Goal: Task Accomplishment & Management: Manage account settings

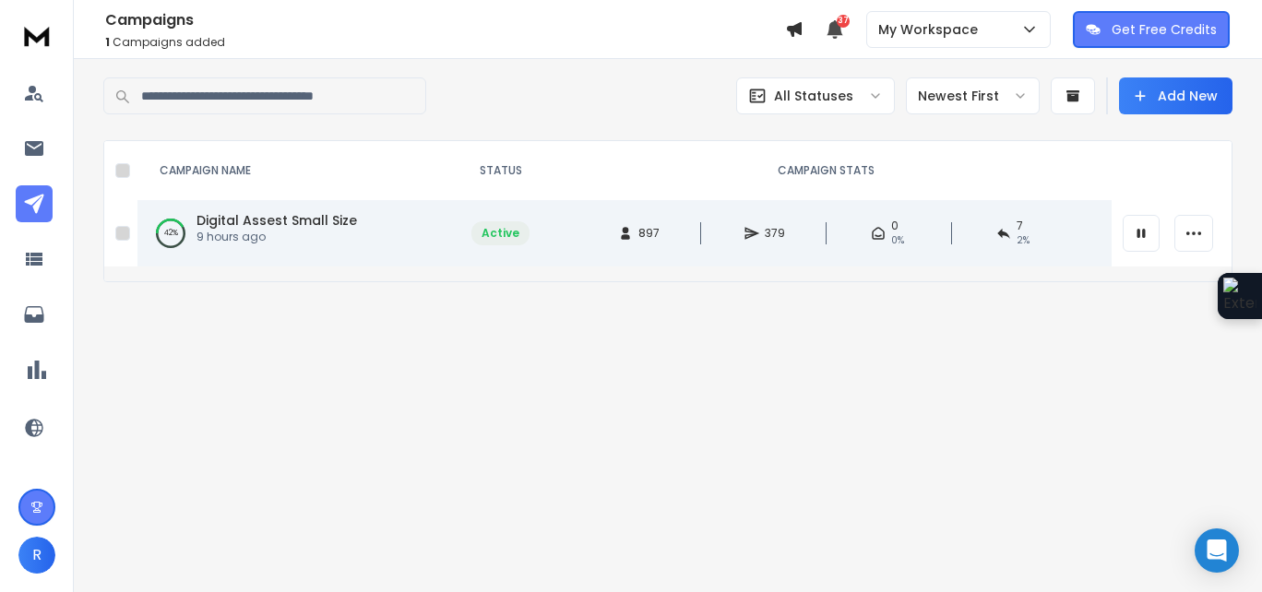
click at [1138, 235] on icon at bounding box center [1142, 233] width 8 height 9
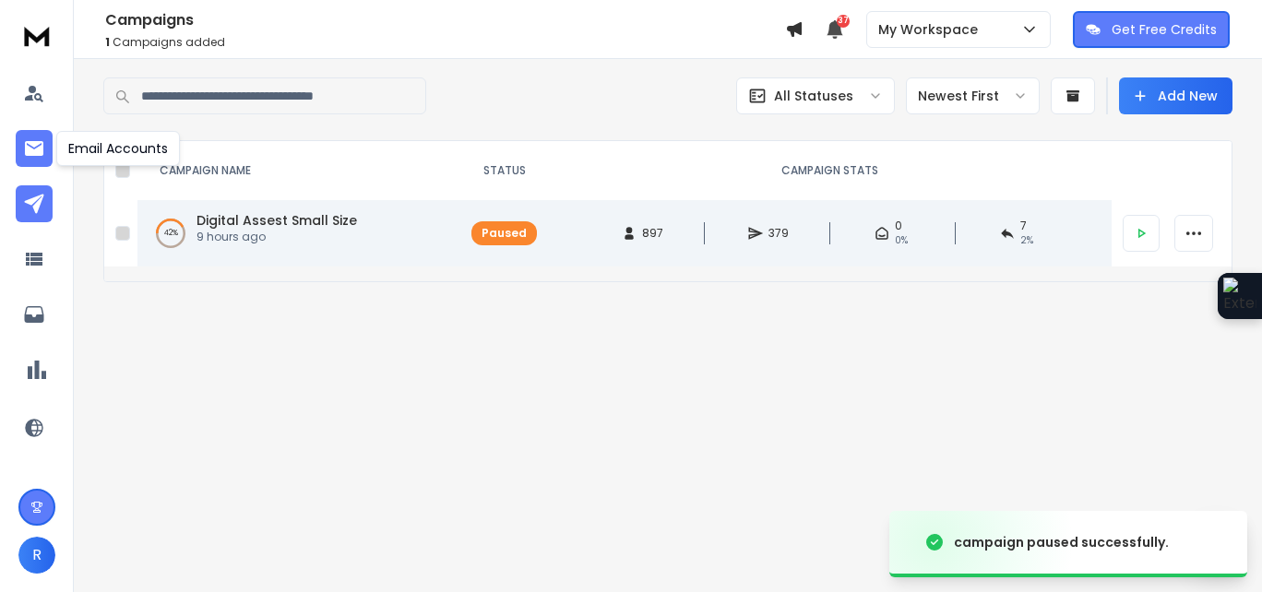
click at [30, 145] on icon at bounding box center [34, 148] width 18 height 15
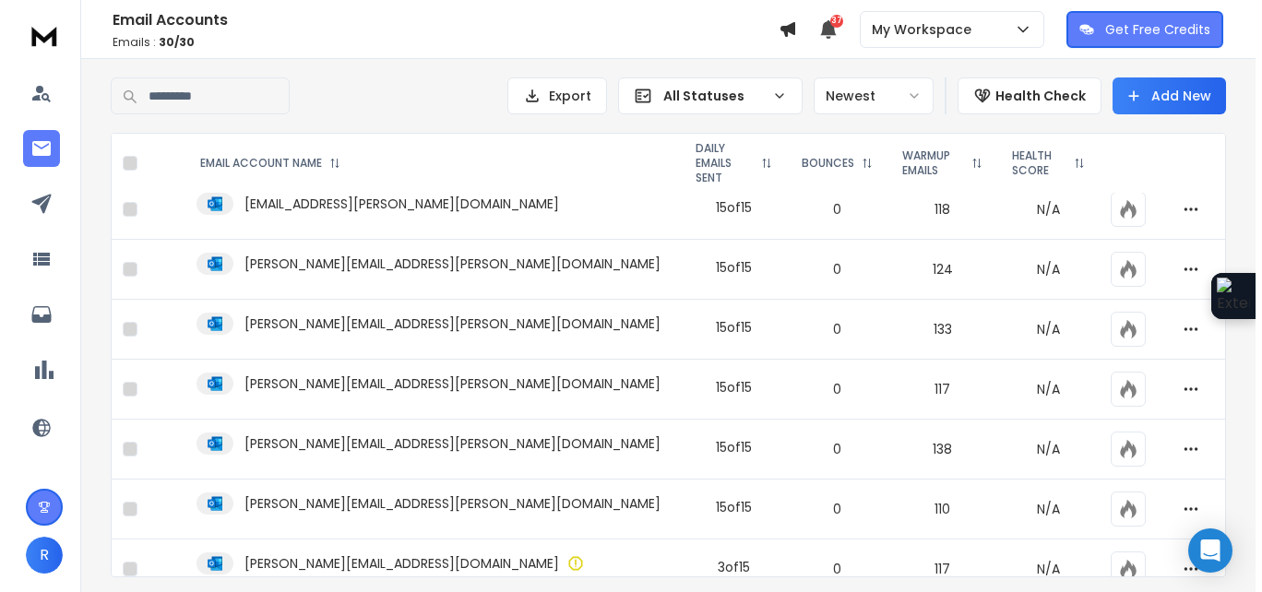
scroll to position [646, 0]
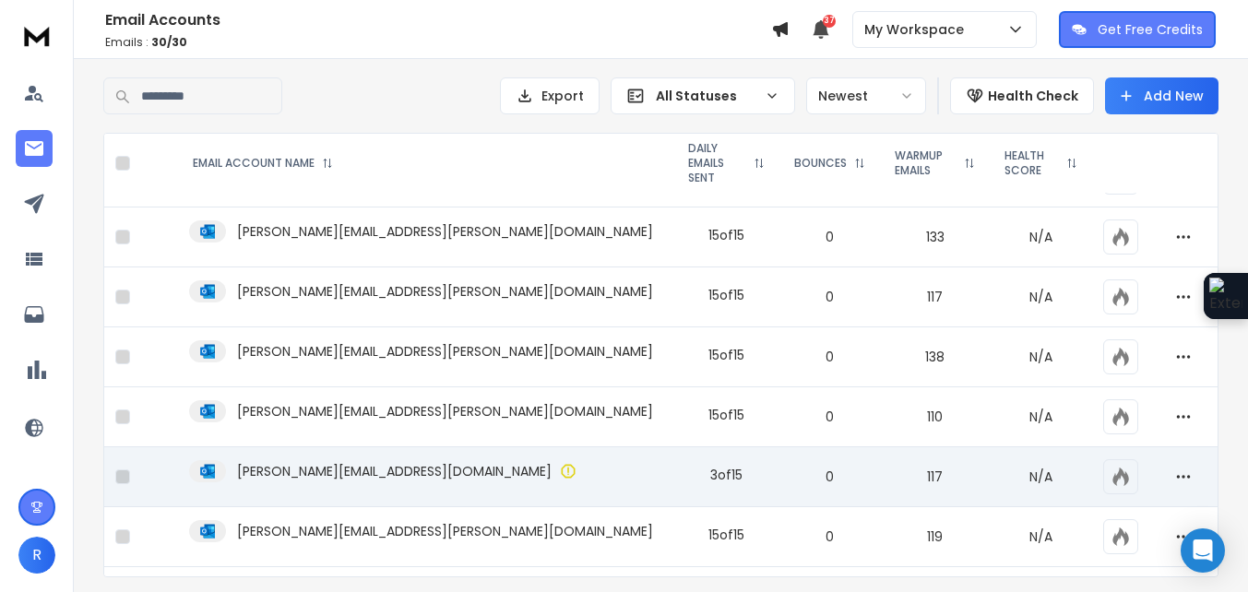
click at [673, 480] on td "3 of 15" at bounding box center [726, 471] width 106 height 48
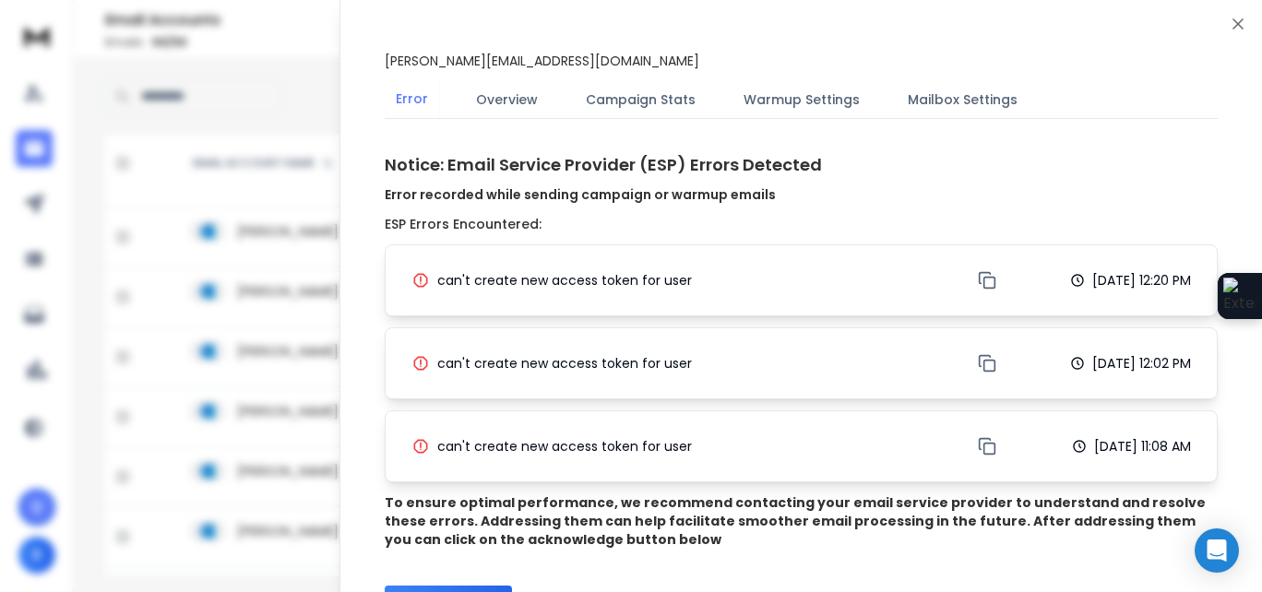
click at [422, 57] on p "[PERSON_NAME][EMAIL_ADDRESS][DOMAIN_NAME]" at bounding box center [542, 61] width 315 height 18
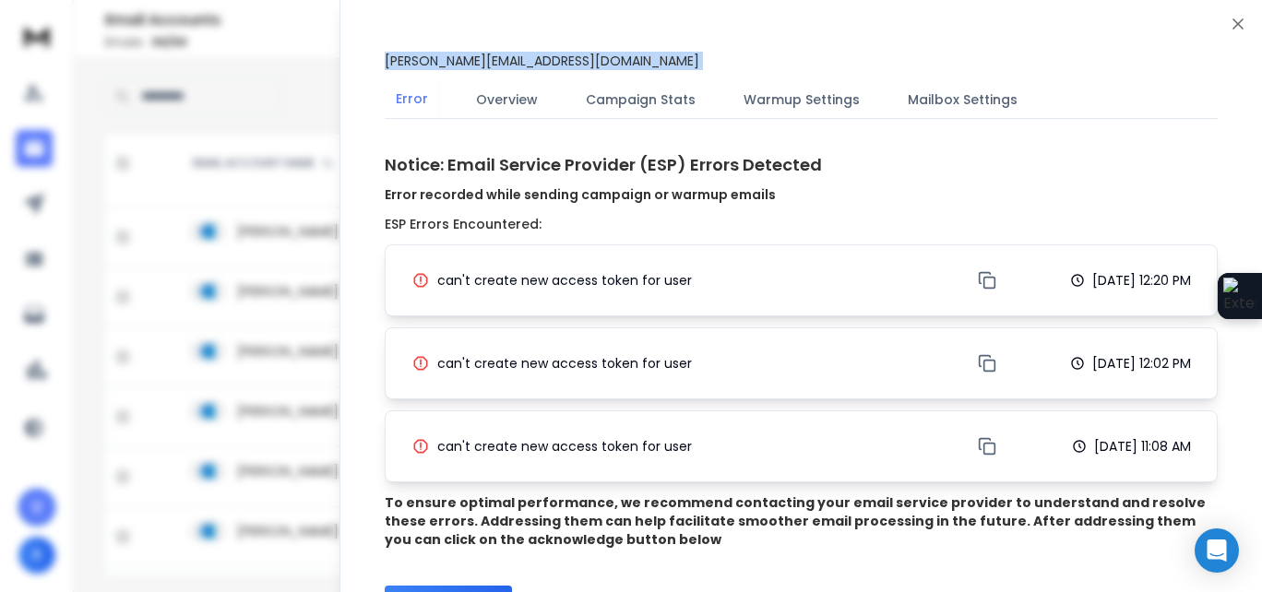
click at [422, 57] on p "[PERSON_NAME][EMAIL_ADDRESS][DOMAIN_NAME]" at bounding box center [542, 61] width 315 height 18
copy p "[PERSON_NAME][EMAIL_ADDRESS][DOMAIN_NAME]"
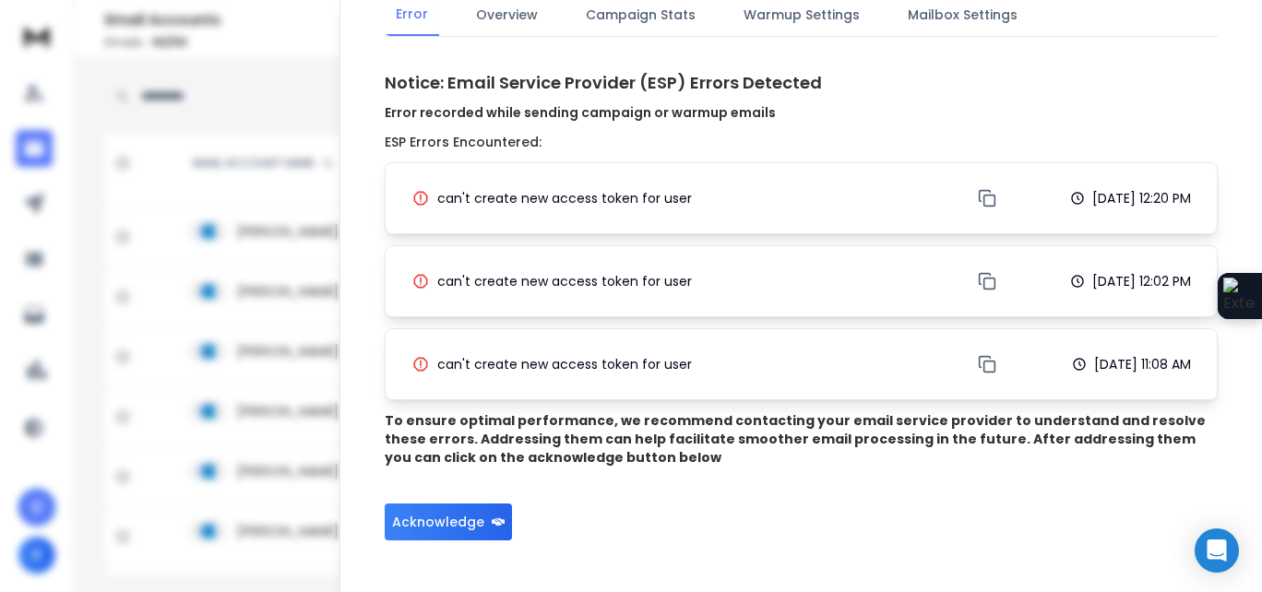
click at [461, 529] on button "Acknowledge" at bounding box center [448, 522] width 127 height 37
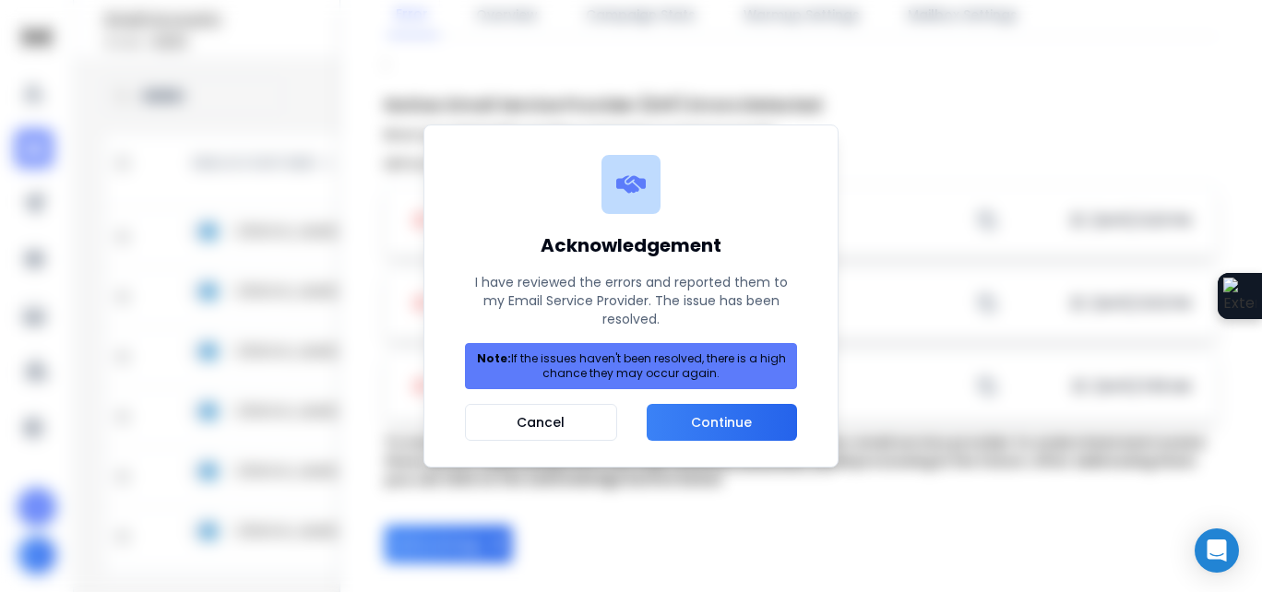
click at [717, 430] on button "Continue" at bounding box center [722, 422] width 150 height 37
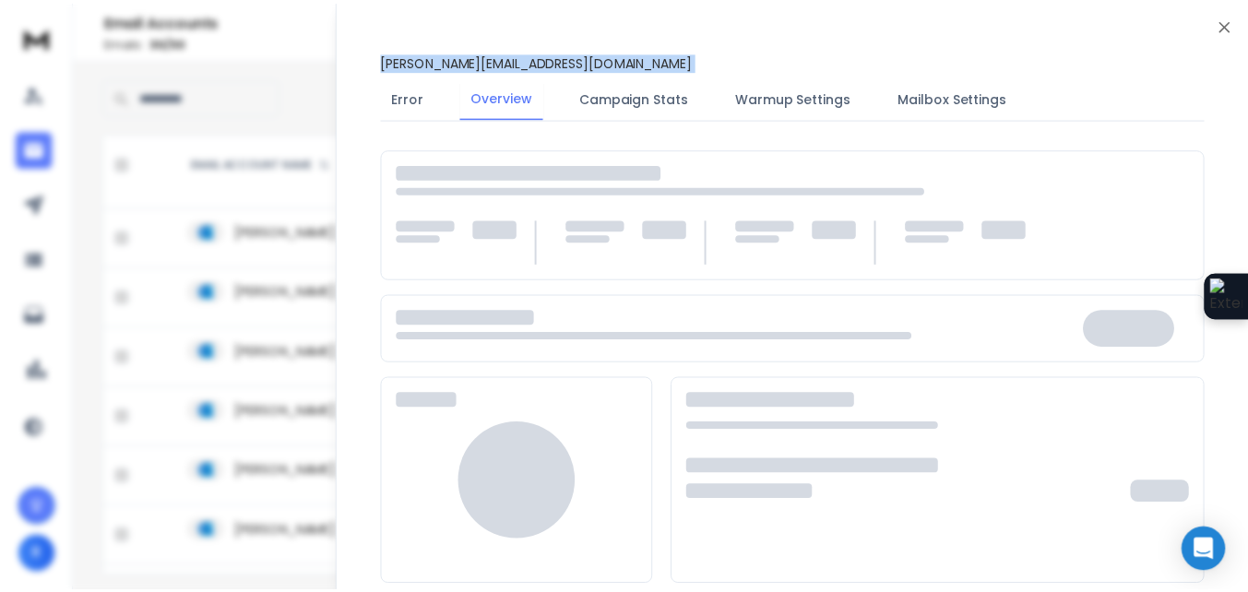
scroll to position [10, 0]
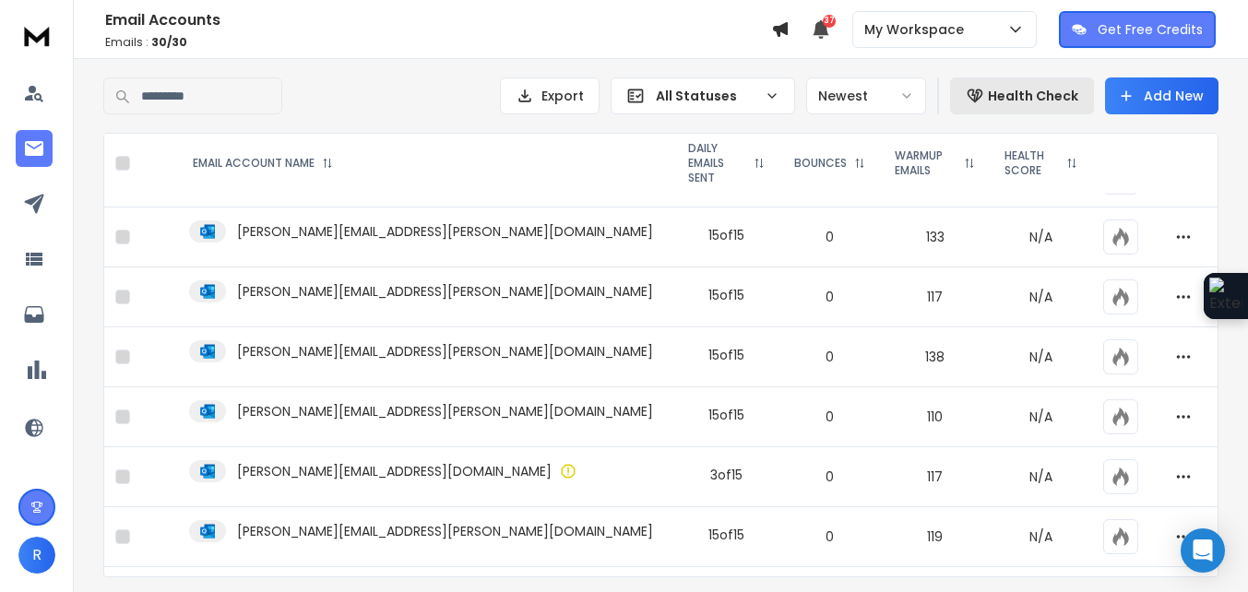
click at [1038, 103] on p "Health Check" at bounding box center [1033, 96] width 90 height 18
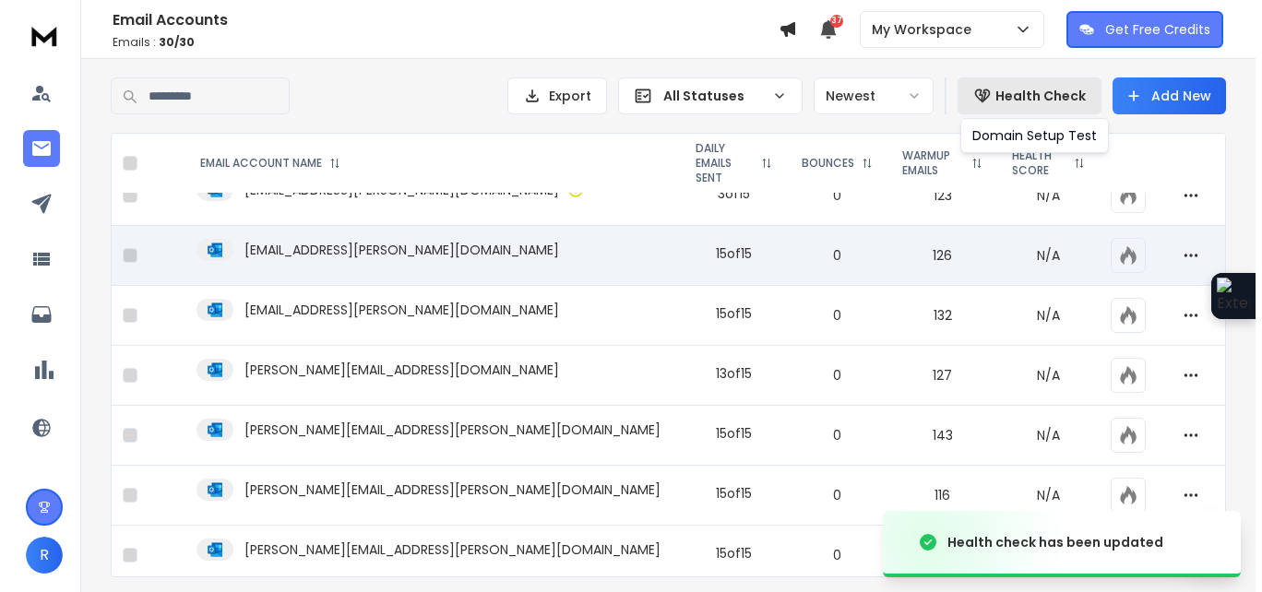
scroll to position [1430, 0]
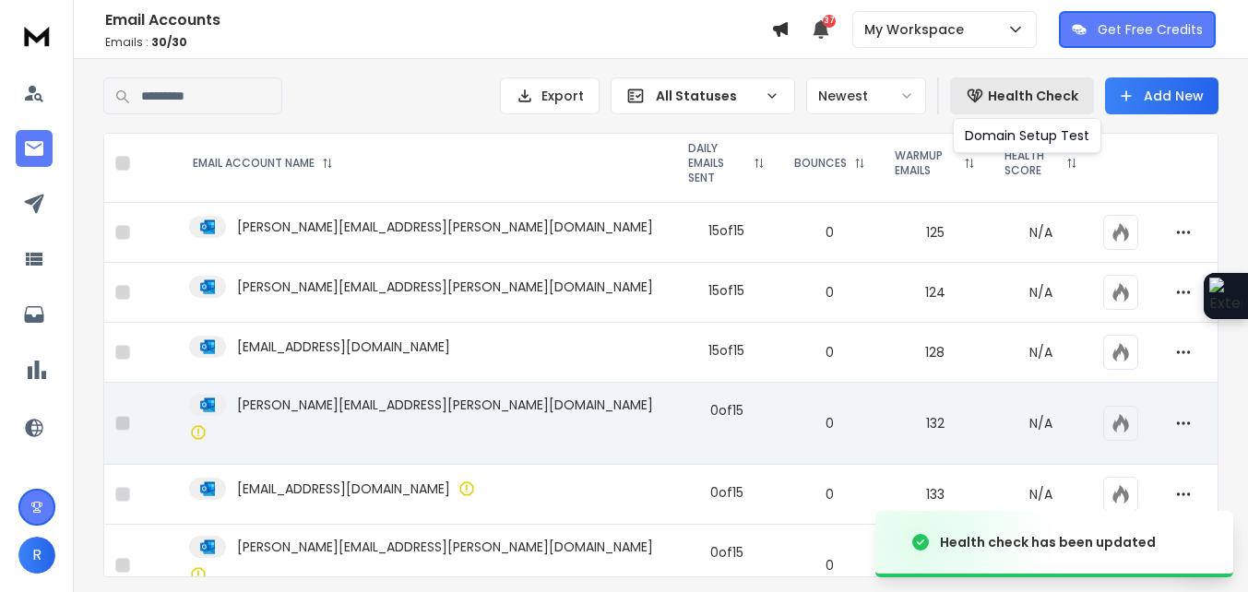
click at [522, 412] on div "[PERSON_NAME][EMAIL_ADDRESS][PERSON_NAME][DOMAIN_NAME]" at bounding box center [425, 418] width 473 height 48
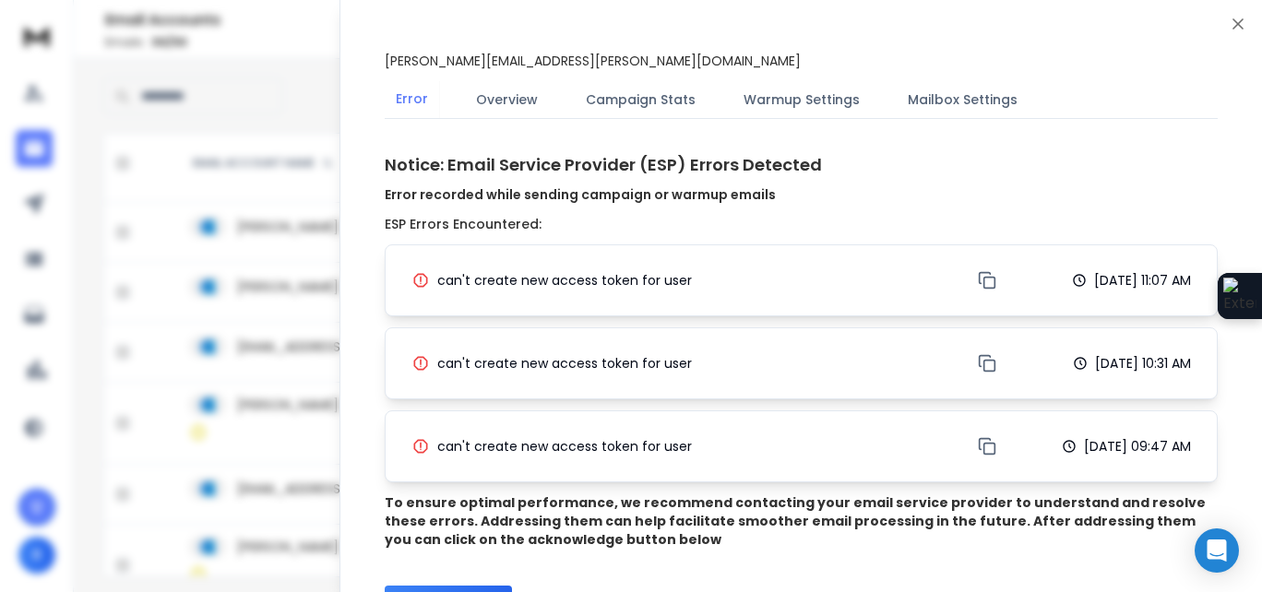
scroll to position [82, 0]
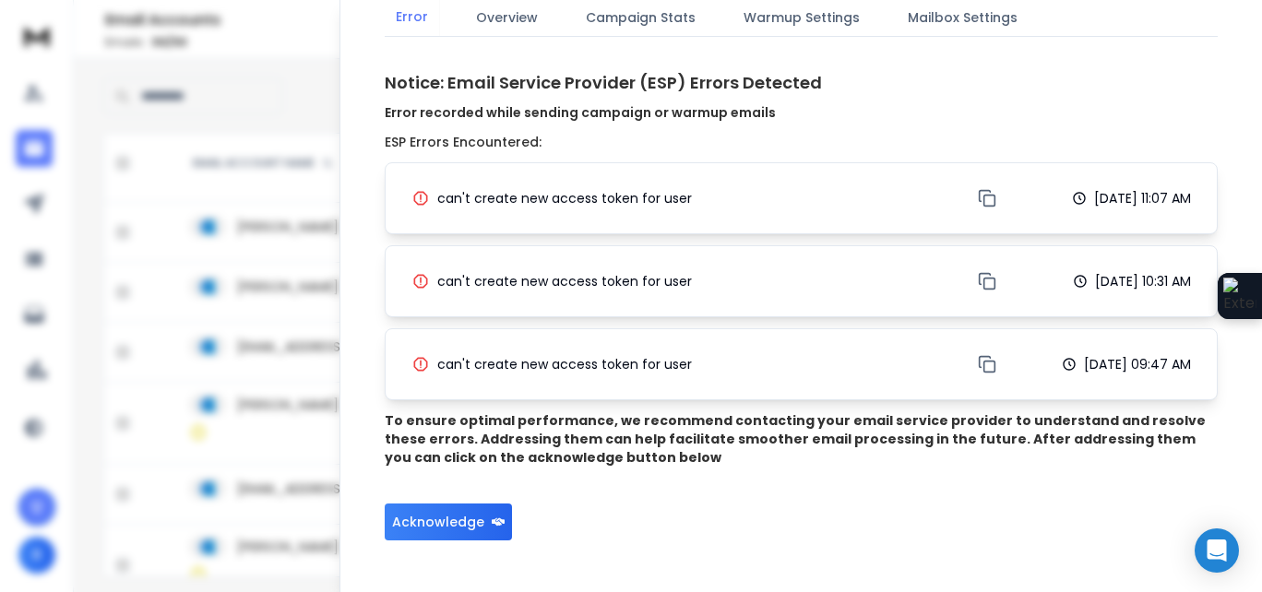
click at [491, 541] on div "elias.morgan@event-lead.site Error Overview Campaign Stats Warmup Settings Mail…" at bounding box center [801, 255] width 877 height 630
click at [492, 528] on icon at bounding box center [498, 522] width 13 height 13
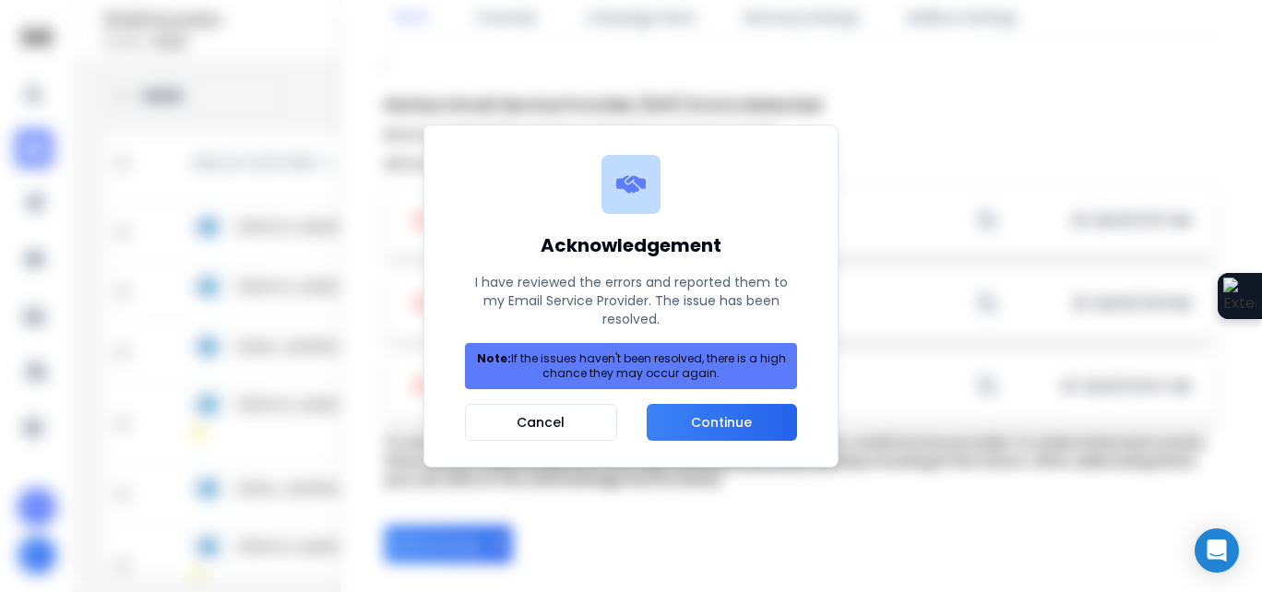
click at [692, 413] on button "Continue" at bounding box center [722, 422] width 150 height 37
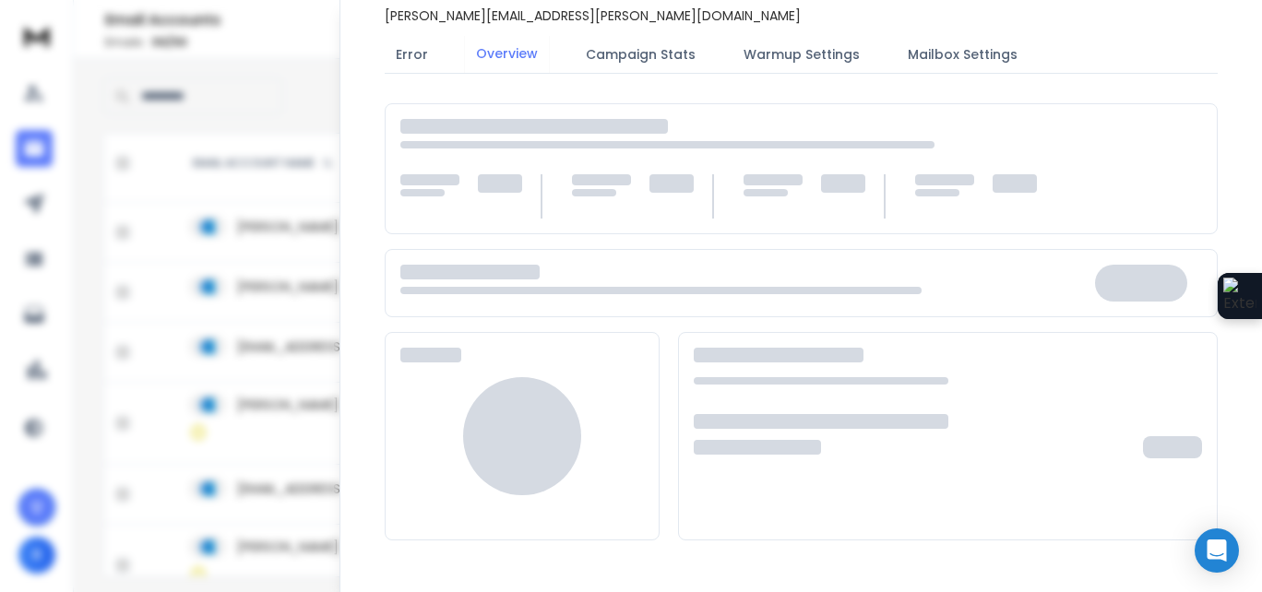
scroll to position [45, 0]
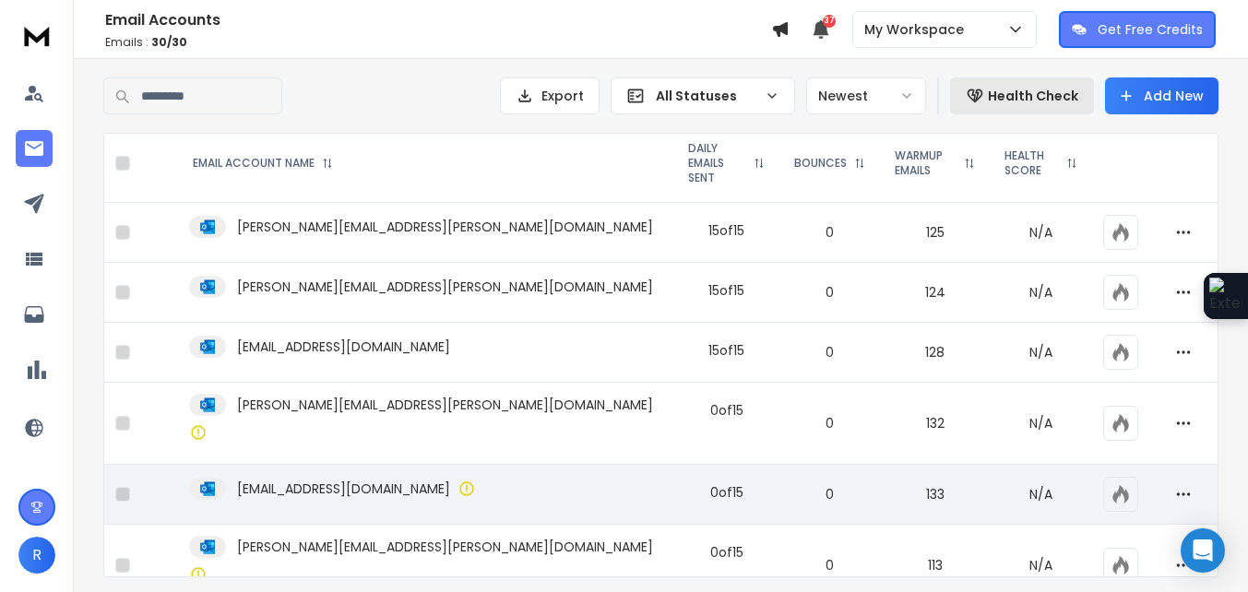
click at [526, 467] on td "[EMAIL_ADDRESS][DOMAIN_NAME]" at bounding box center [425, 495] width 495 height 60
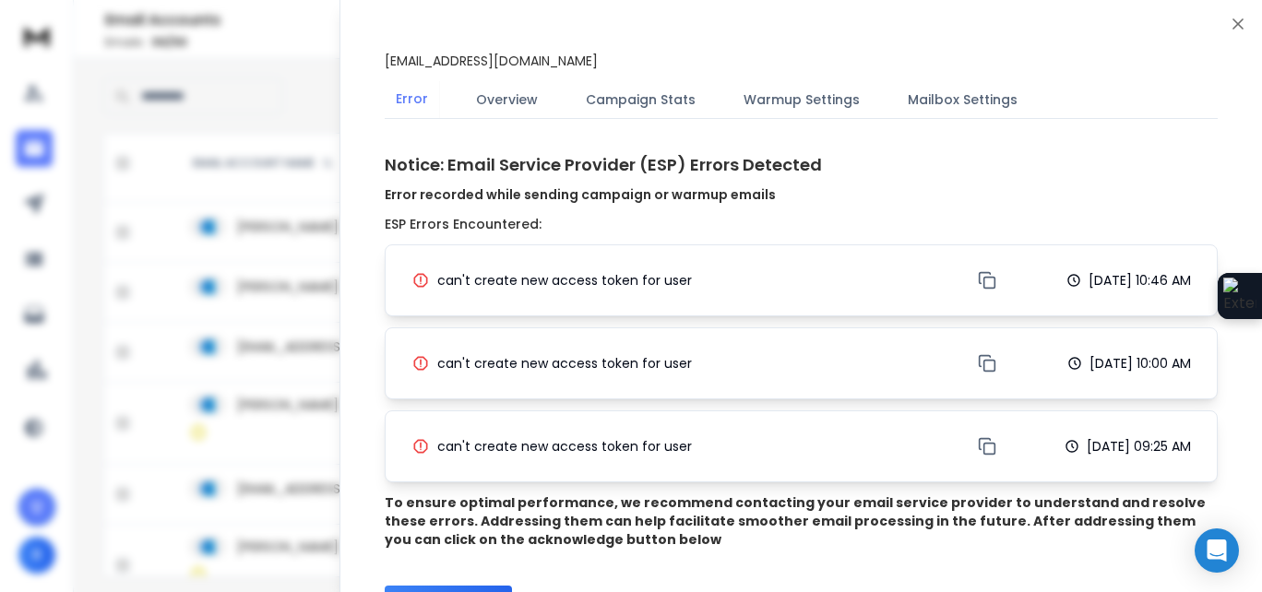
scroll to position [82, 0]
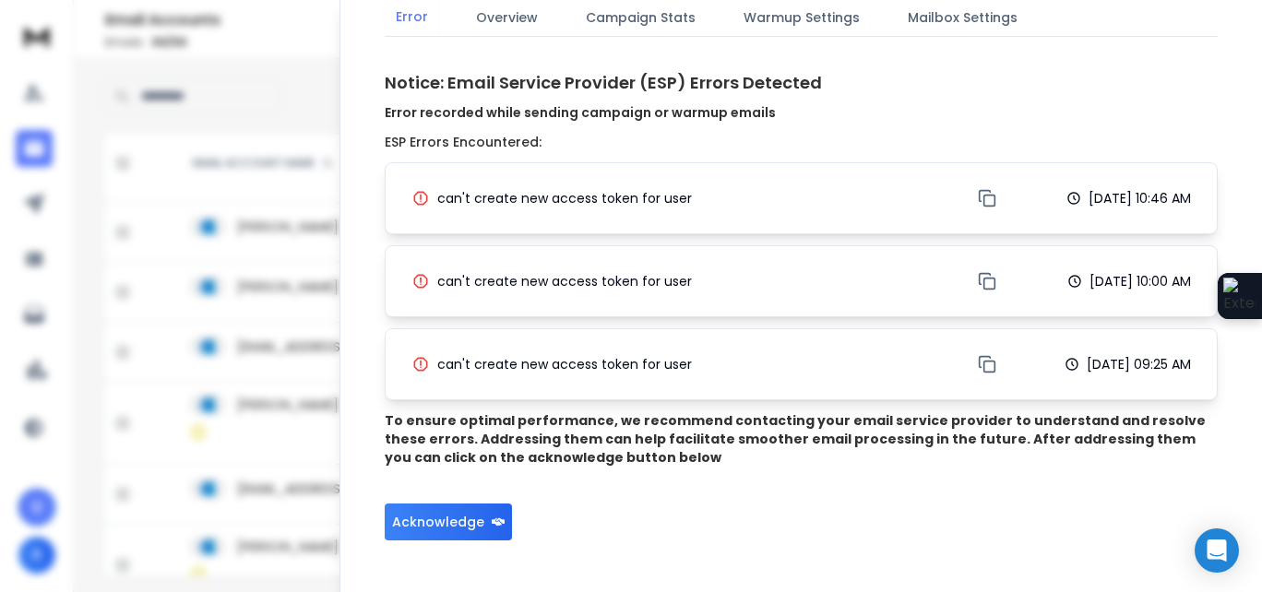
click at [473, 525] on button "Acknowledge" at bounding box center [448, 522] width 127 height 37
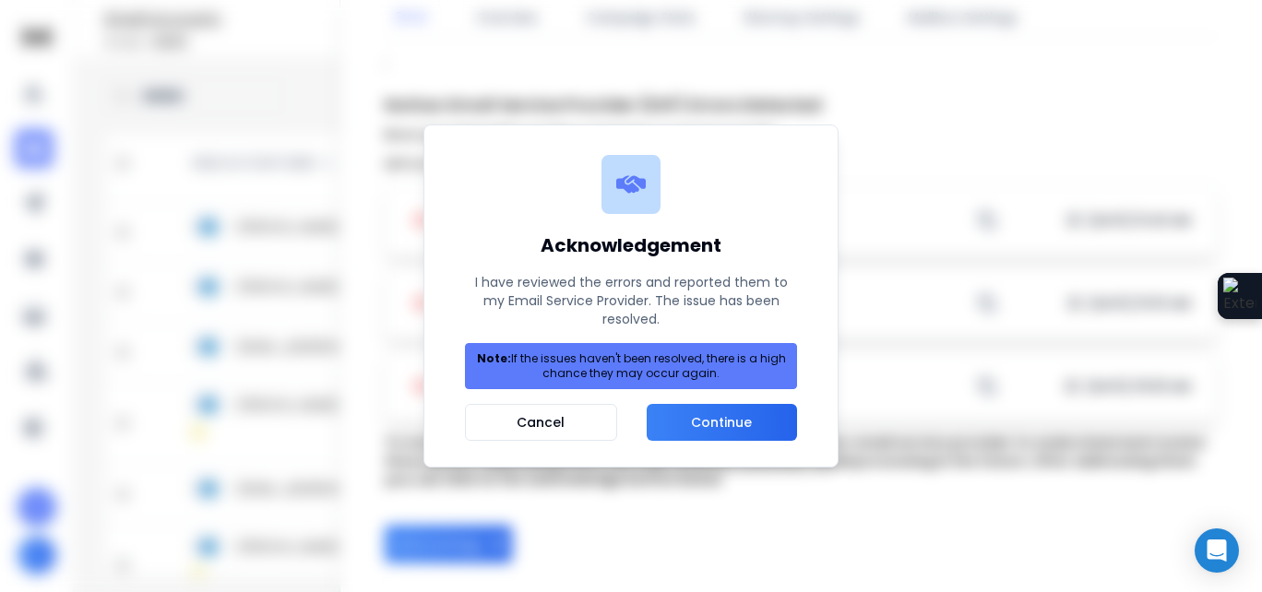
click at [730, 421] on button "Continue" at bounding box center [722, 422] width 150 height 37
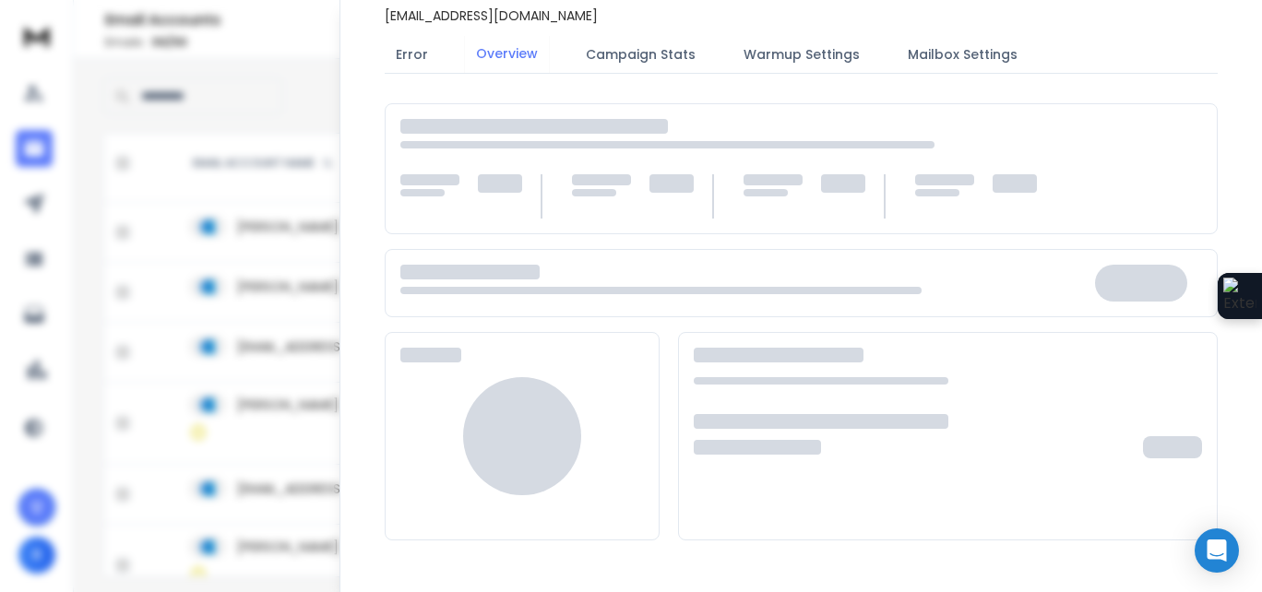
scroll to position [45, 0]
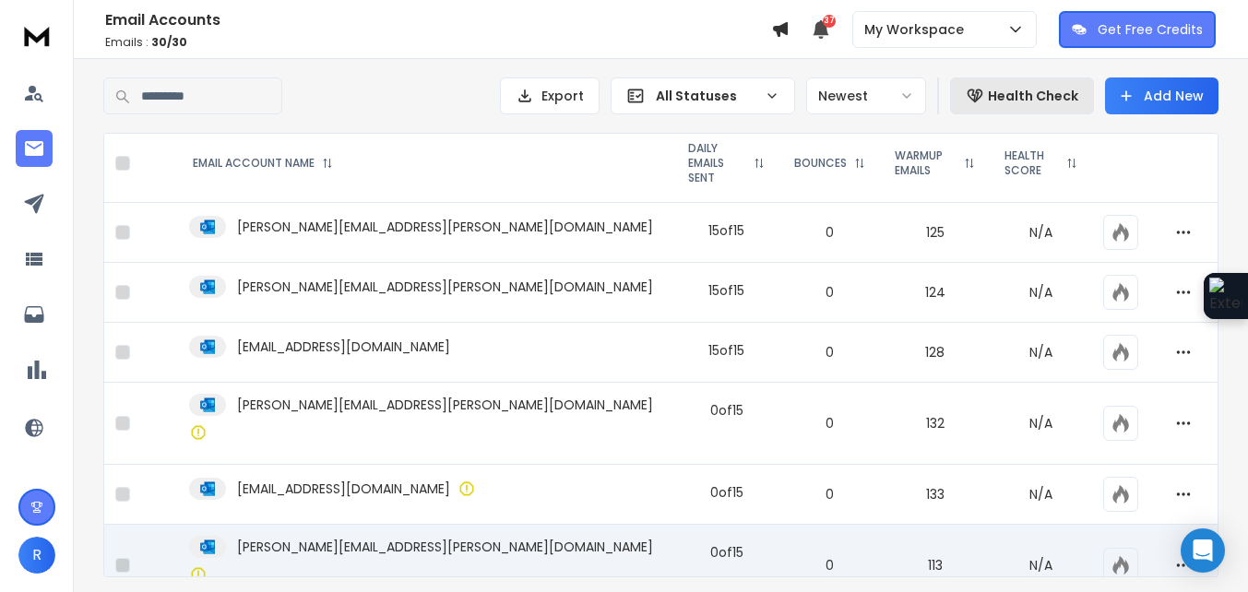
click at [673, 525] on td "0 of 15" at bounding box center [726, 549] width 106 height 48
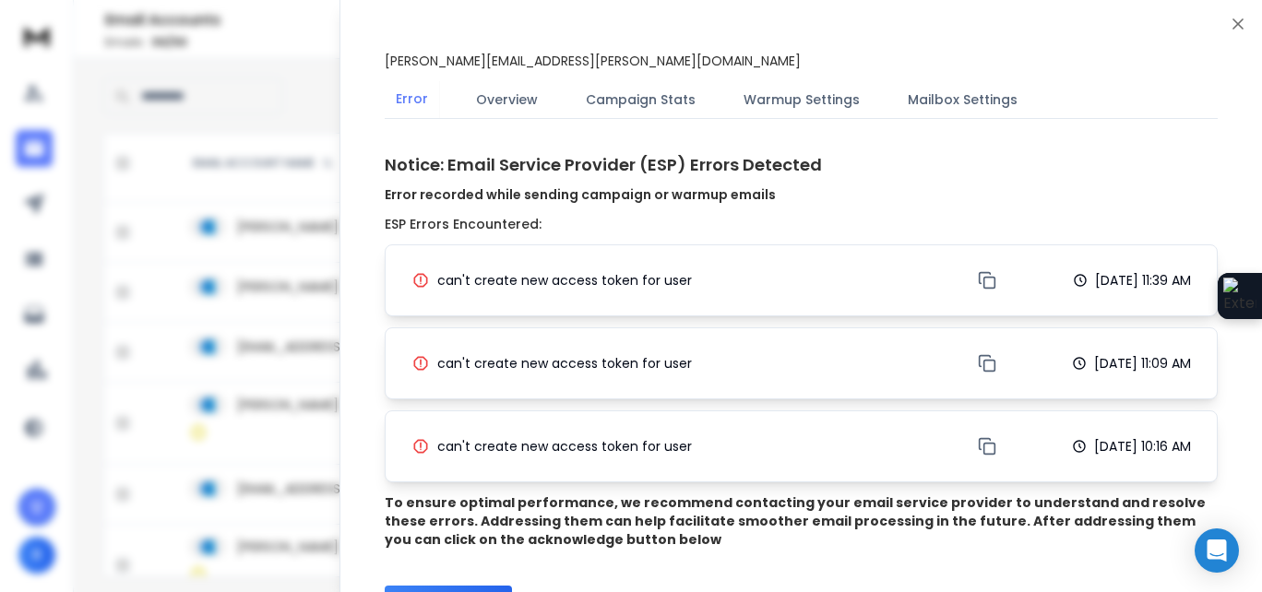
scroll to position [82, 0]
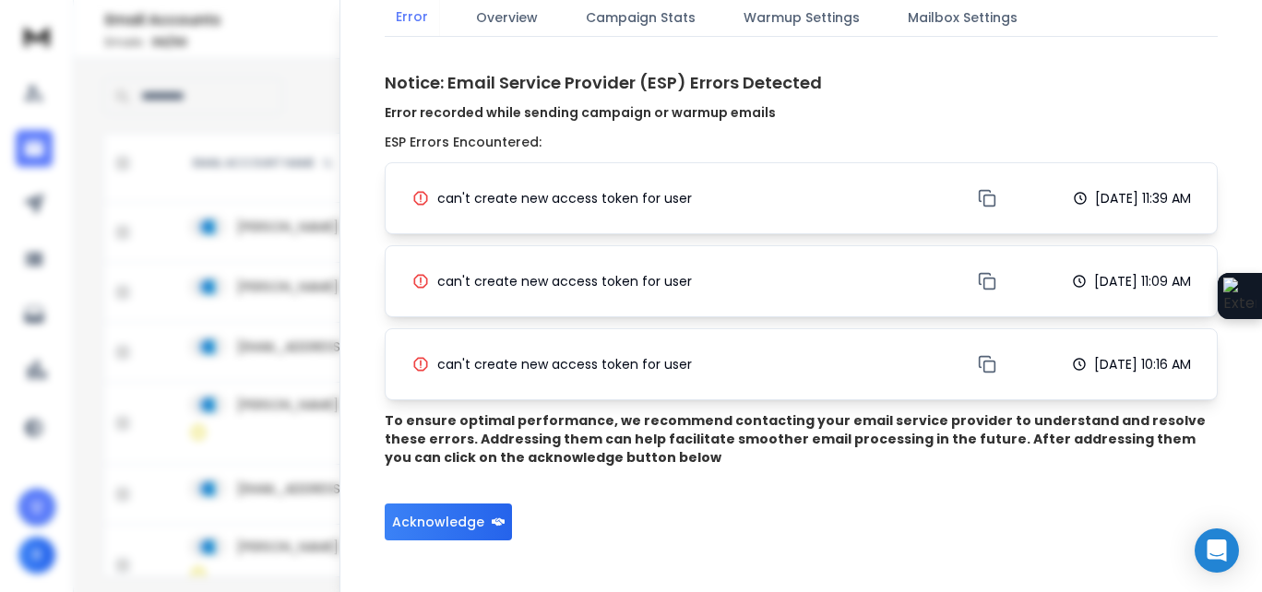
click at [475, 521] on button "Acknowledge" at bounding box center [448, 522] width 127 height 37
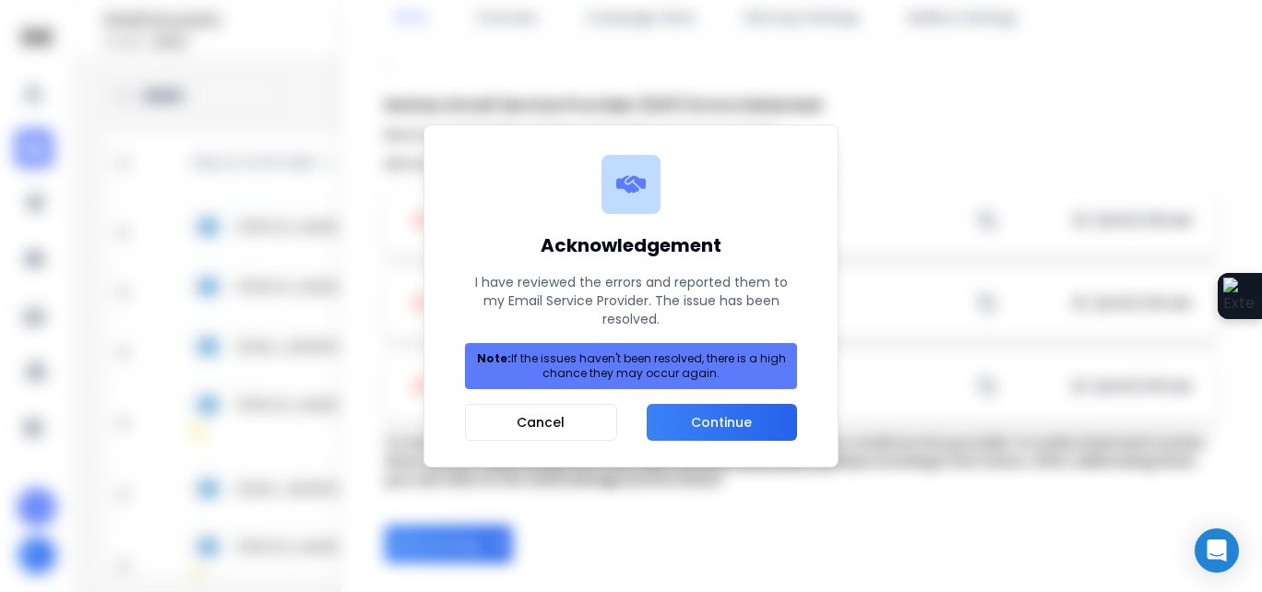
click at [695, 419] on button "Continue" at bounding box center [722, 422] width 150 height 37
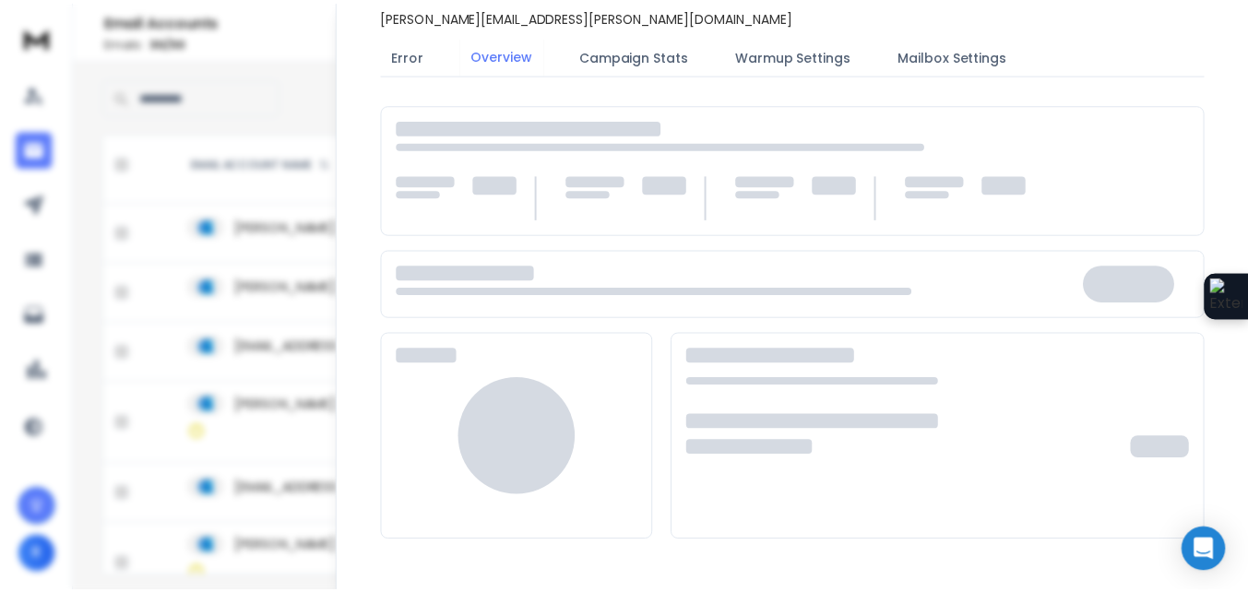
scroll to position [45, 0]
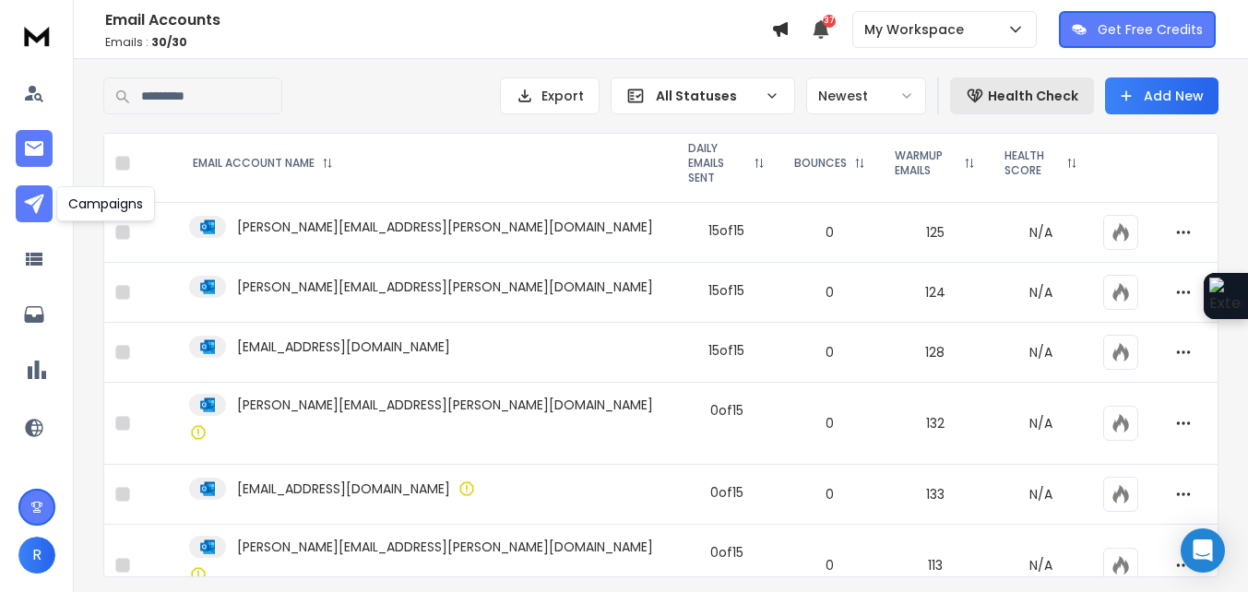
click at [41, 207] on icon at bounding box center [34, 204] width 22 height 22
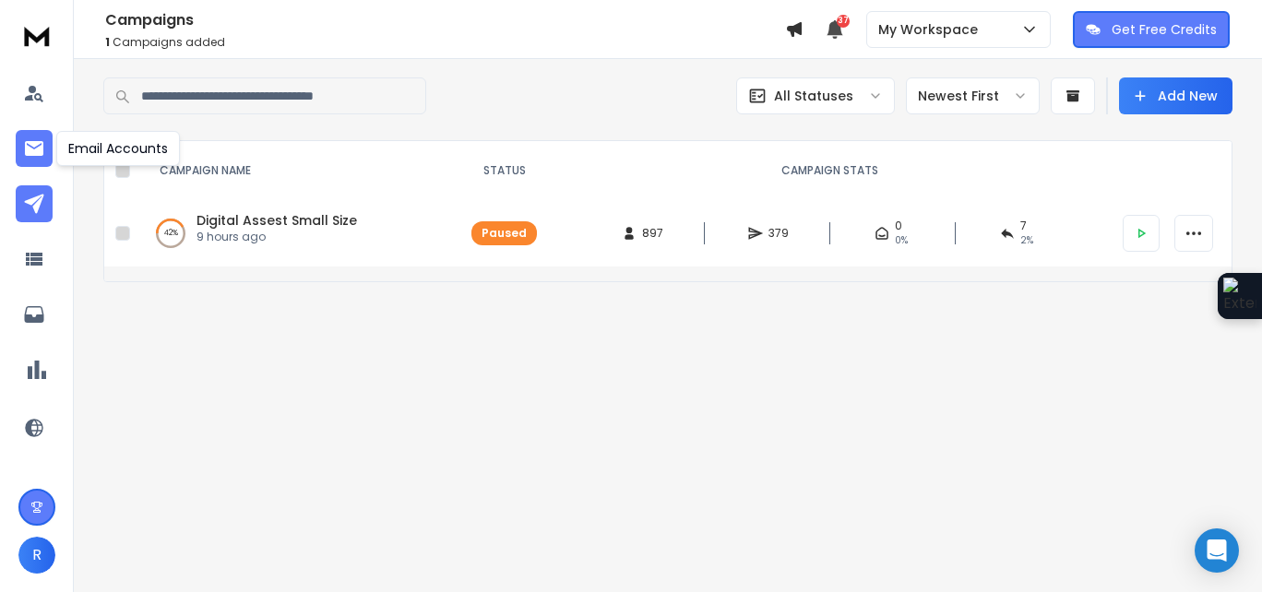
click at [36, 139] on icon at bounding box center [34, 148] width 22 height 22
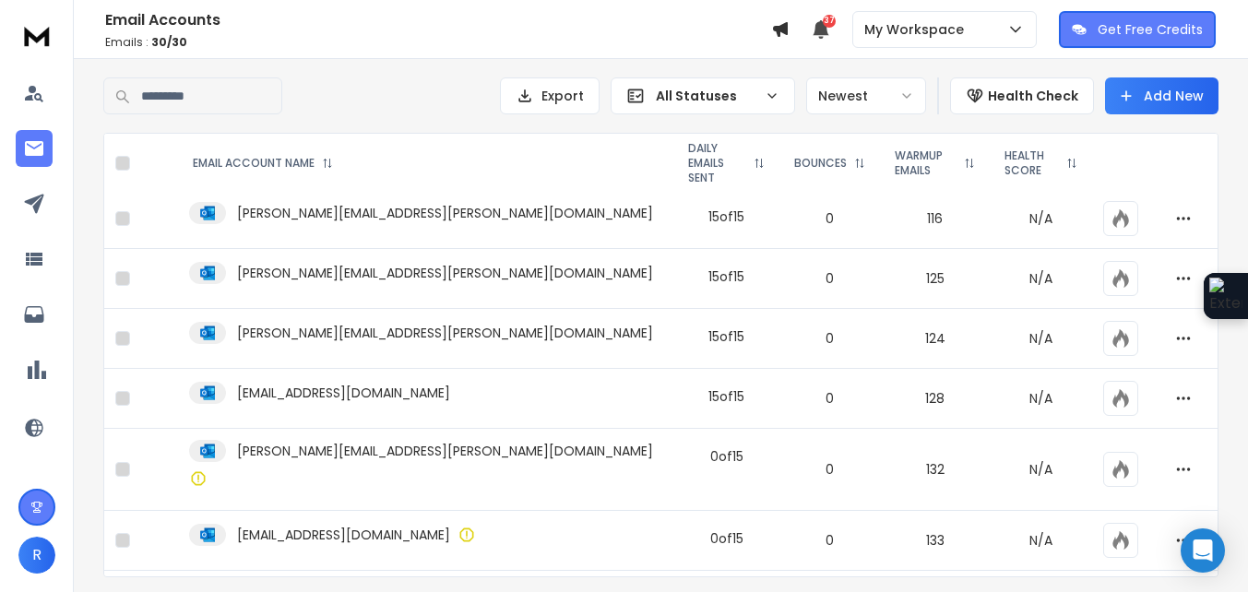
scroll to position [1430, 0]
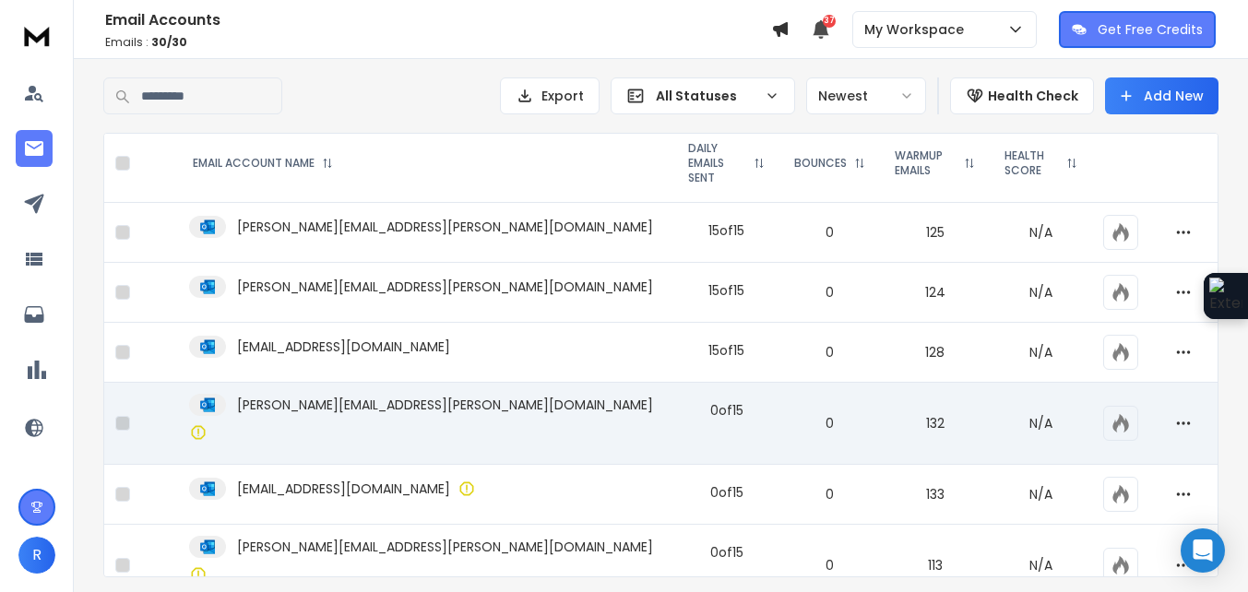
click at [507, 409] on div "[PERSON_NAME][EMAIL_ADDRESS][PERSON_NAME][DOMAIN_NAME]" at bounding box center [425, 418] width 473 height 48
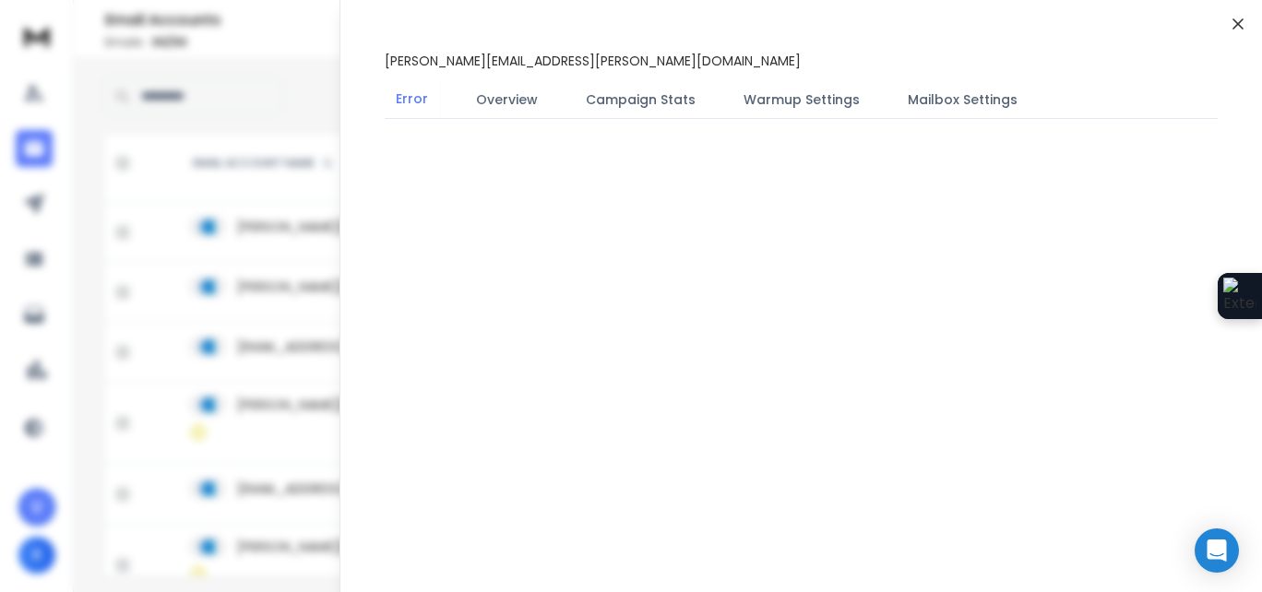
click at [1229, 23] on icon "button" at bounding box center [1238, 24] width 18 height 18
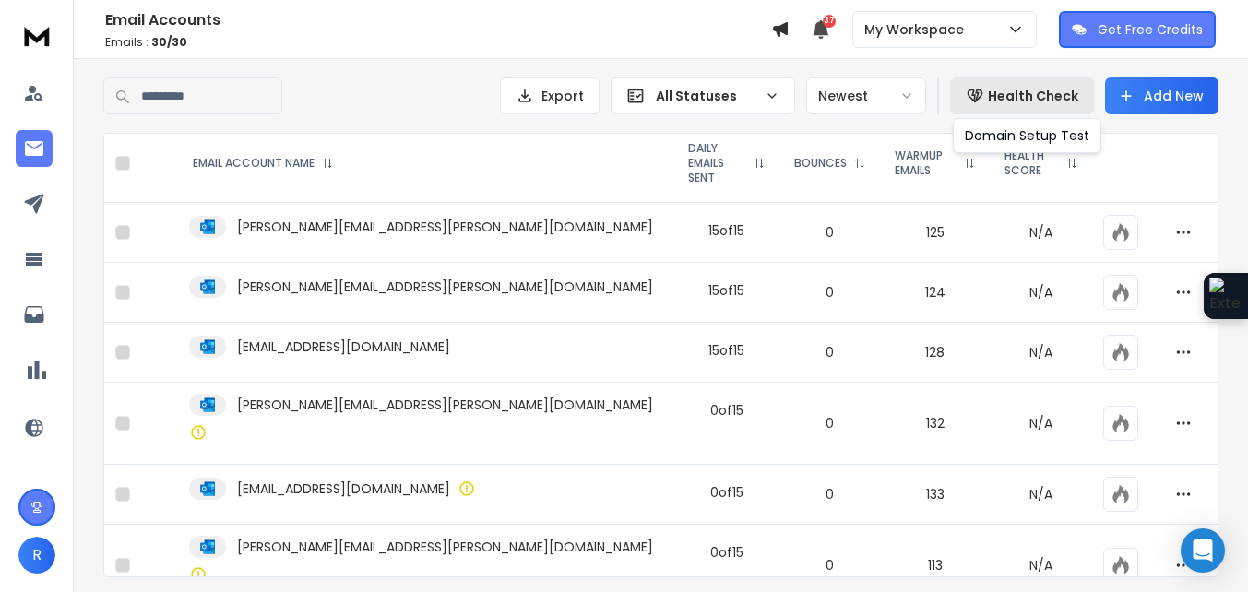
click at [983, 98] on icon at bounding box center [976, 96] width 16 height 14
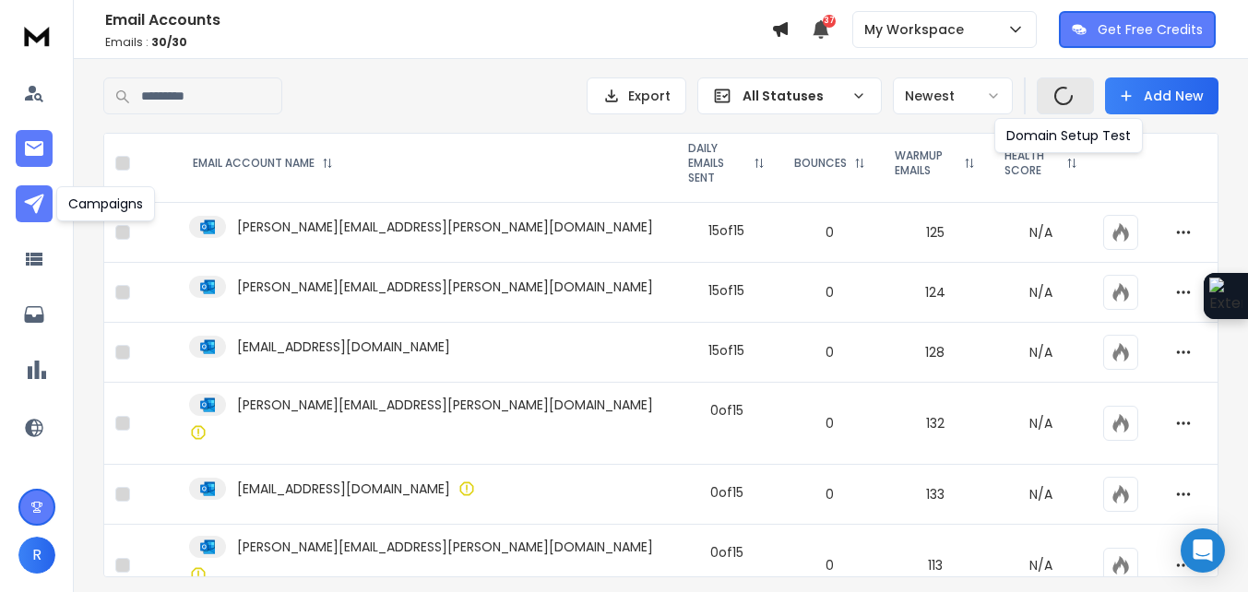
click at [42, 203] on icon at bounding box center [34, 204] width 22 height 22
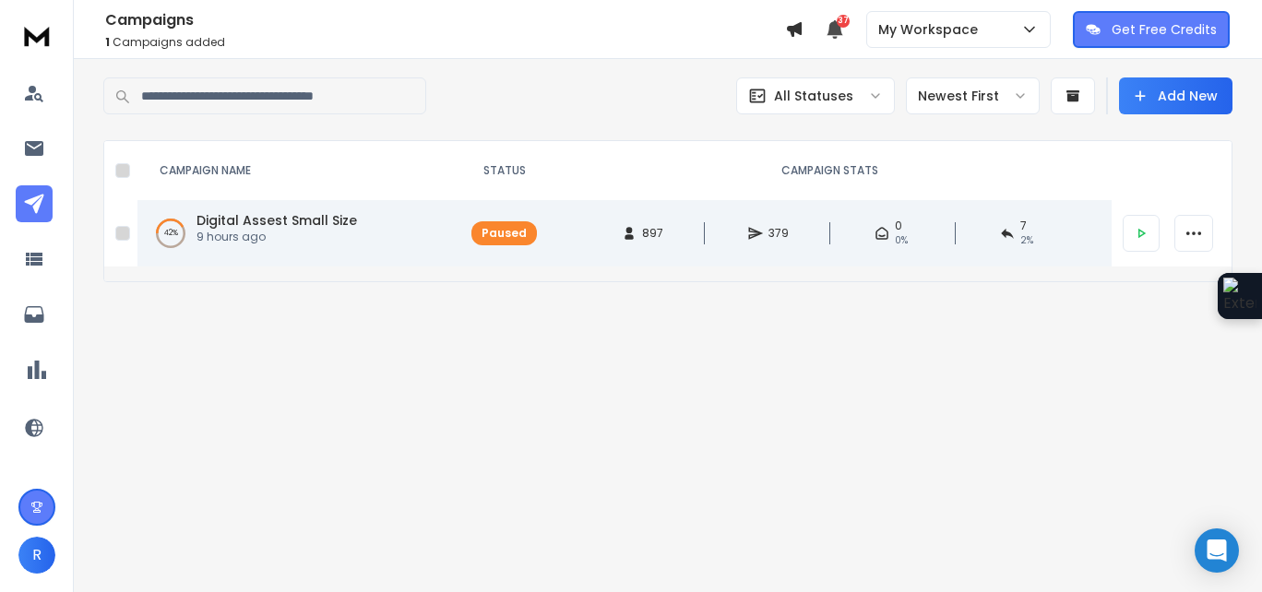
click at [414, 239] on div "42 % Digital Assest Small Size 9 hours ago" at bounding box center [299, 233] width 286 height 44
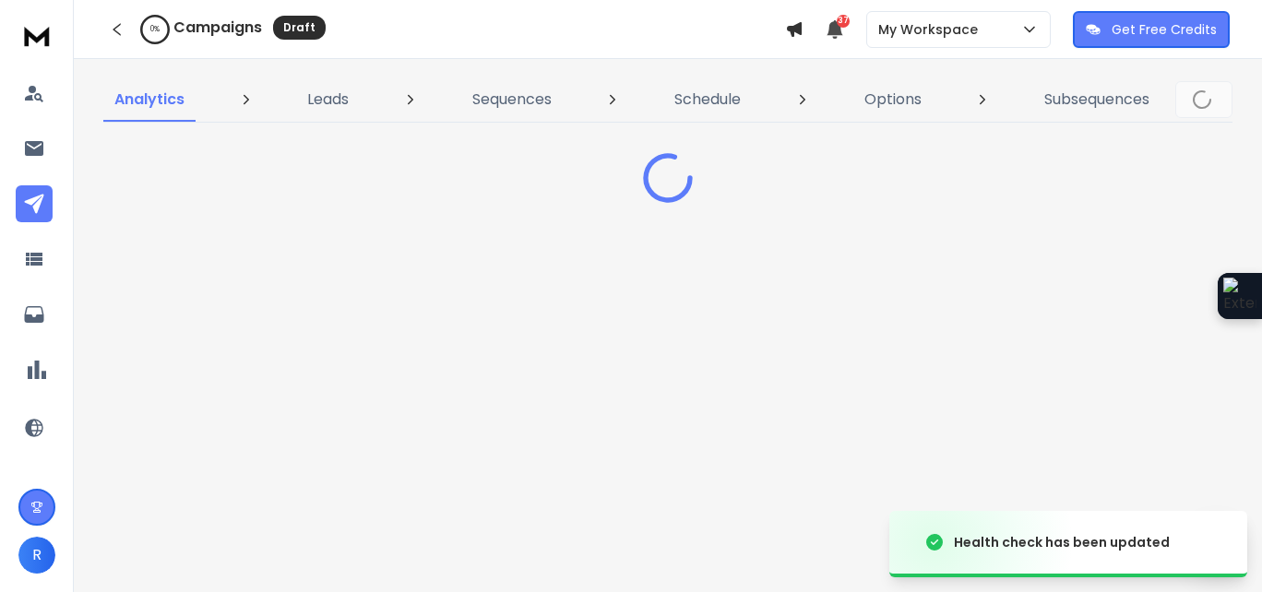
click at [615, 62] on div "Analytics Leads Sequences Schedule Options Subsequences" at bounding box center [668, 146] width 1188 height 174
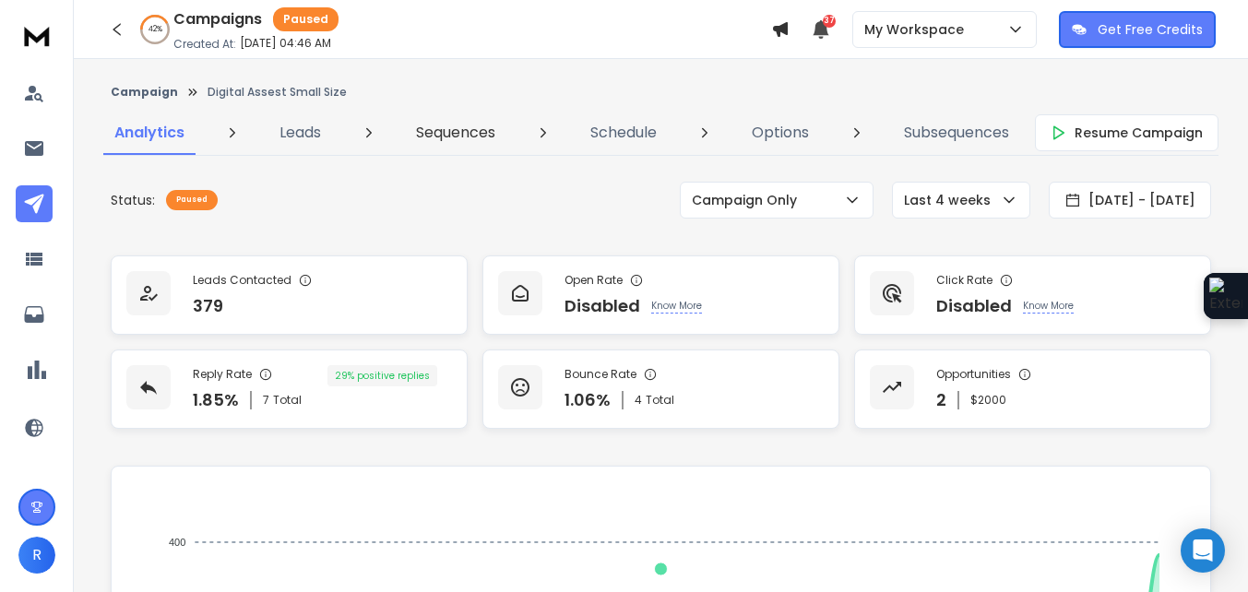
click at [458, 136] on p "Sequences" at bounding box center [455, 133] width 79 height 22
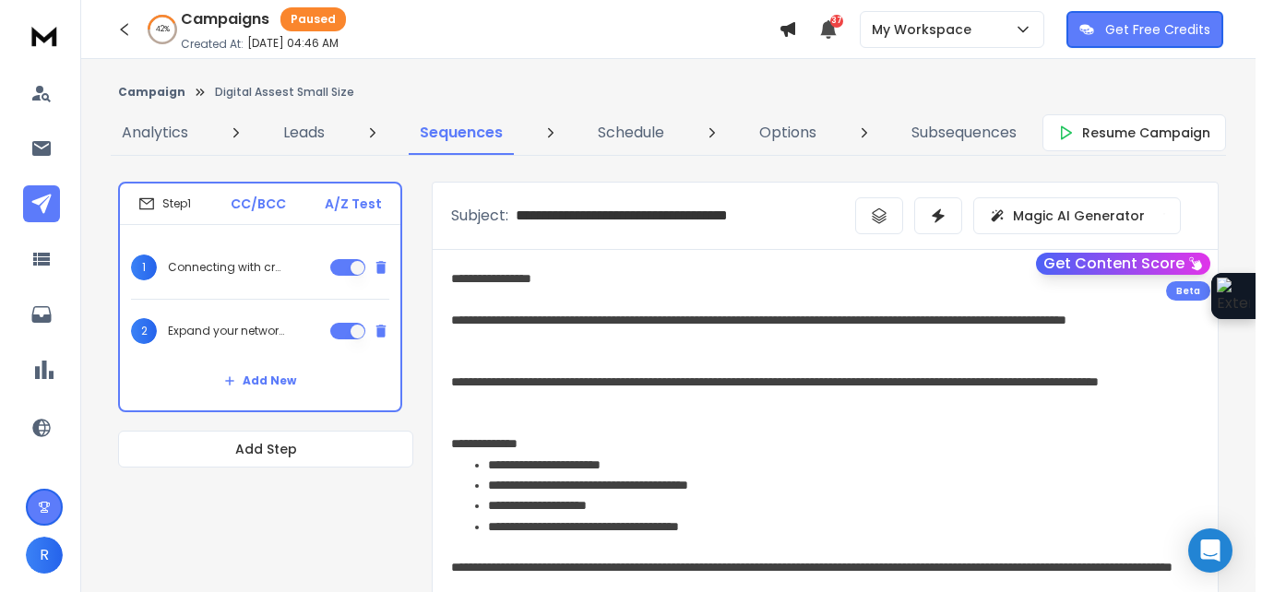
scroll to position [92, 0]
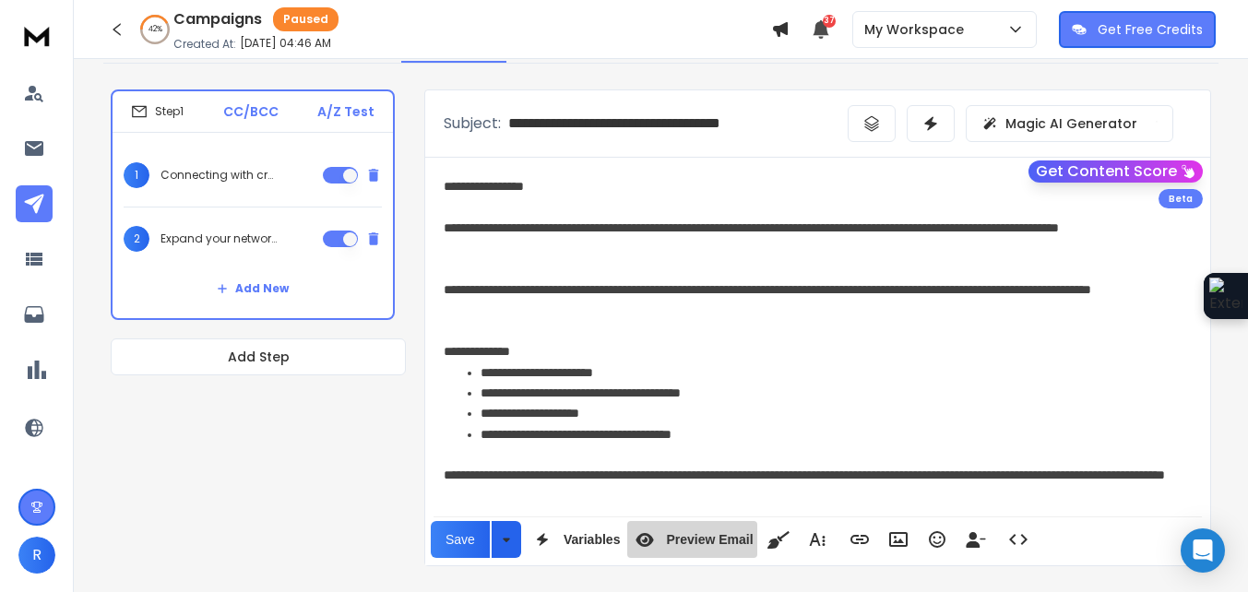
click at [712, 538] on span "Preview Email" at bounding box center [709, 540] width 94 height 16
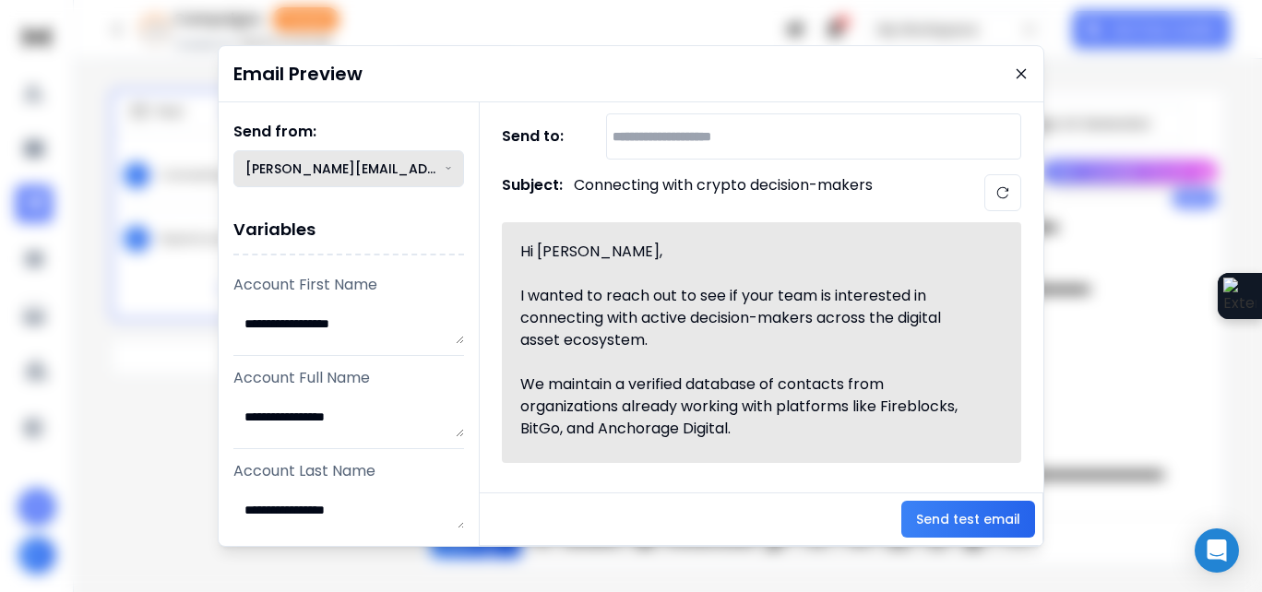
click at [283, 165] on p "[PERSON_NAME][EMAIL_ADDRESS][PERSON_NAME][DOMAIN_NAME]" at bounding box center [344, 169] width 199 height 18
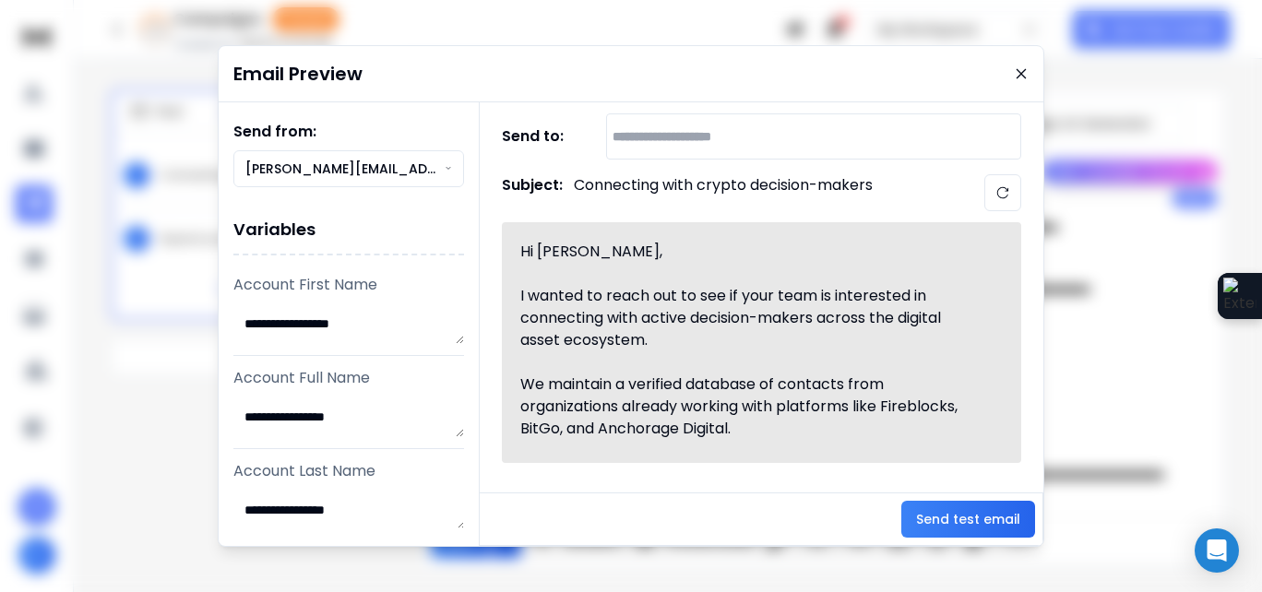
click at [644, 149] on input at bounding box center [814, 136] width 402 height 33
click at [983, 523] on button "Send test email" at bounding box center [968, 519] width 134 height 37
click at [1019, 77] on icon at bounding box center [1021, 73] width 15 height 15
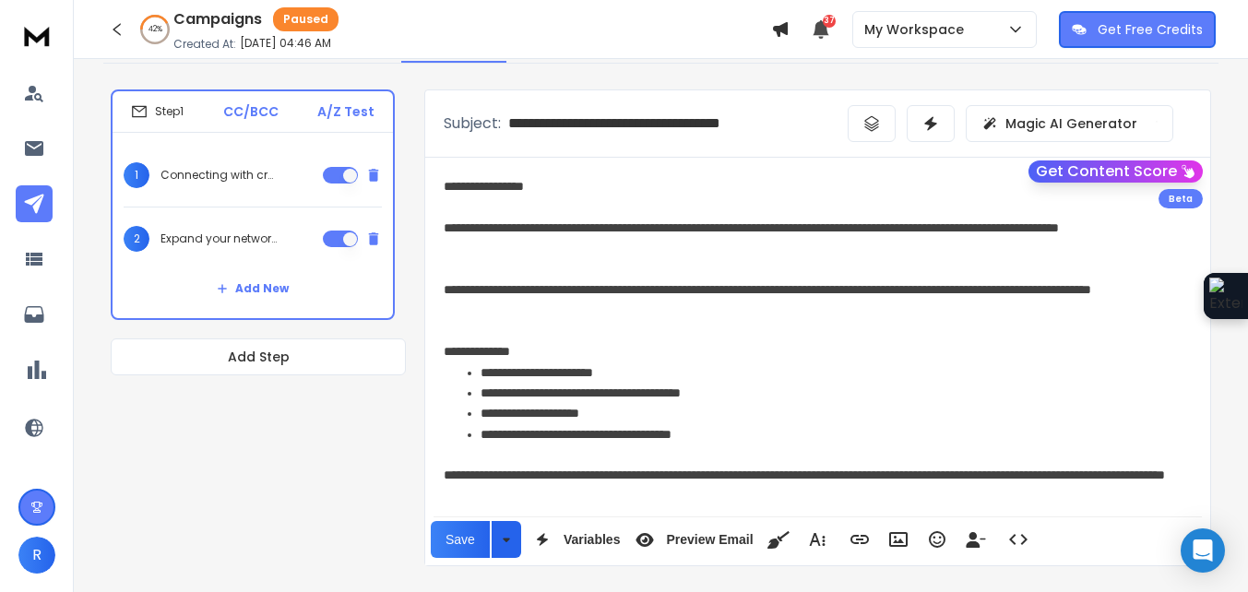
click at [203, 233] on p "Expand your network in crypto infrastructure & custody" at bounding box center [220, 239] width 118 height 15
type input "**********"
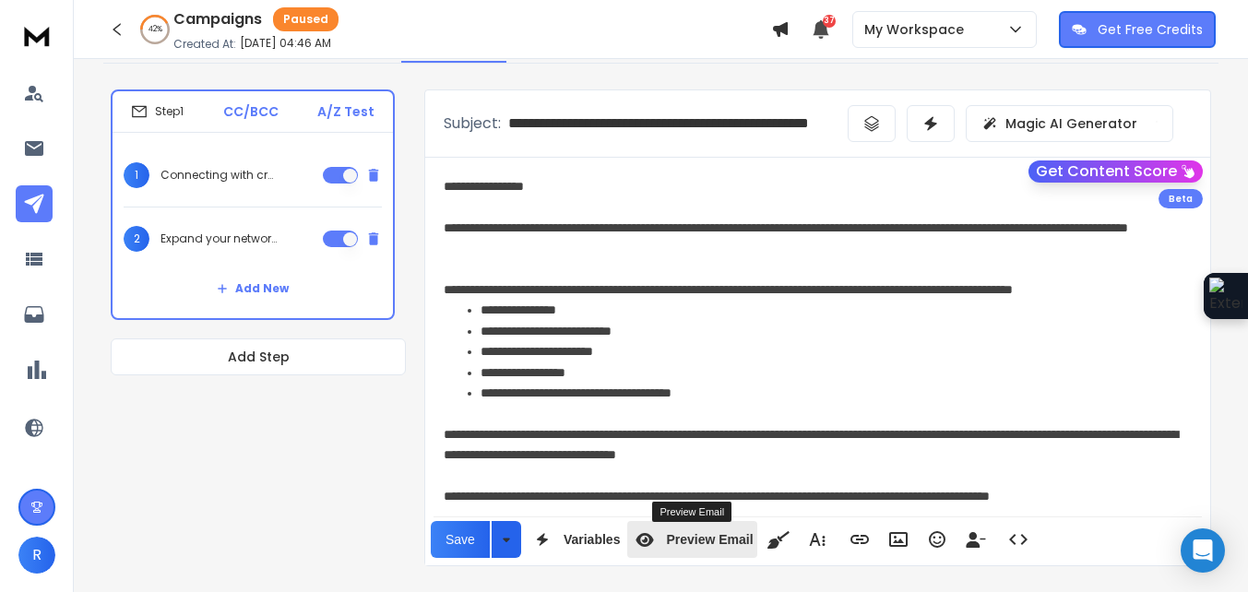
click at [693, 546] on span "Preview Email" at bounding box center [709, 540] width 94 height 16
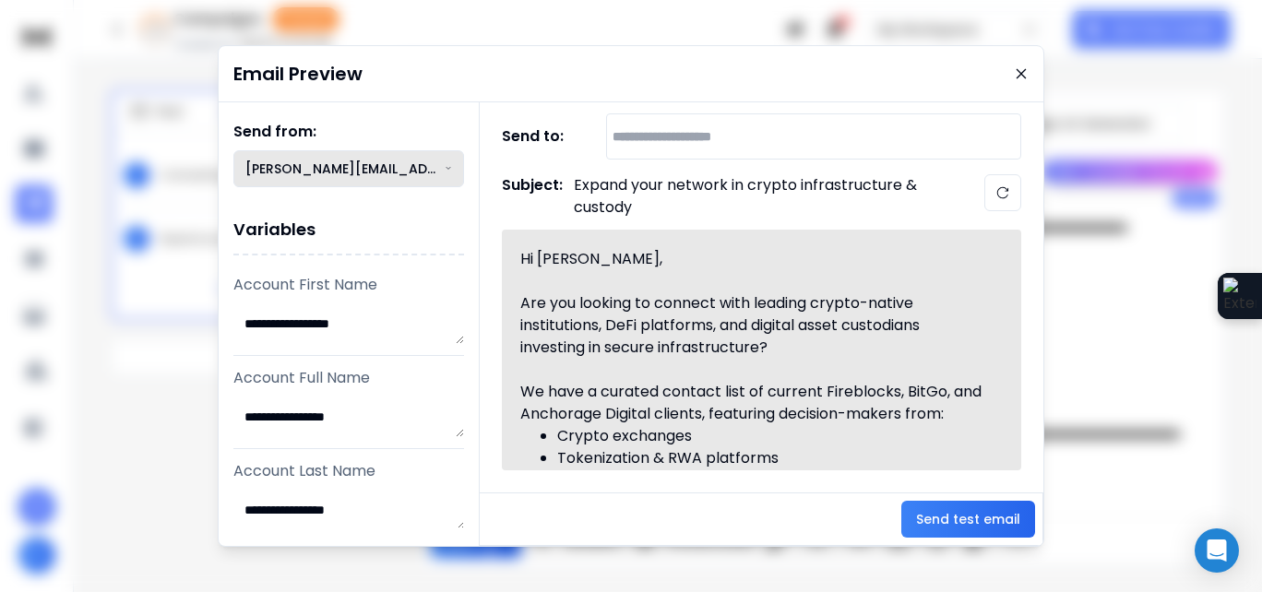
click at [340, 170] on p "[PERSON_NAME][EMAIL_ADDRESS][PERSON_NAME][DOMAIN_NAME]" at bounding box center [344, 169] width 199 height 18
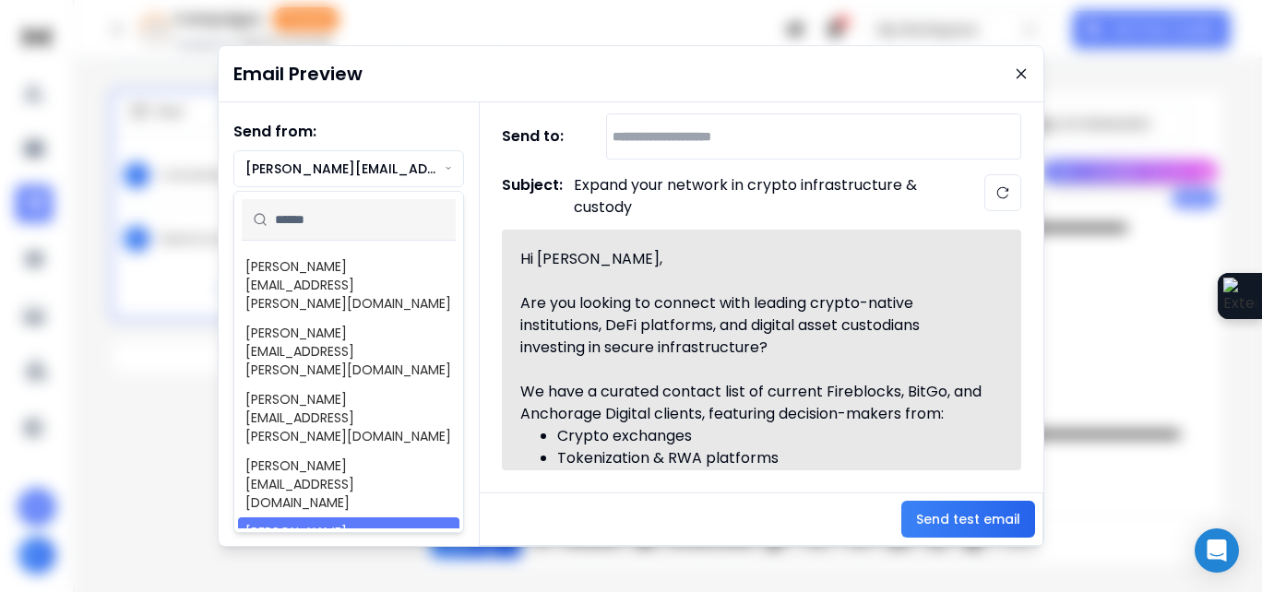
scroll to position [369, 0]
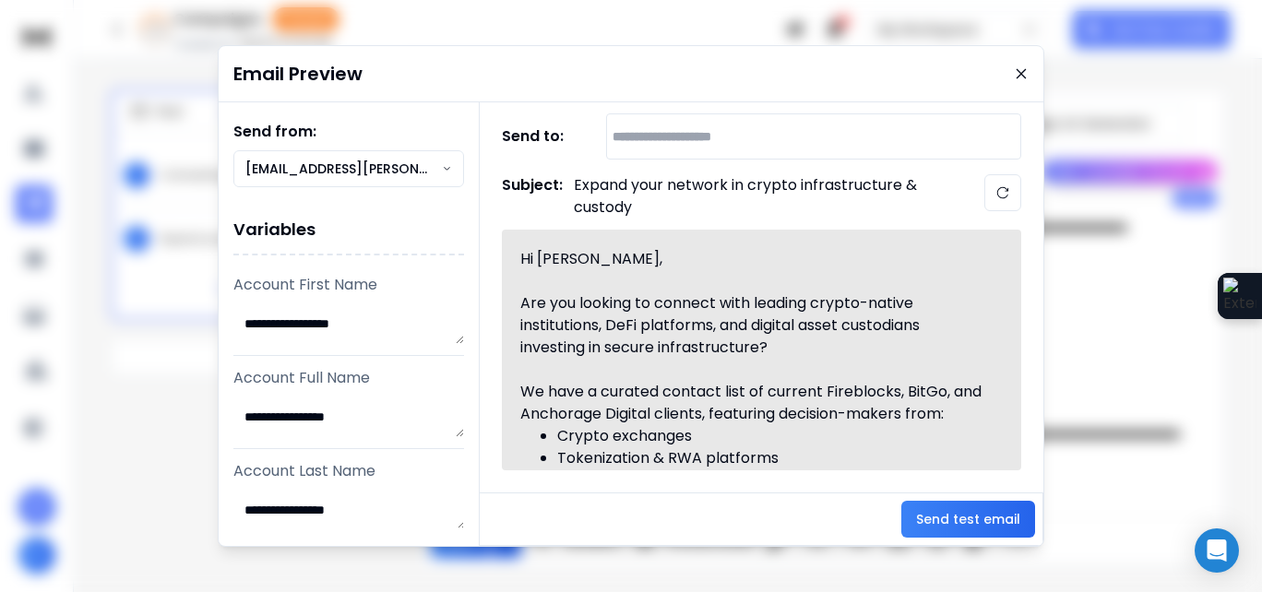
click at [679, 143] on input at bounding box center [814, 136] width 402 height 33
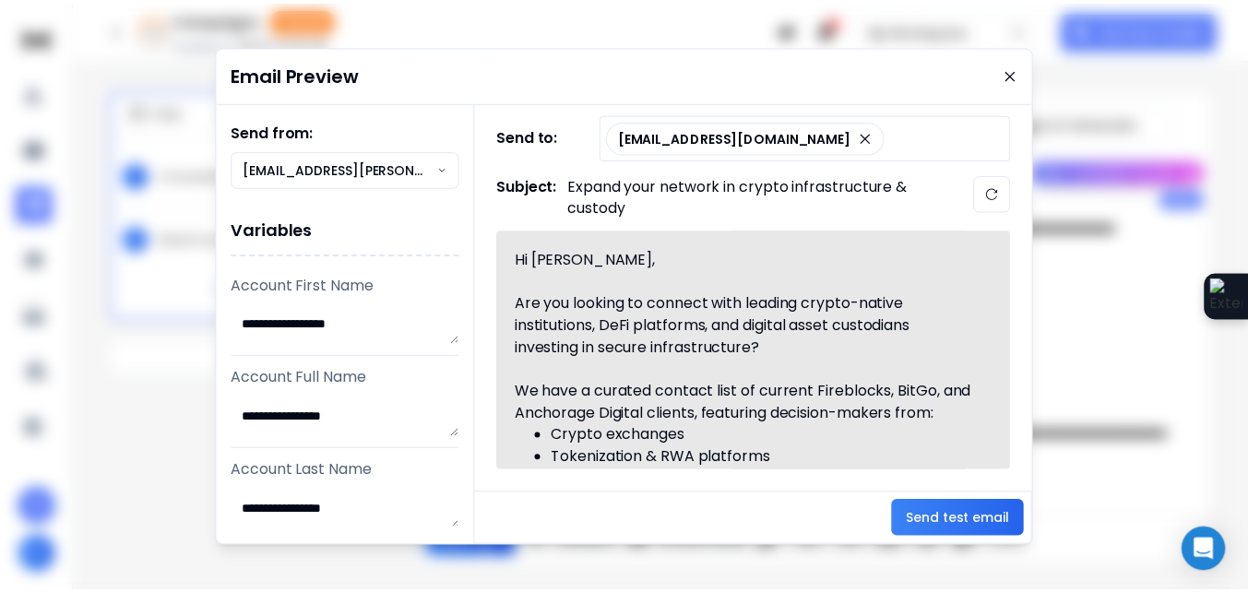
scroll to position [309, 0]
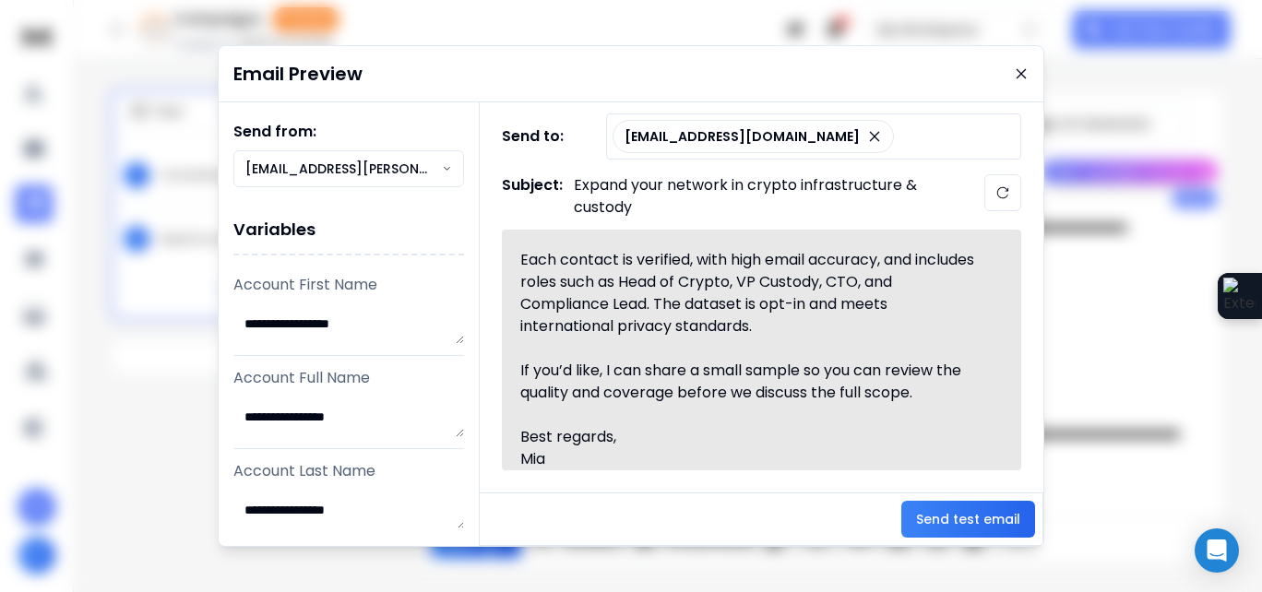
click at [945, 516] on button "Send test email" at bounding box center [968, 519] width 134 height 37
click at [1016, 68] on icon at bounding box center [1021, 73] width 15 height 15
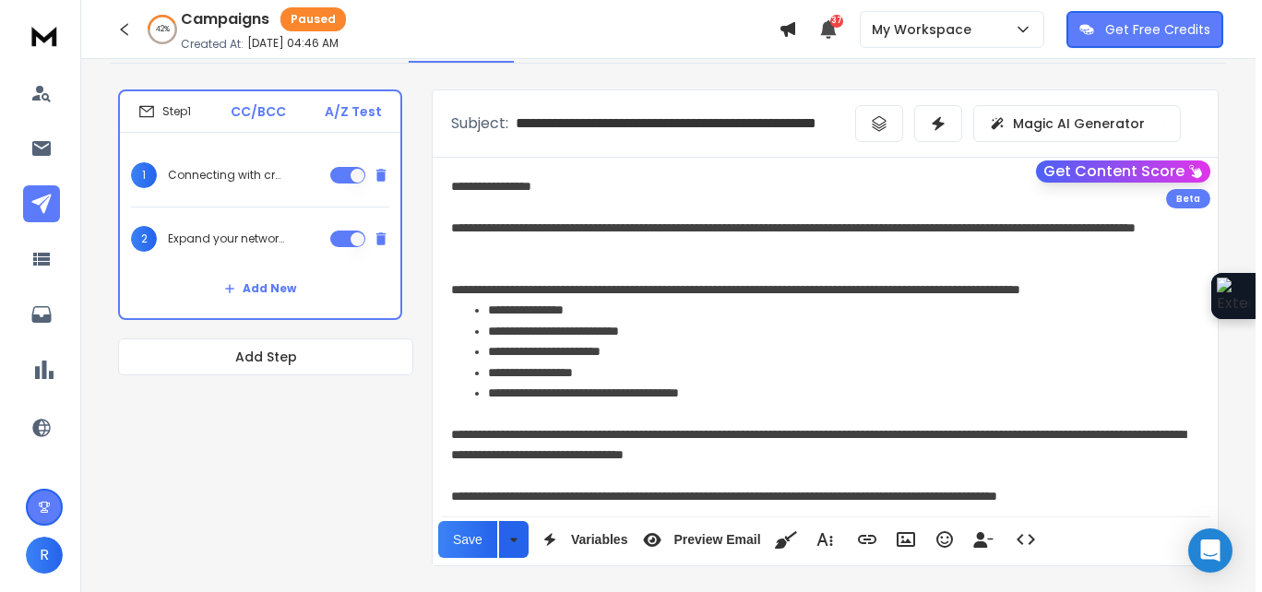
scroll to position [0, 0]
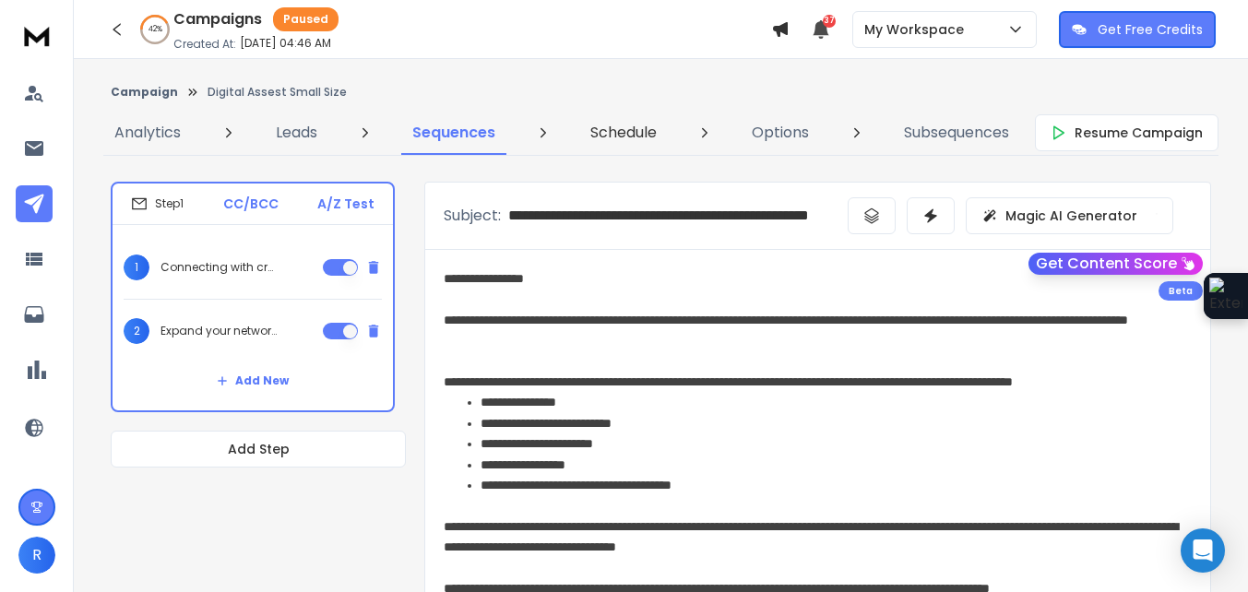
click at [607, 128] on p "Schedule" at bounding box center [623, 133] width 66 height 22
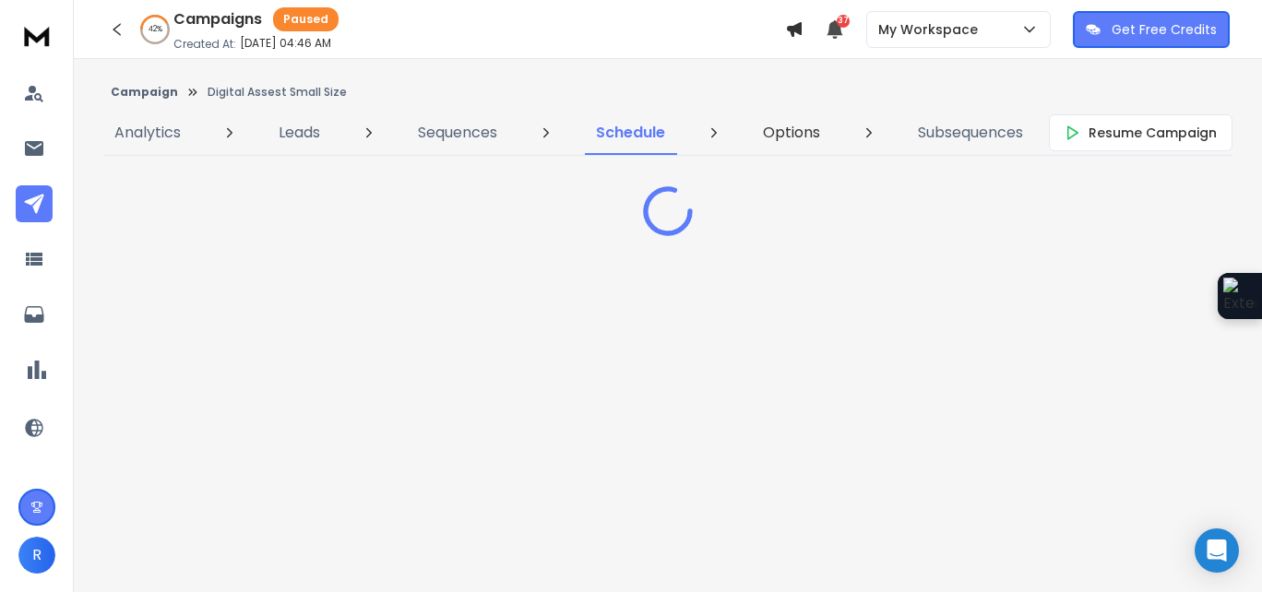
click at [797, 131] on p "Options" at bounding box center [791, 133] width 57 height 22
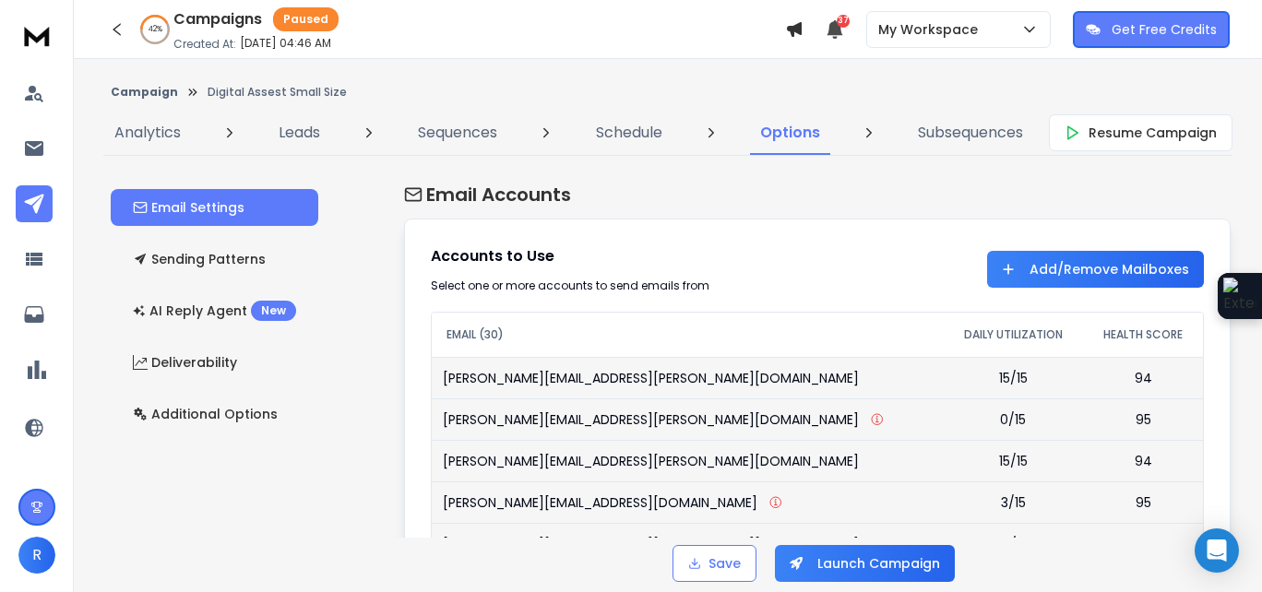
click at [1053, 271] on button "Add/Remove Mailboxes" at bounding box center [1095, 269] width 217 height 37
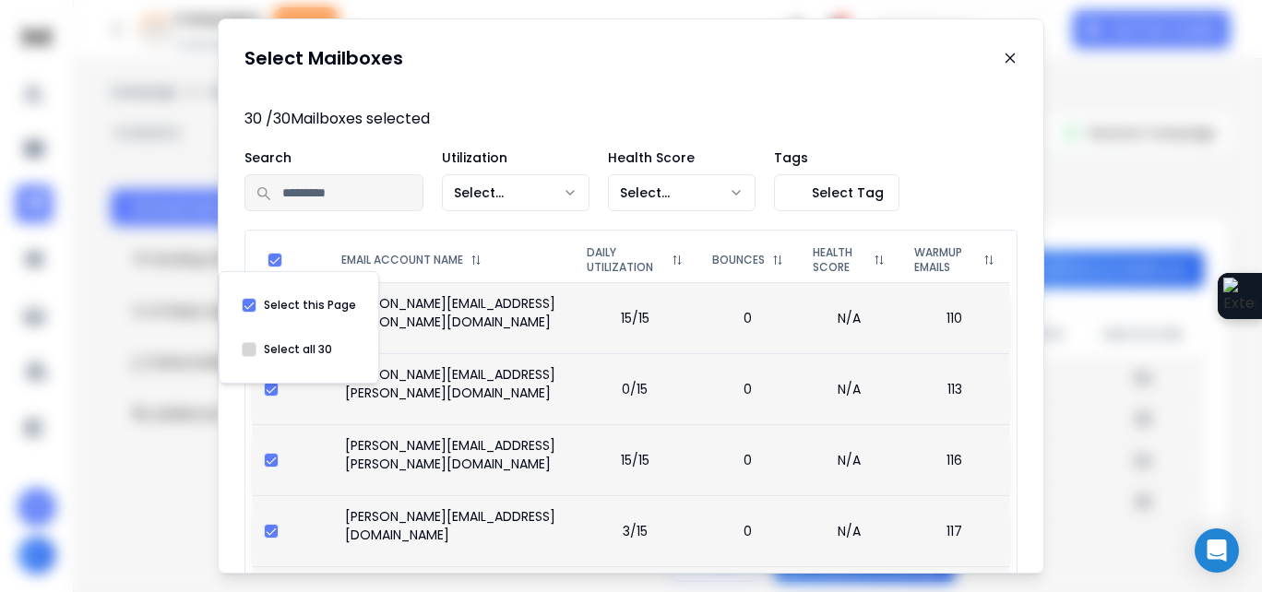
click at [280, 253] on div at bounding box center [297, 260] width 59 height 15
click at [276, 256] on button "Select this Page" at bounding box center [275, 260] width 15 height 15
click at [284, 345] on label "Select all 30" at bounding box center [298, 349] width 68 height 15
click at [274, 259] on button "Select this Page" at bounding box center [275, 260] width 15 height 15
click at [280, 349] on label "Select all 30" at bounding box center [298, 349] width 68 height 15
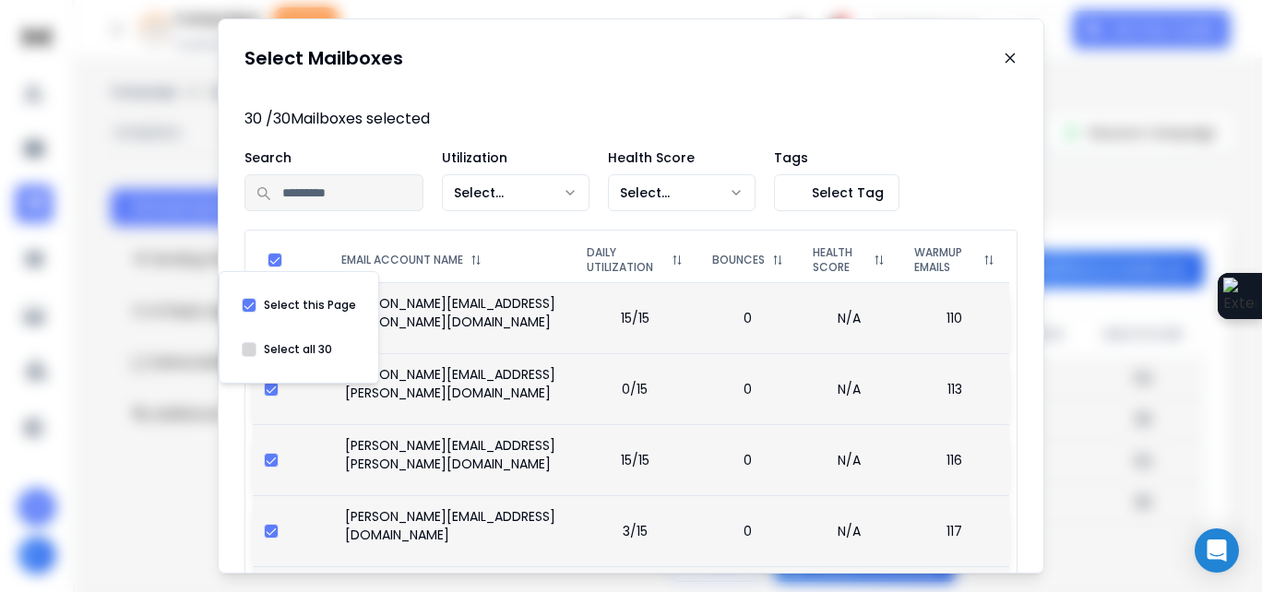
click at [244, 350] on button "Select this Page" at bounding box center [249, 349] width 15 height 15
click at [541, 244] on th "EMAIL ACCOUNT NAME" at bounding box center [449, 260] width 245 height 44
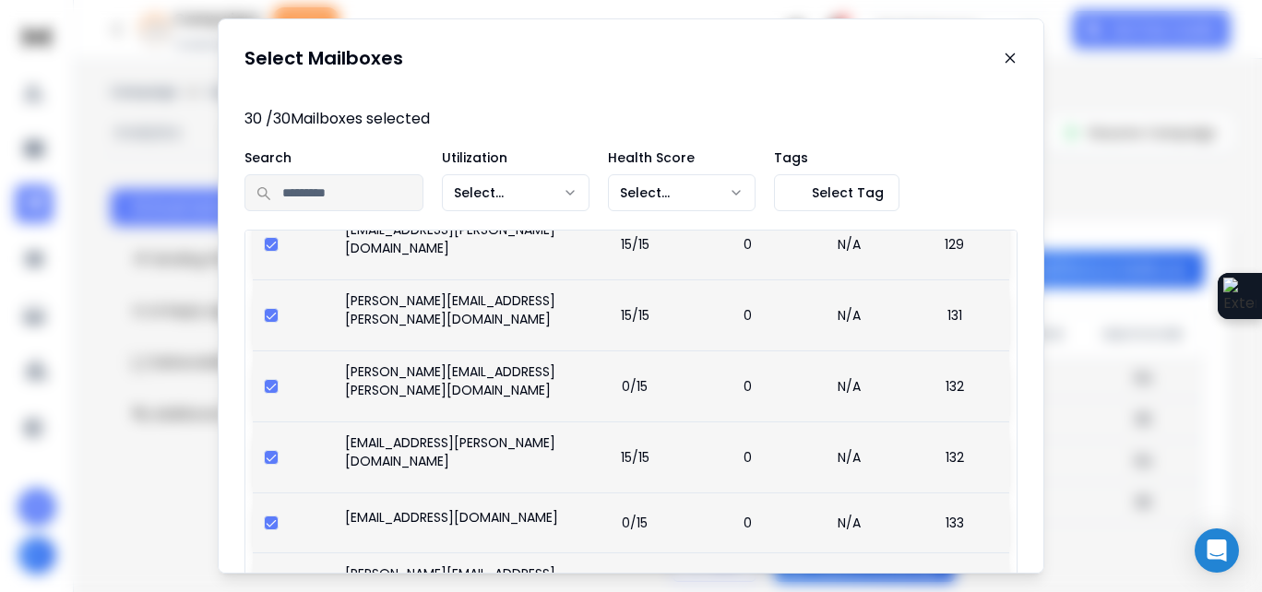
scroll to position [107, 0]
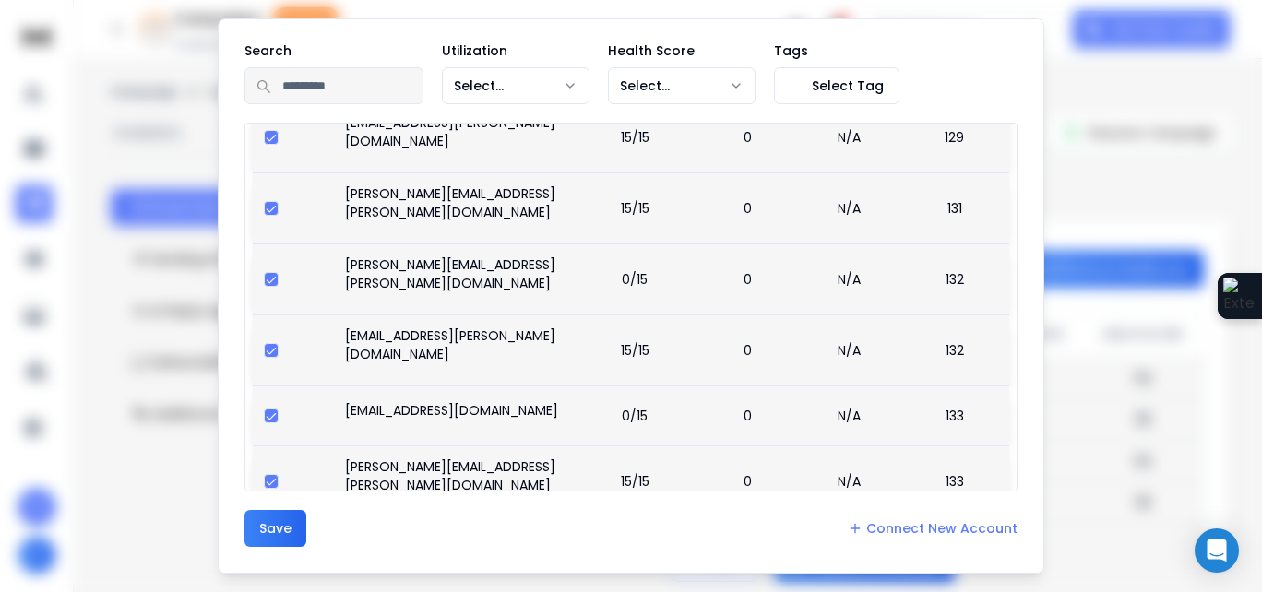
click at [269, 538] on button "Save" at bounding box center [275, 528] width 62 height 37
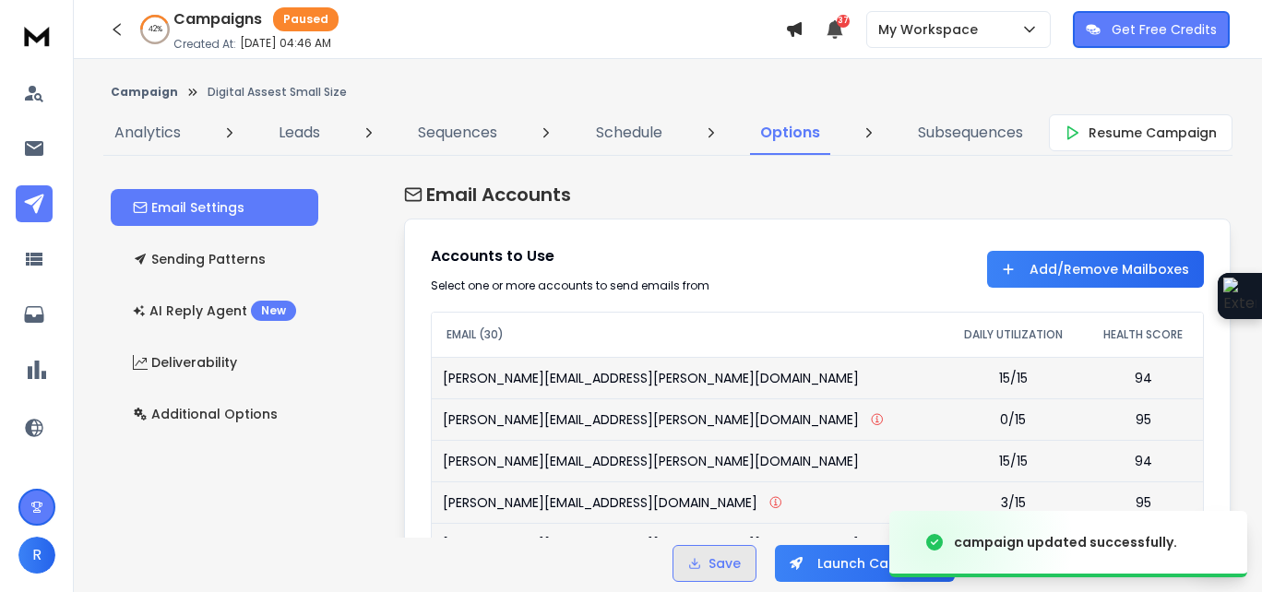
click at [699, 562] on icon "submit" at bounding box center [694, 563] width 13 height 13
click at [796, 565] on icon at bounding box center [796, 563] width 13 height 13
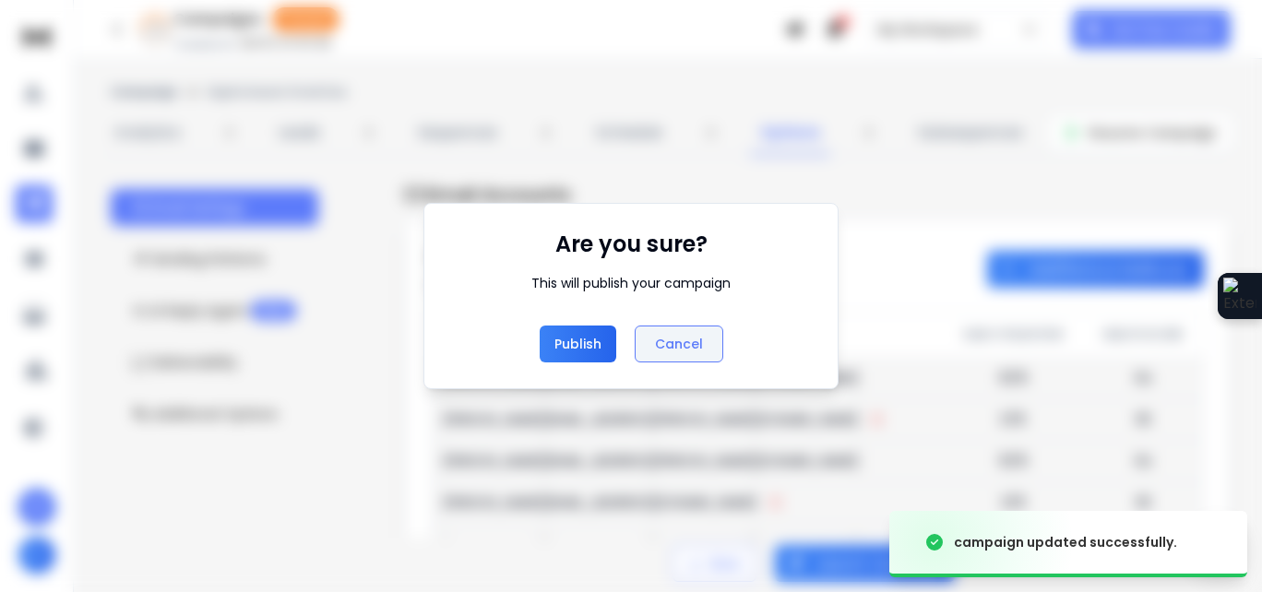
click at [582, 350] on button "Publish" at bounding box center [578, 344] width 77 height 37
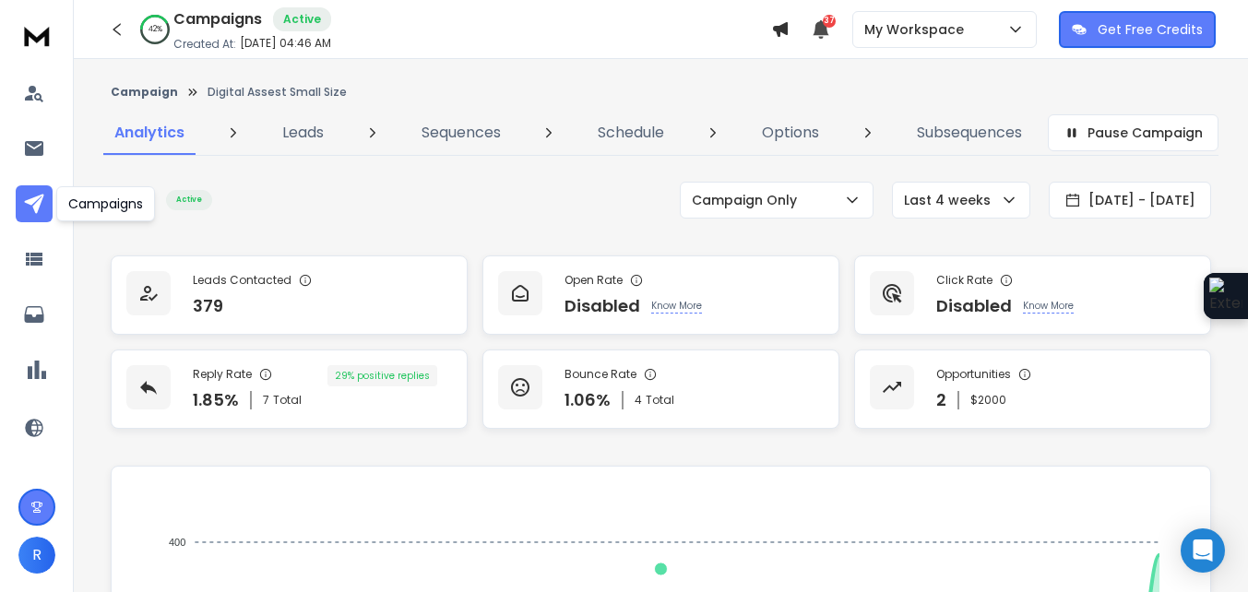
click at [30, 207] on icon at bounding box center [34, 204] width 22 height 22
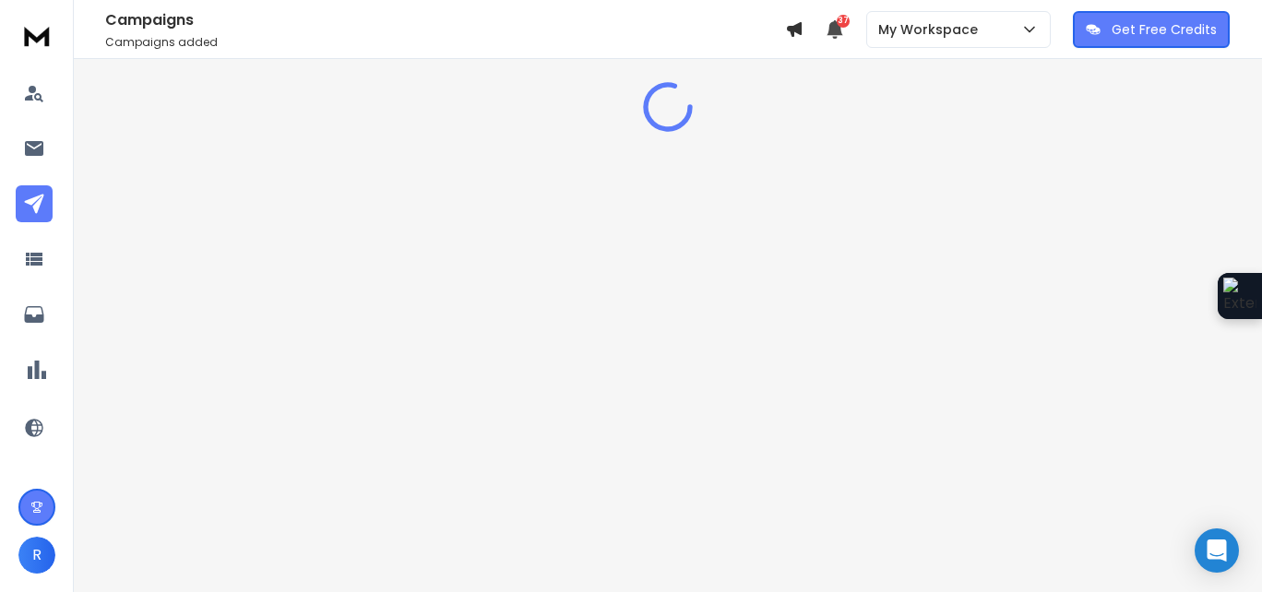
click at [355, 43] on p "Campaigns added" at bounding box center [445, 42] width 680 height 15
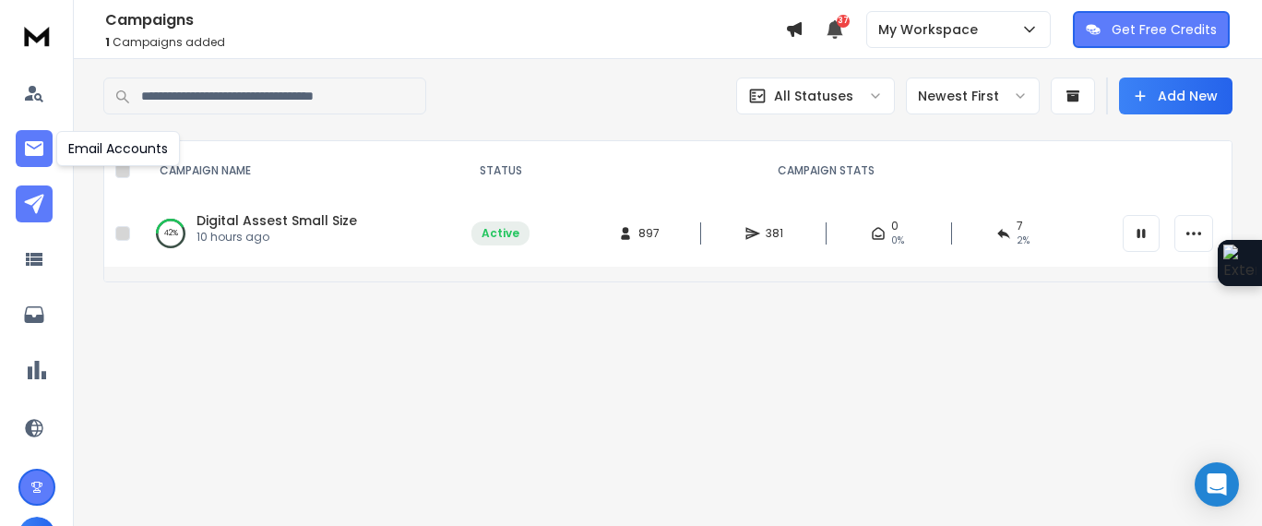
click at [37, 146] on icon at bounding box center [34, 148] width 22 height 22
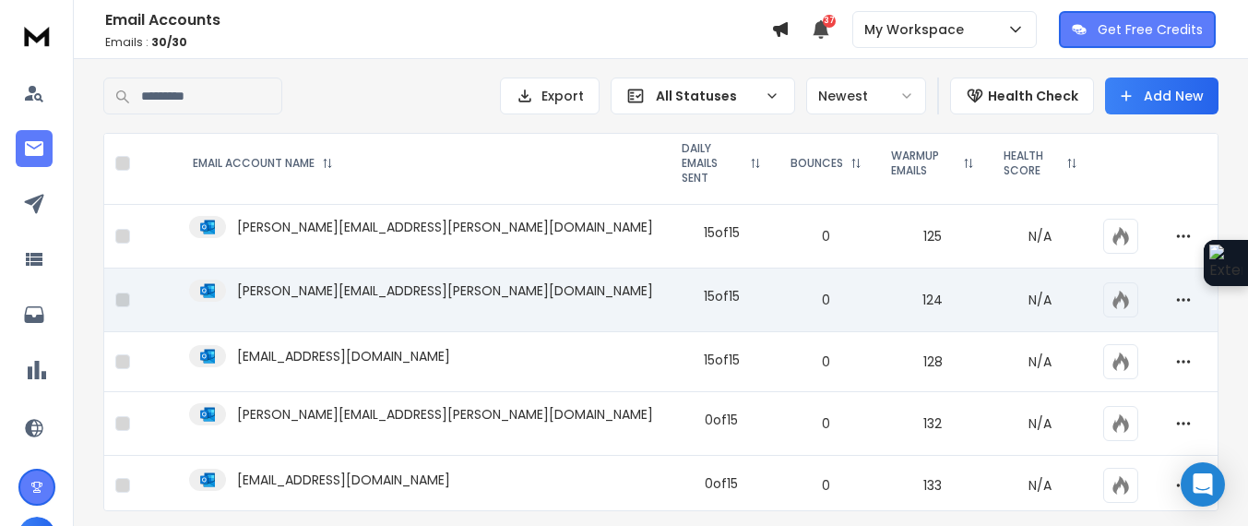
scroll to position [1496, 0]
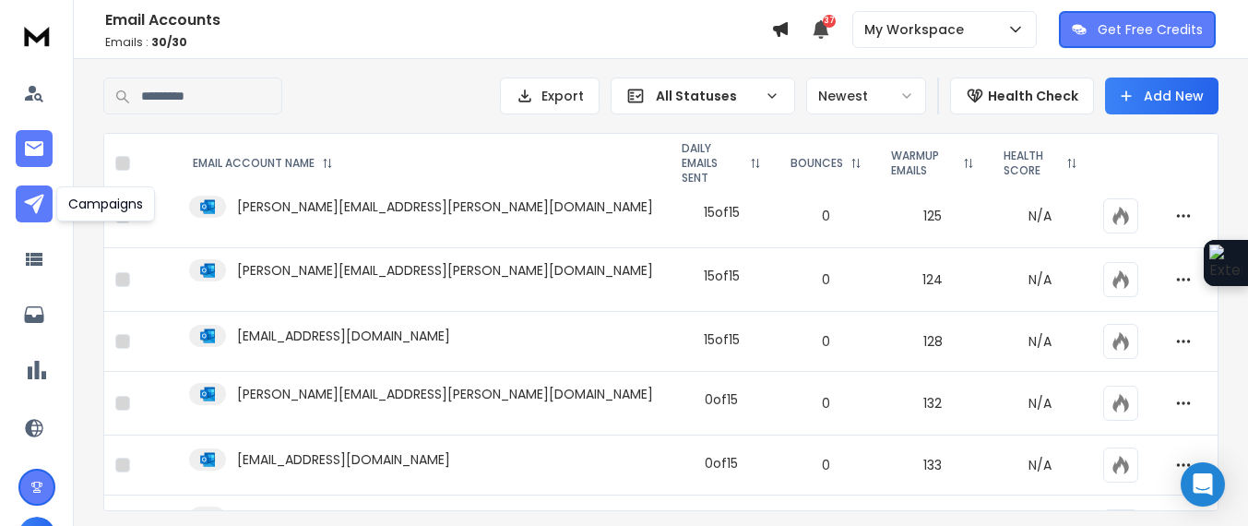
click at [33, 199] on icon at bounding box center [33, 203] width 19 height 19
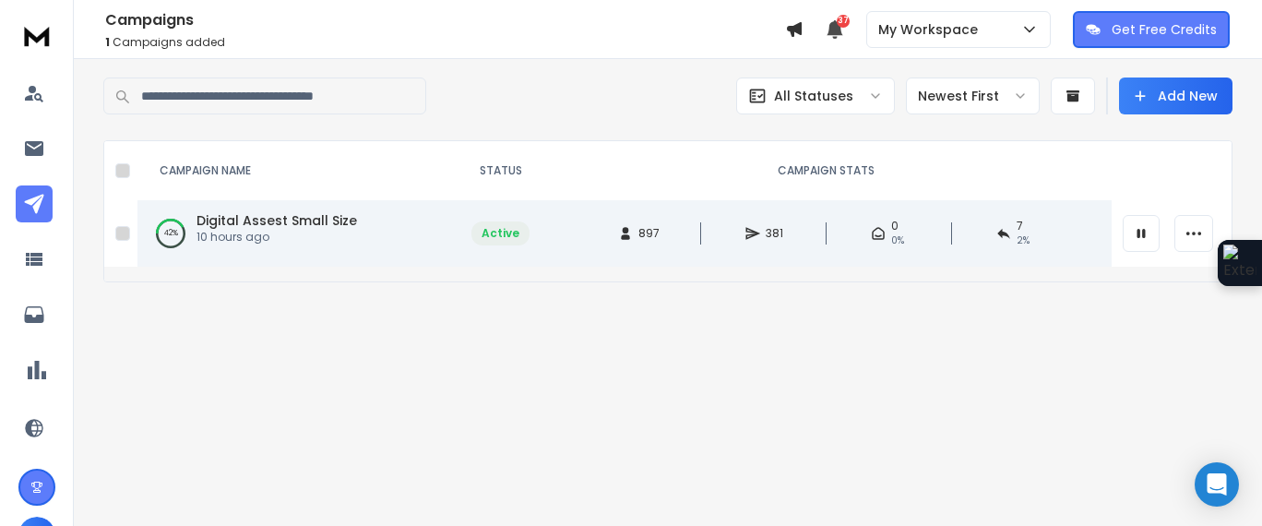
click at [422, 247] on div "42 % Digital Assest Small Size 10 hours ago" at bounding box center [299, 233] width 286 height 44
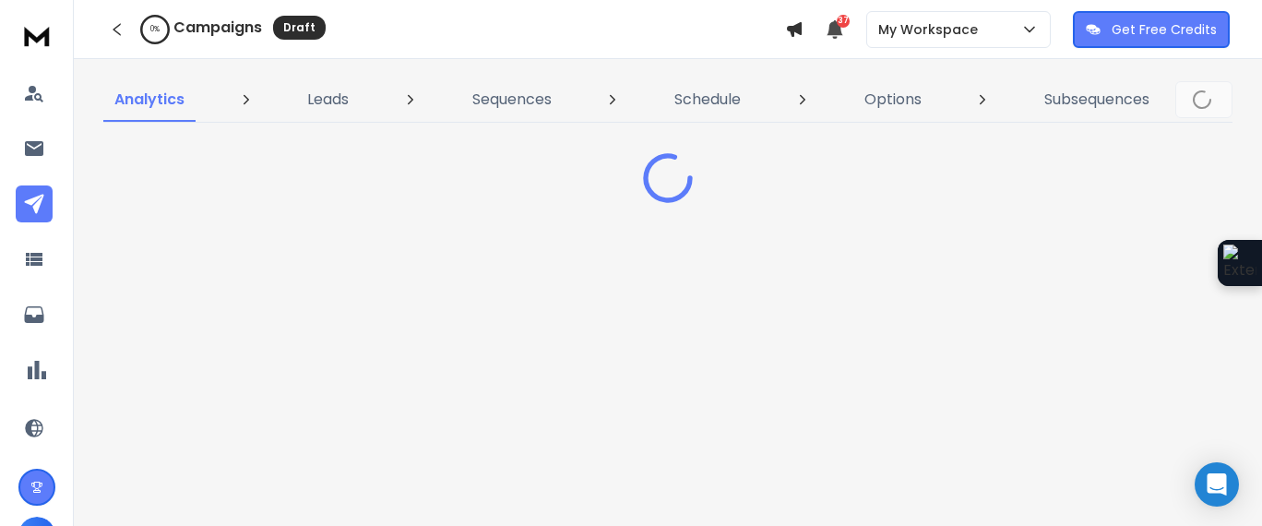
click at [580, 45] on div "0 % Campaigns Draft 37 My Workspace Get Free Credits" at bounding box center [631, 29] width 1262 height 59
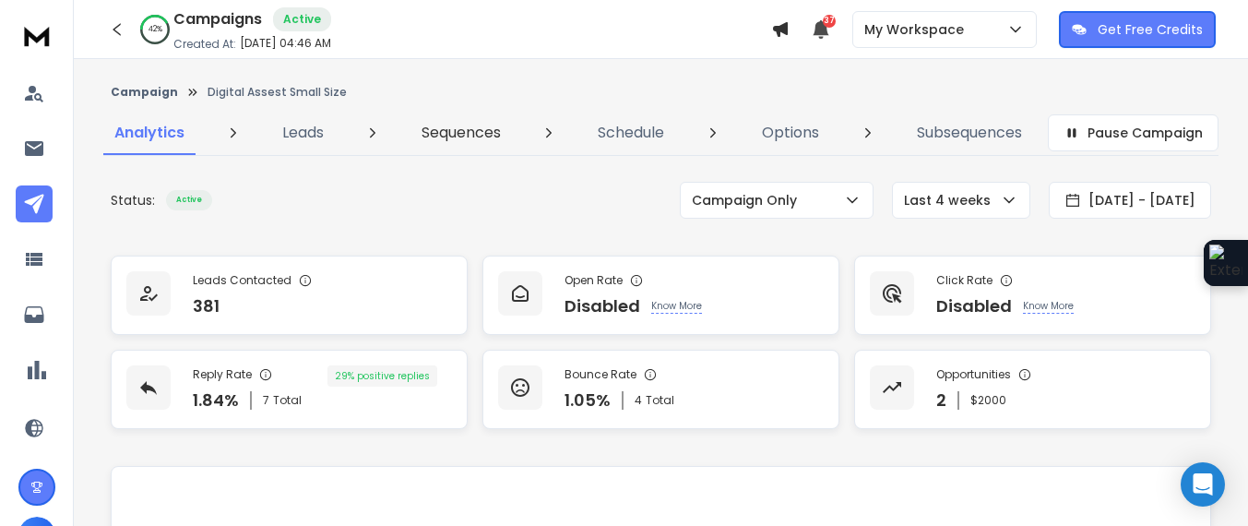
click at [468, 134] on p "Sequences" at bounding box center [461, 133] width 79 height 22
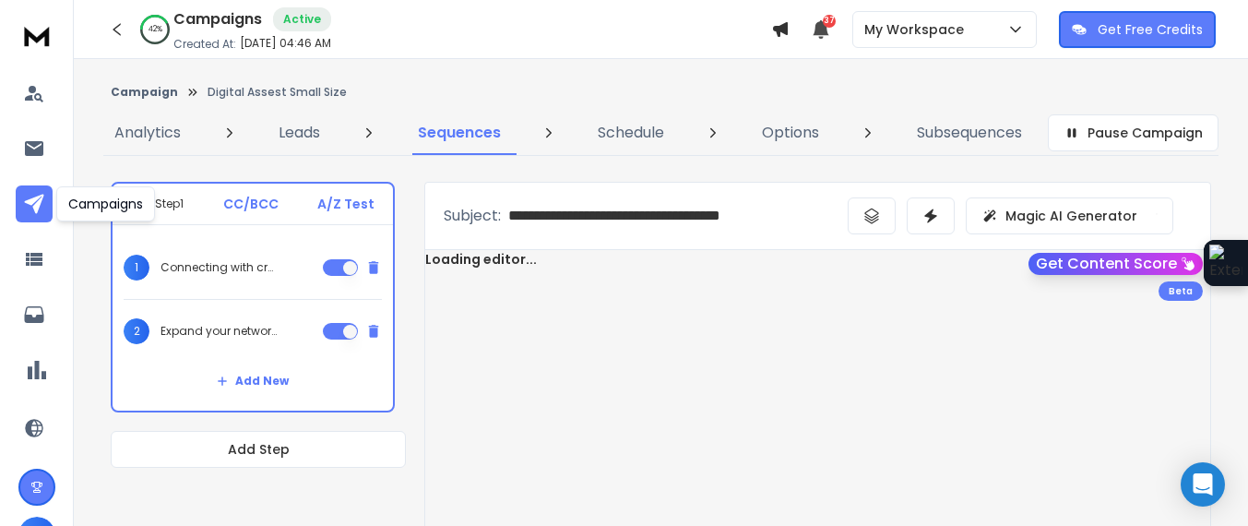
click at [33, 209] on icon at bounding box center [33, 203] width 19 height 19
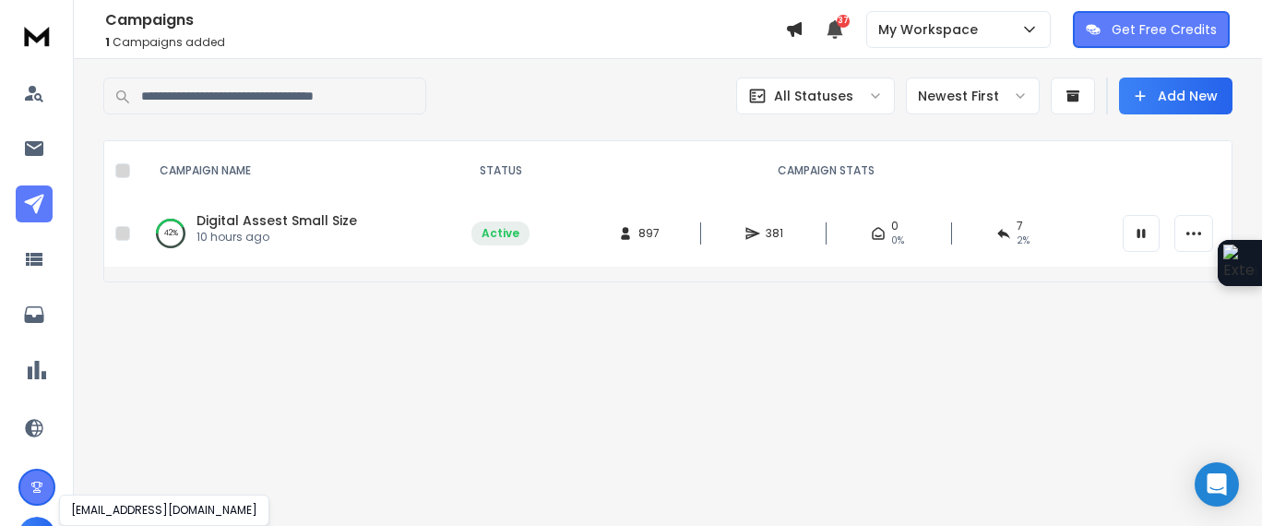
click at [38, 520] on span "R" at bounding box center [36, 535] width 37 height 37
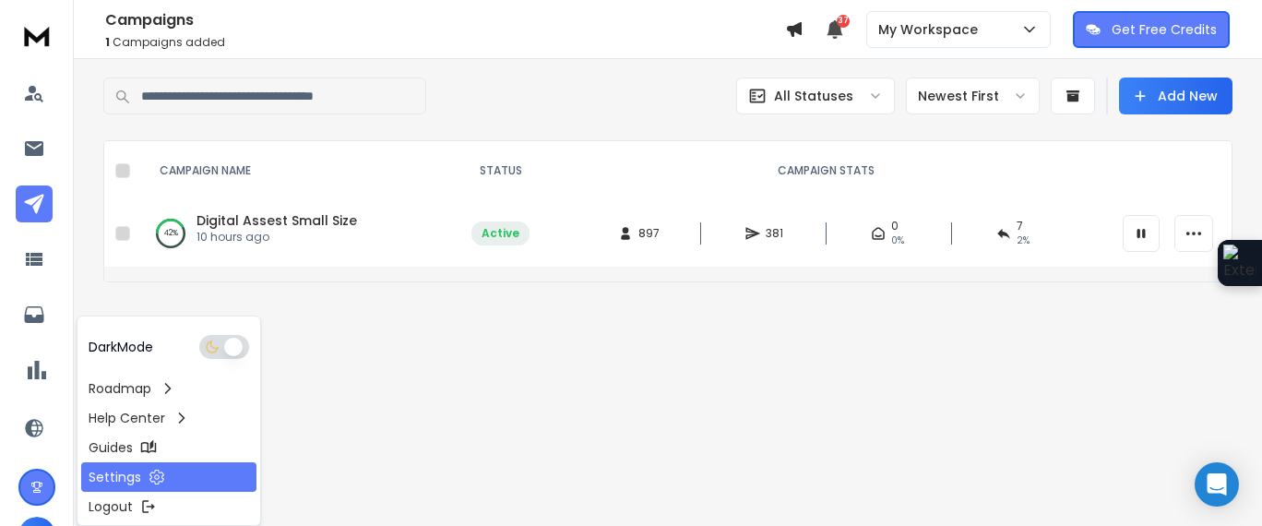
click at [115, 481] on p "Settings" at bounding box center [115, 477] width 53 height 18
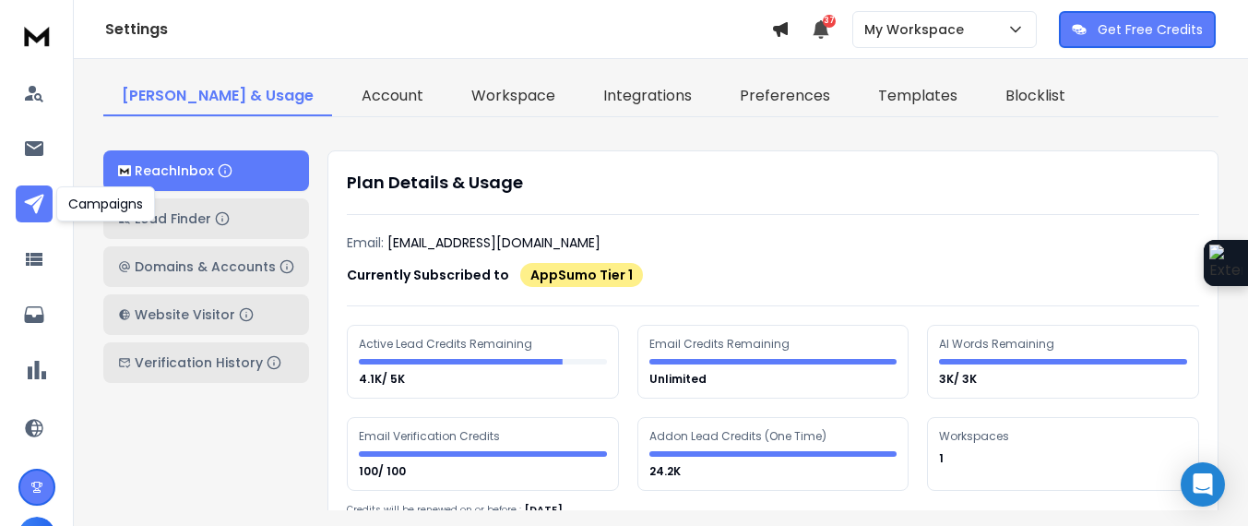
click at [35, 194] on icon at bounding box center [34, 204] width 22 height 22
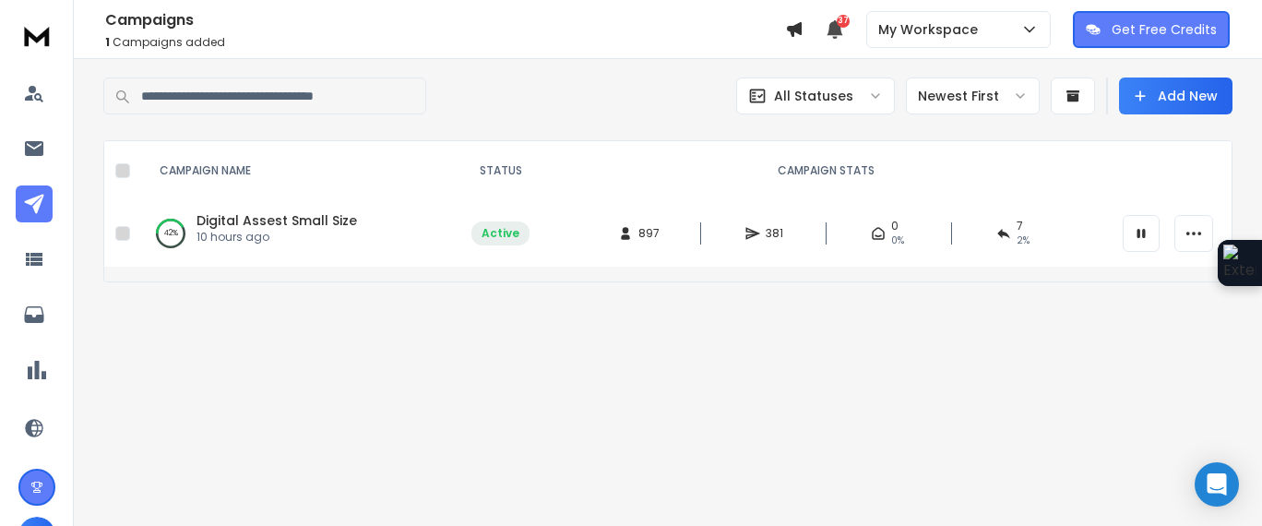
click at [570, 87] on div at bounding box center [385, 95] width 565 height 37
click at [31, 149] on icon at bounding box center [34, 148] width 18 height 15
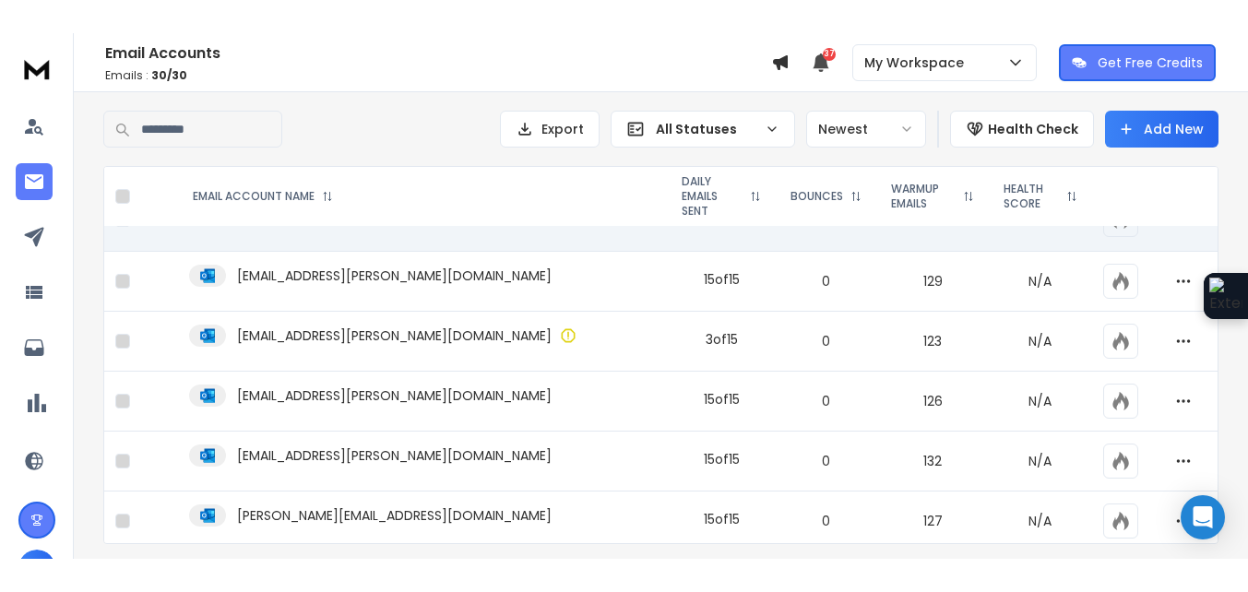
scroll to position [943, 0]
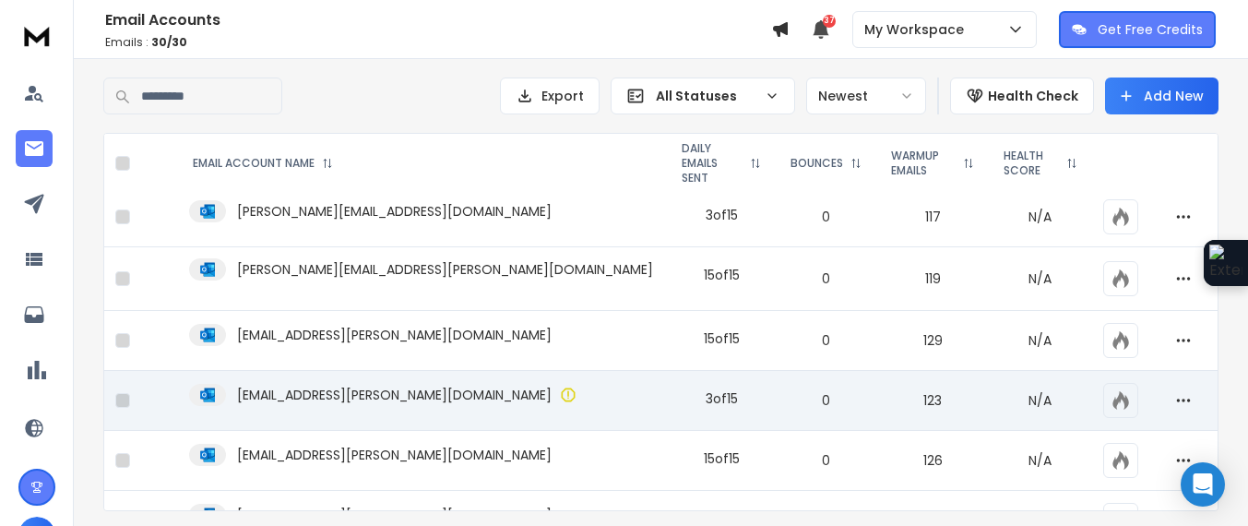
click at [667, 371] on td "3 of 15" at bounding box center [721, 395] width 109 height 48
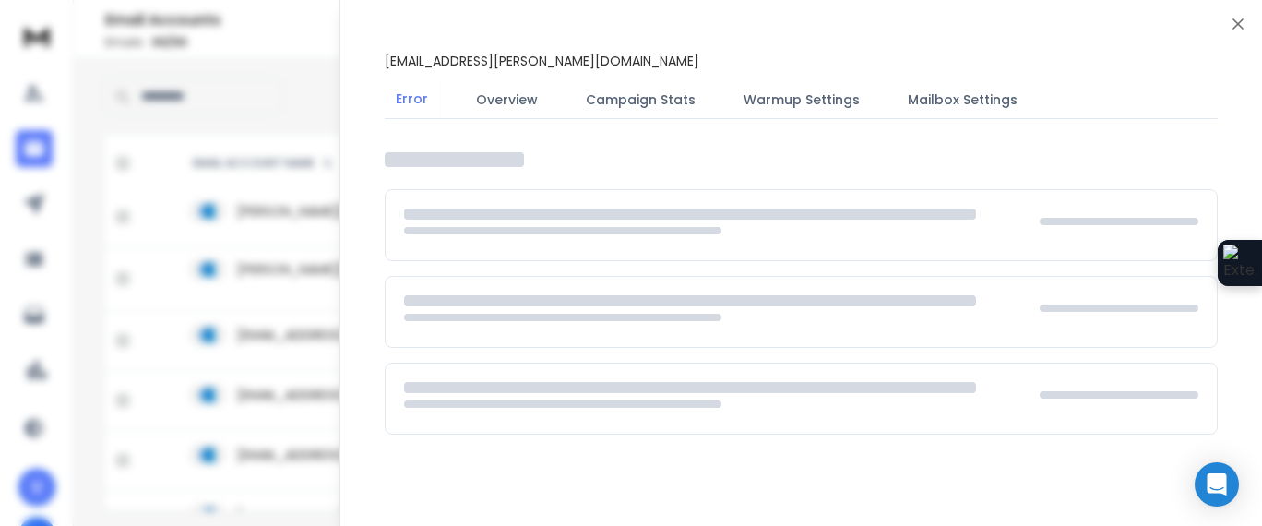
click at [625, 167] on div at bounding box center [801, 293] width 833 height 282
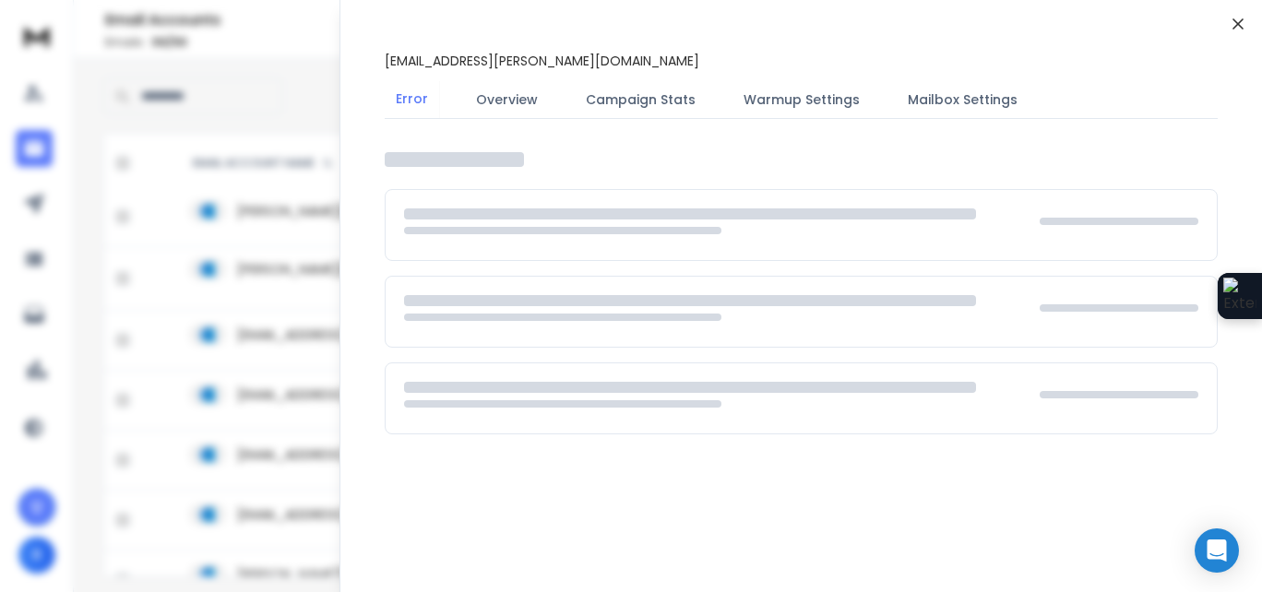
click at [1231, 28] on icon "button" at bounding box center [1238, 24] width 18 height 18
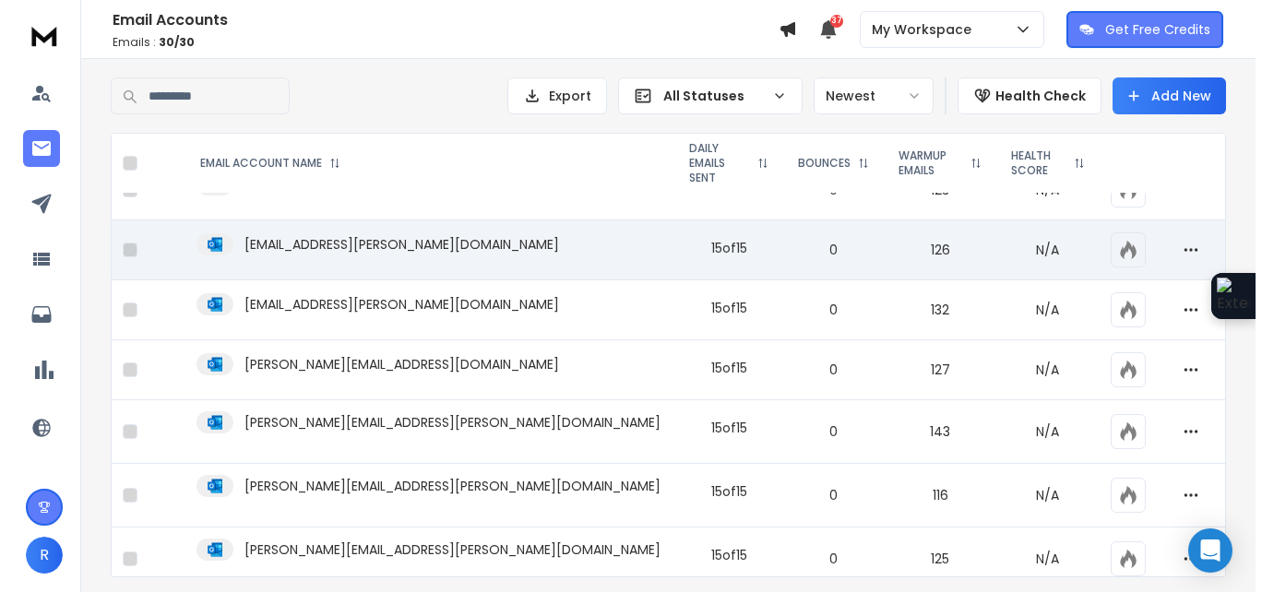
scroll to position [876, 0]
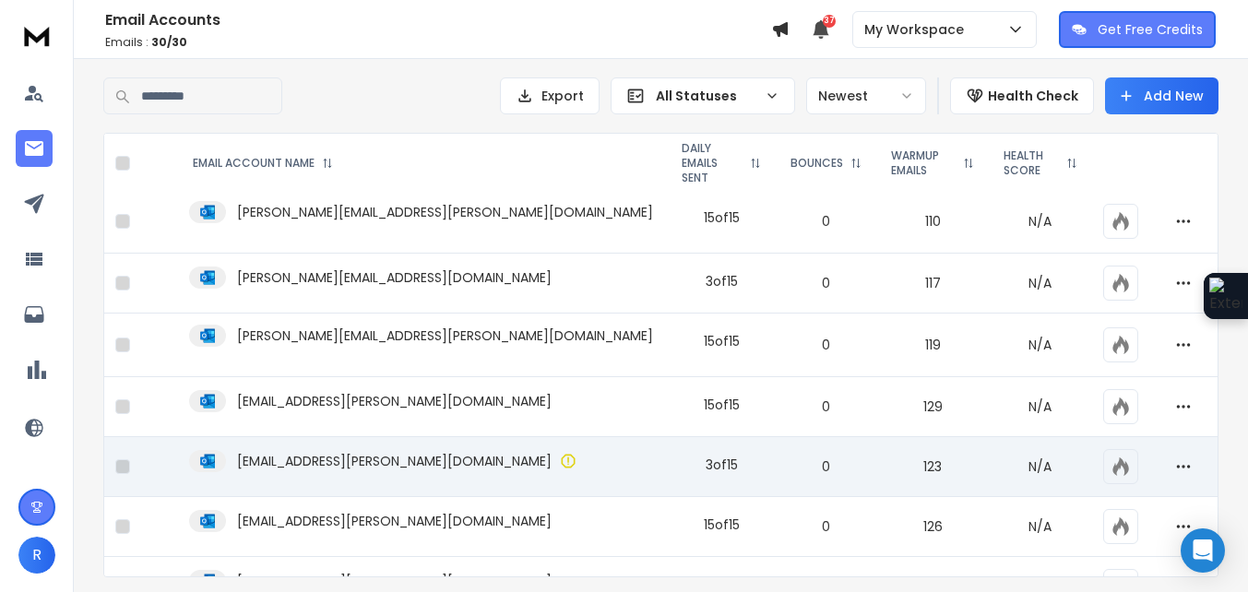
click at [667, 437] on td "3 of 15" at bounding box center [721, 461] width 109 height 48
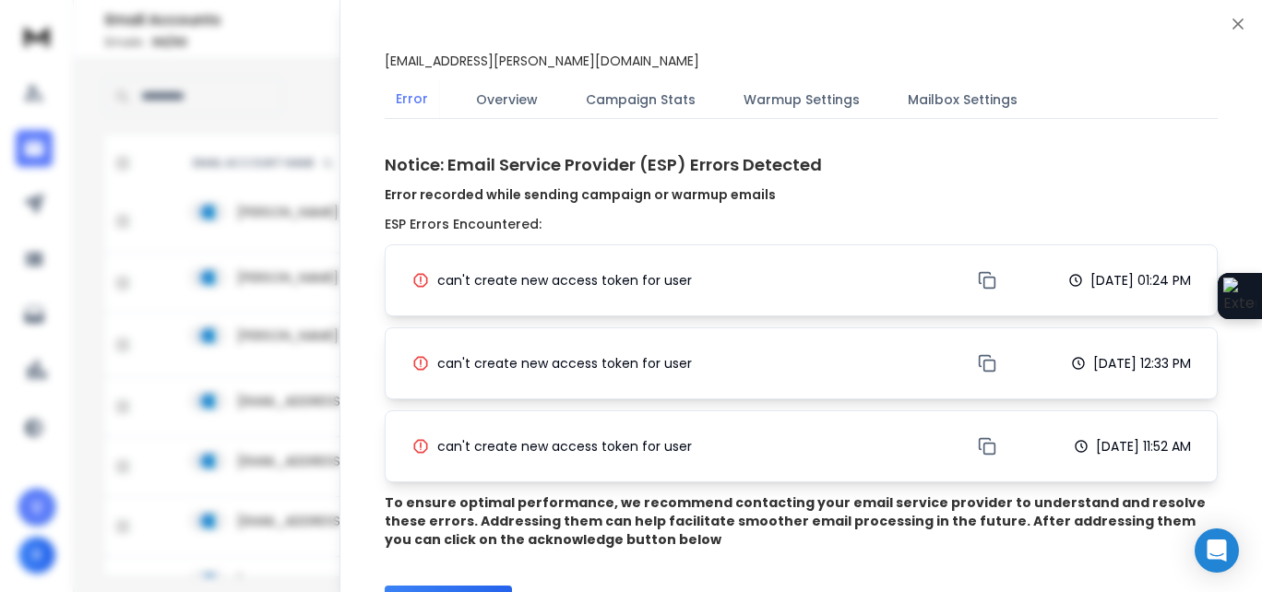
click at [720, 152] on h1 "Notice: Email Service Provider (ESP) Errors Detected Error recorded while sendi…" at bounding box center [801, 178] width 833 height 52
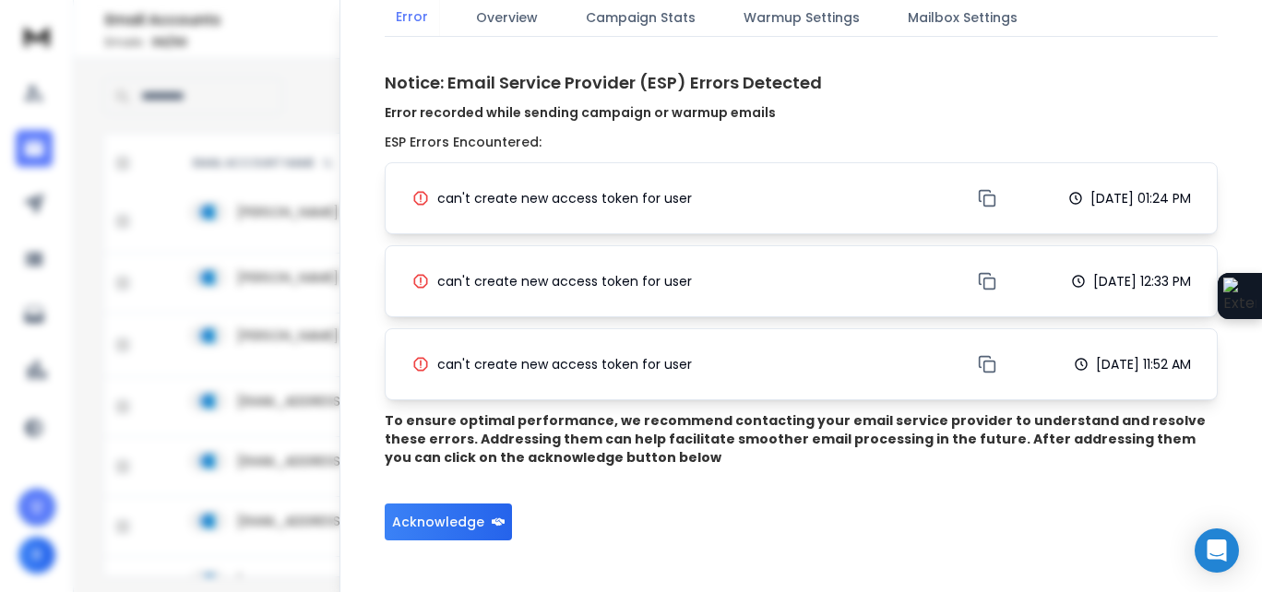
click at [467, 529] on button "Acknowledge" at bounding box center [448, 522] width 127 height 37
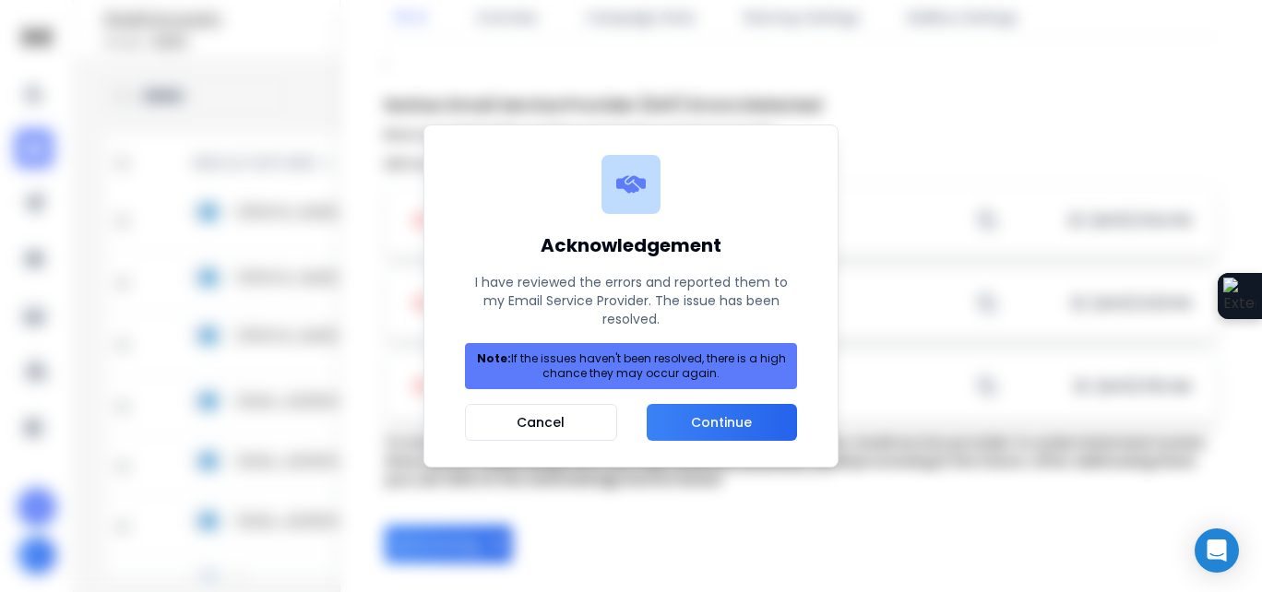
click at [721, 409] on button "Continue" at bounding box center [722, 422] width 150 height 37
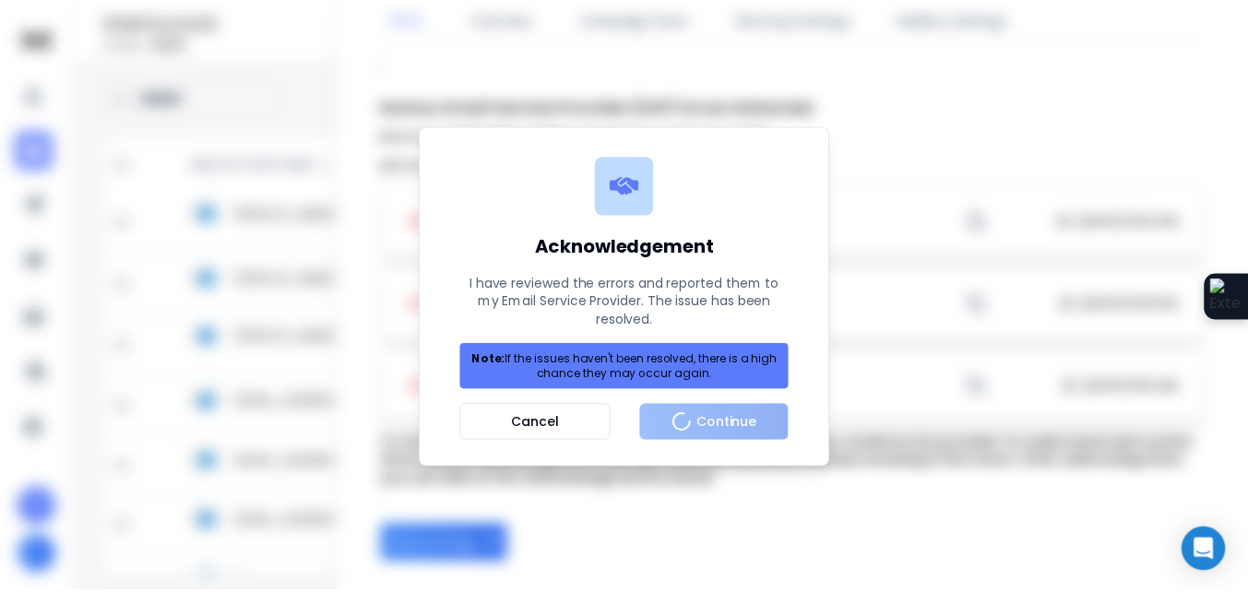
scroll to position [0, 0]
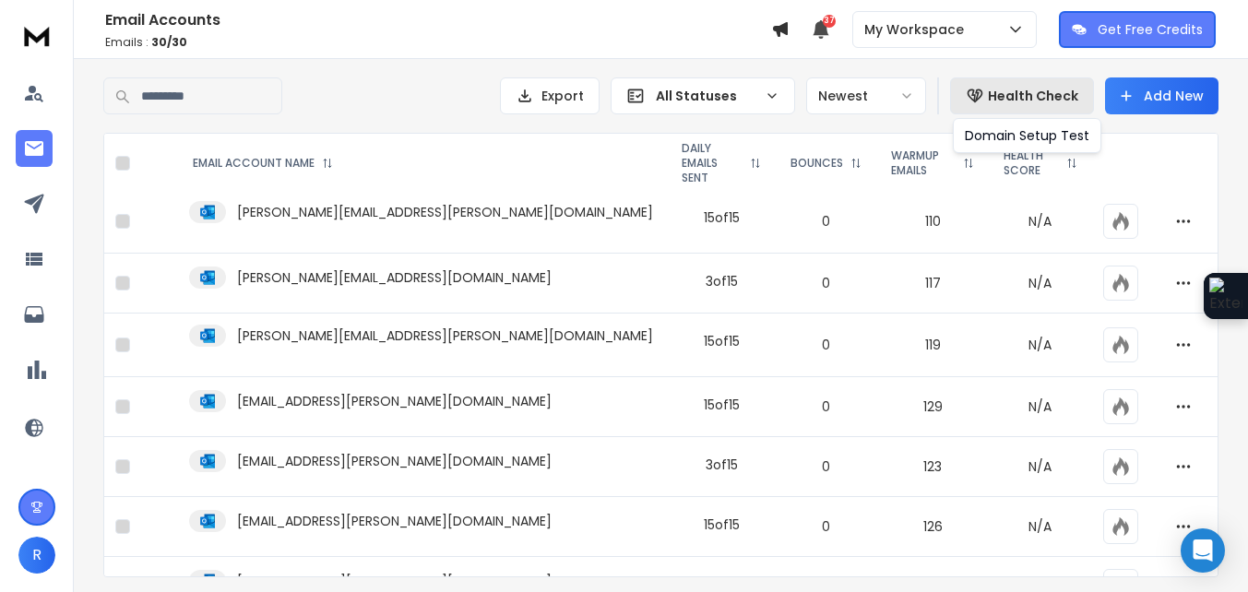
click at [1029, 93] on p "Health Check" at bounding box center [1033, 96] width 90 height 18
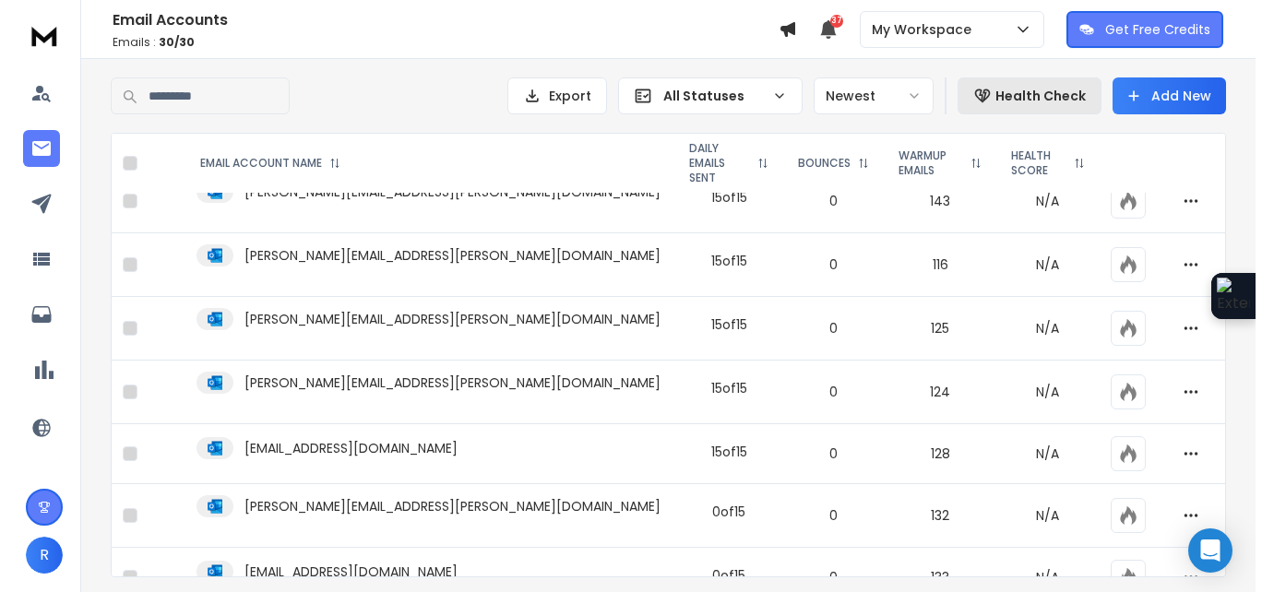
scroll to position [1430, 0]
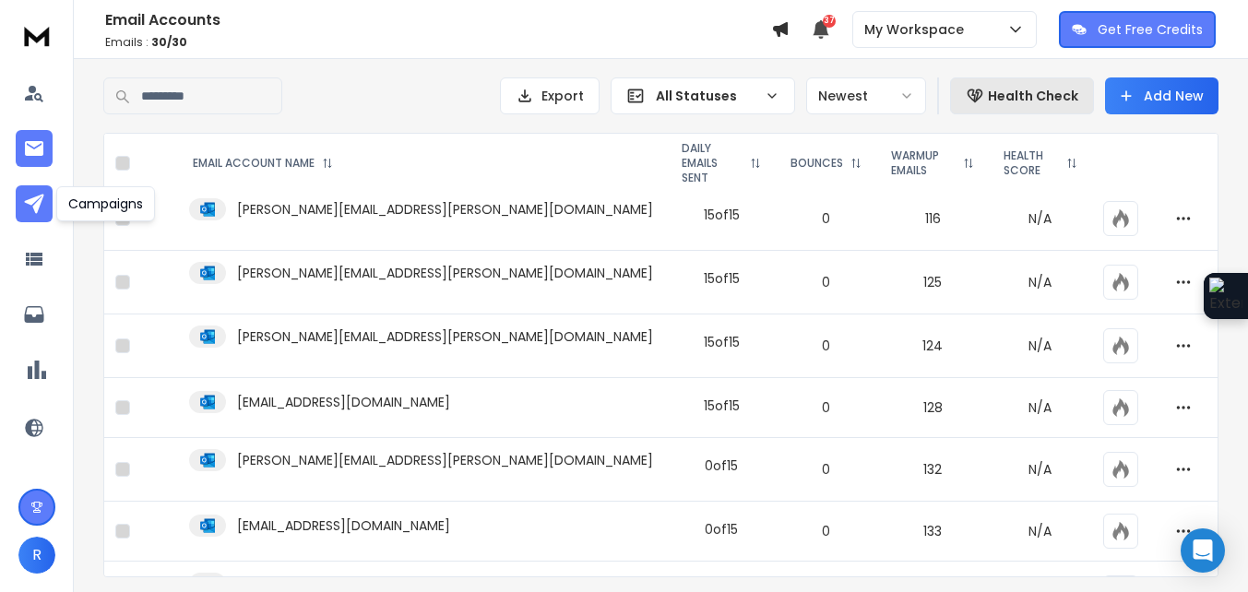
click at [35, 206] on icon at bounding box center [33, 203] width 19 height 19
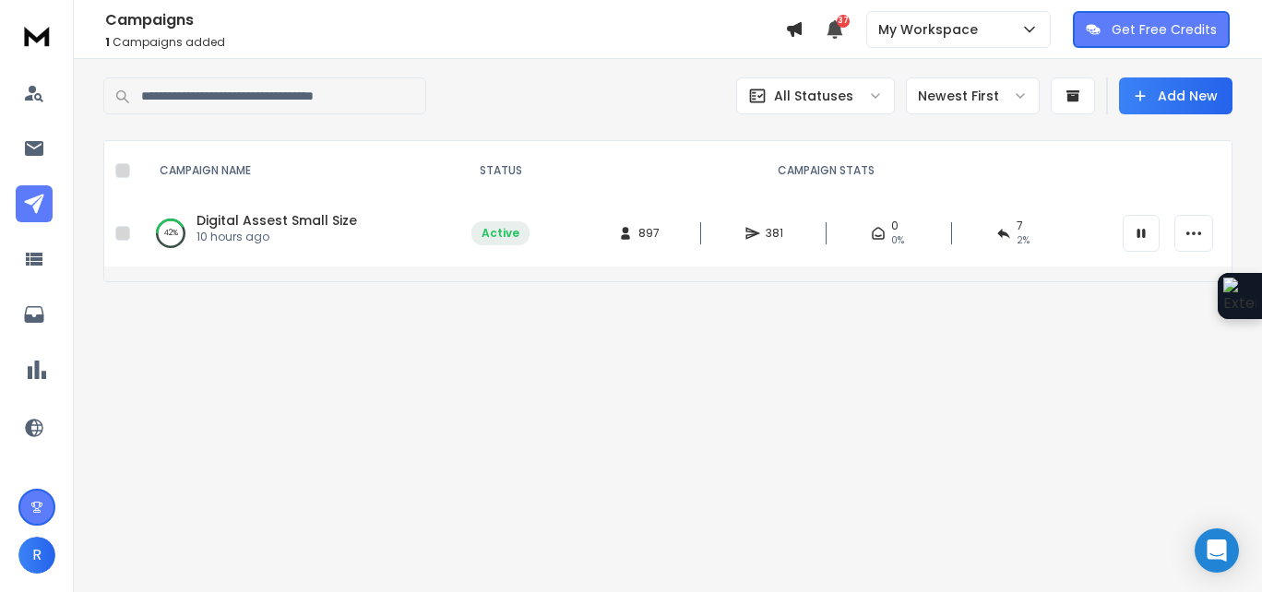
click at [619, 321] on div "Your warmest leads are on your site – Turn visits into conversations Reach Out …" at bounding box center [631, 296] width 1262 height 592
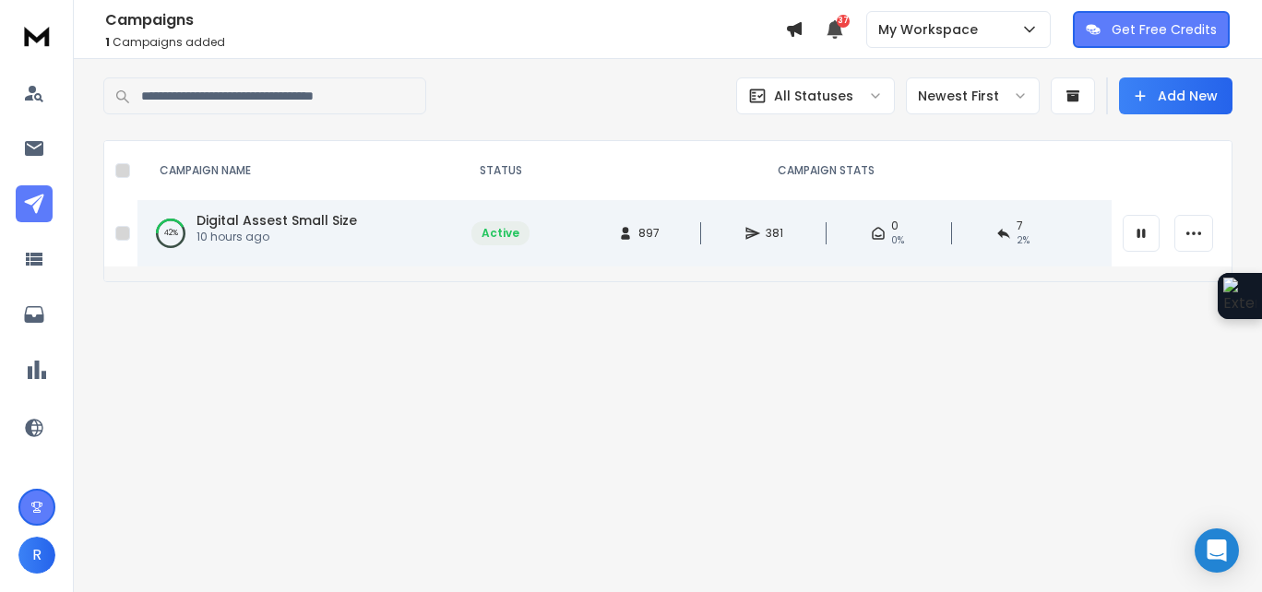
click at [279, 220] on span "Digital Assest Small Size" at bounding box center [277, 220] width 161 height 18
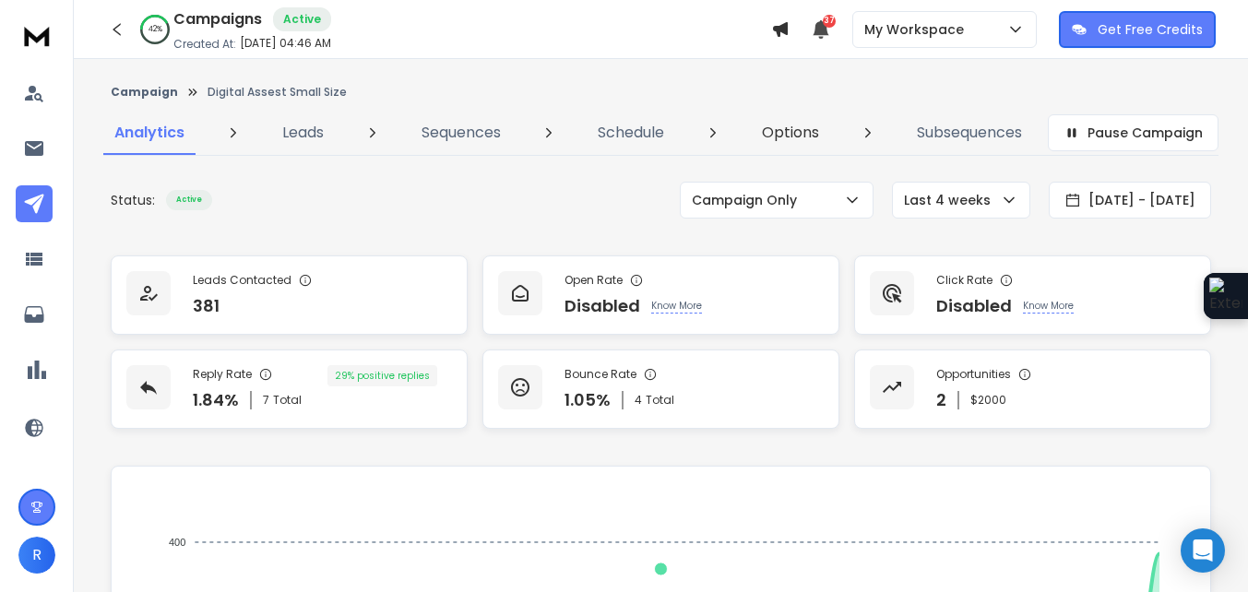
click at [794, 133] on p "Options" at bounding box center [790, 133] width 57 height 22
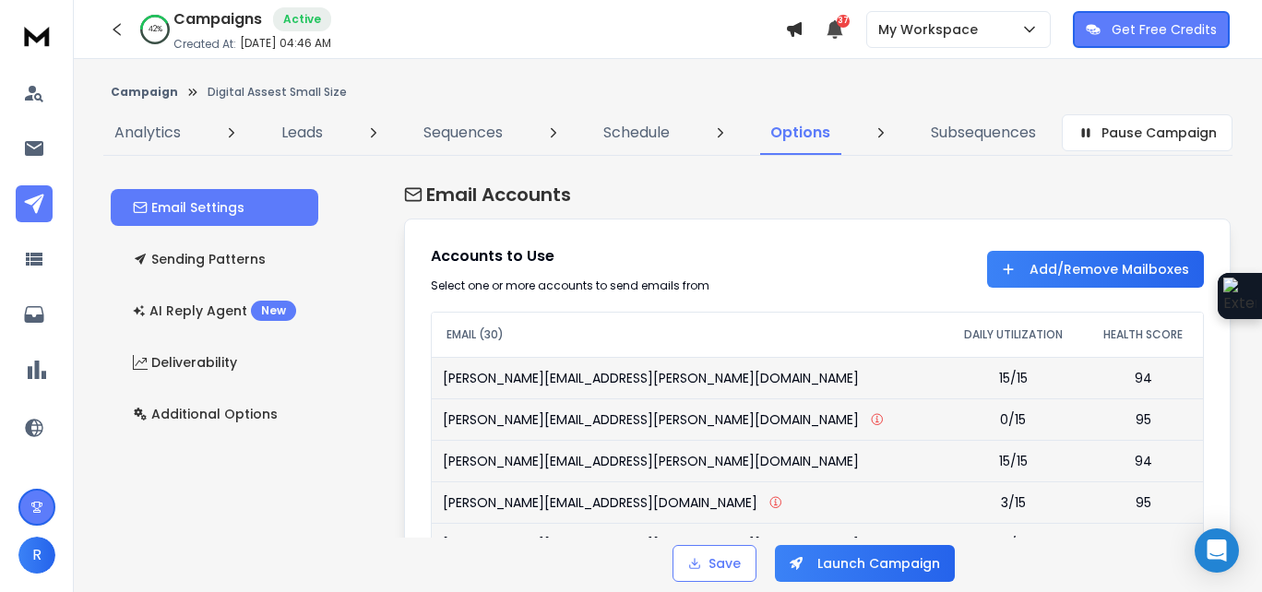
click at [1114, 271] on button "Add/Remove Mailboxes" at bounding box center [1095, 269] width 217 height 37
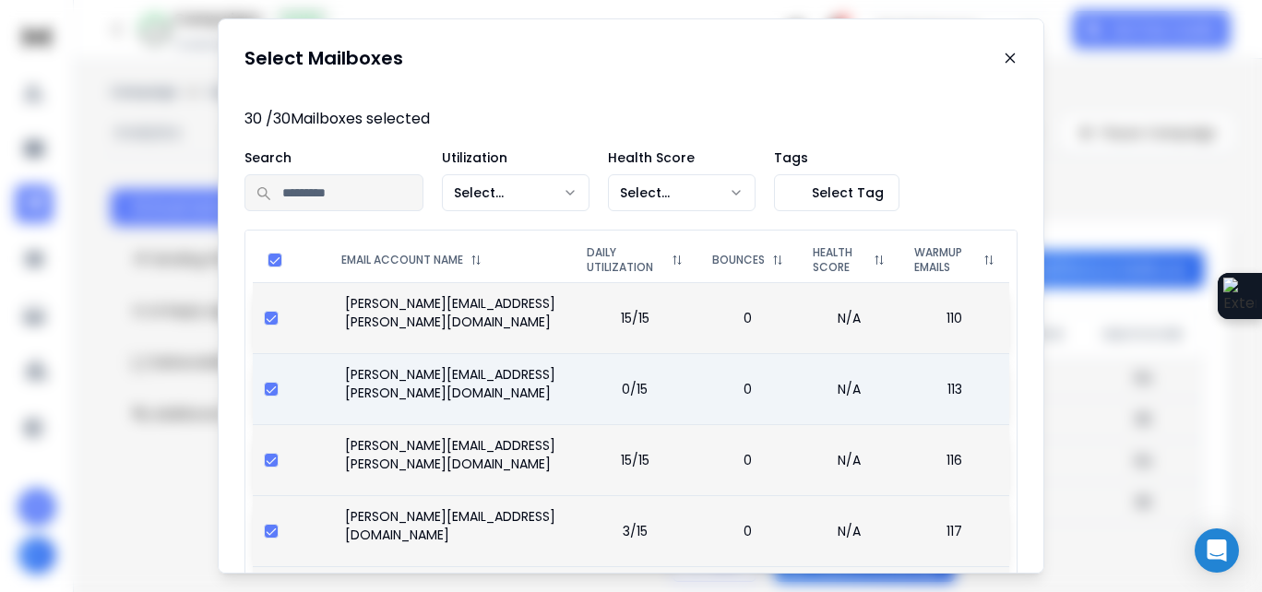
click at [270, 382] on button "button" at bounding box center [271, 389] width 15 height 15
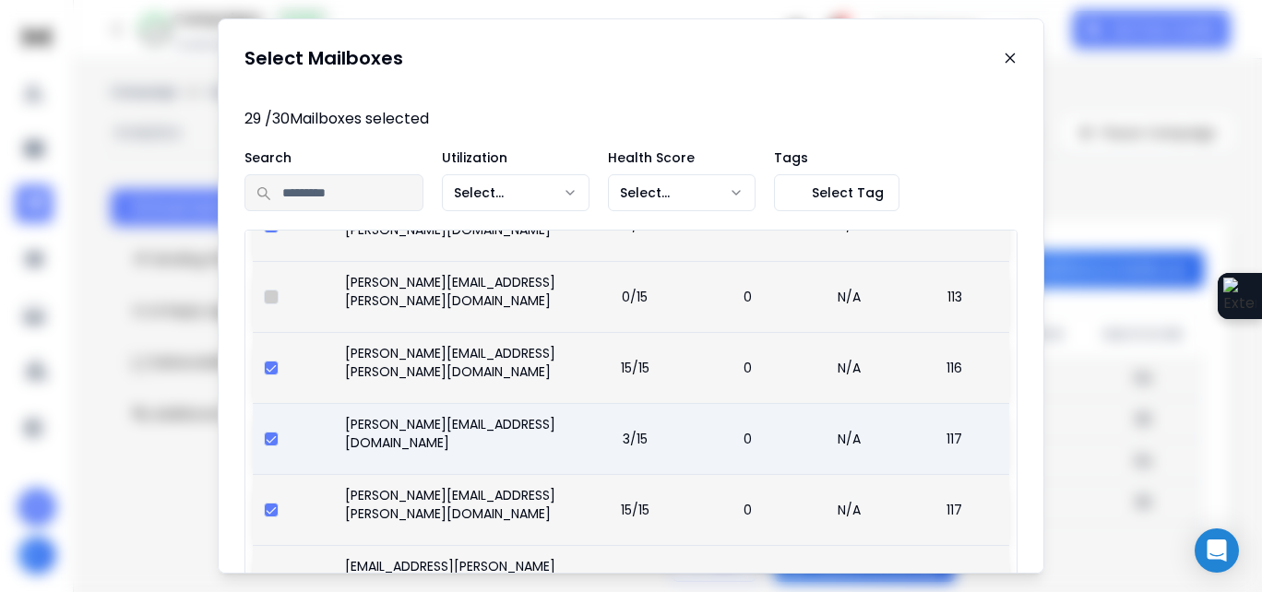
click at [266, 432] on button "button" at bounding box center [271, 439] width 15 height 15
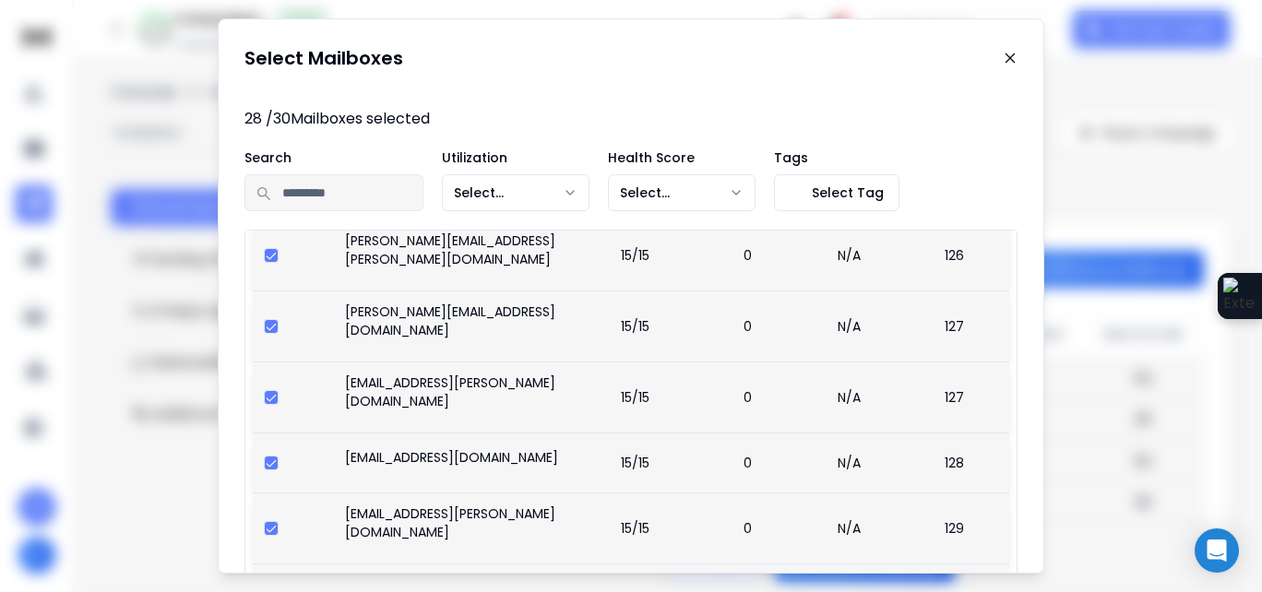
scroll to position [1292, 0]
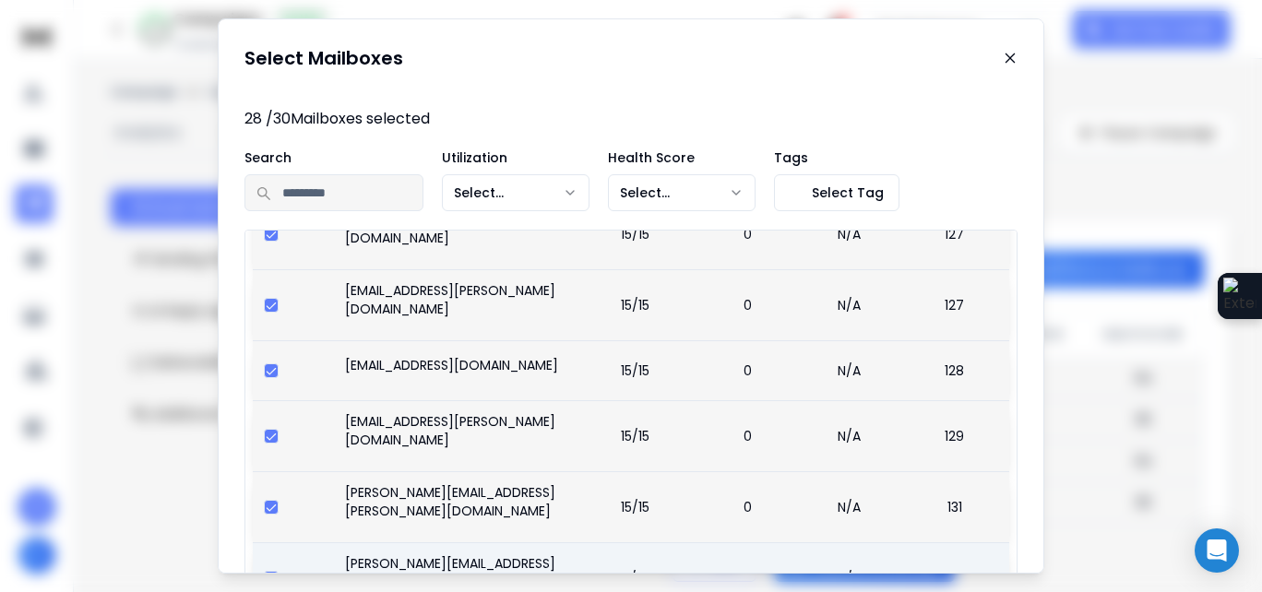
click at [267, 571] on button "button" at bounding box center [271, 578] width 15 height 15
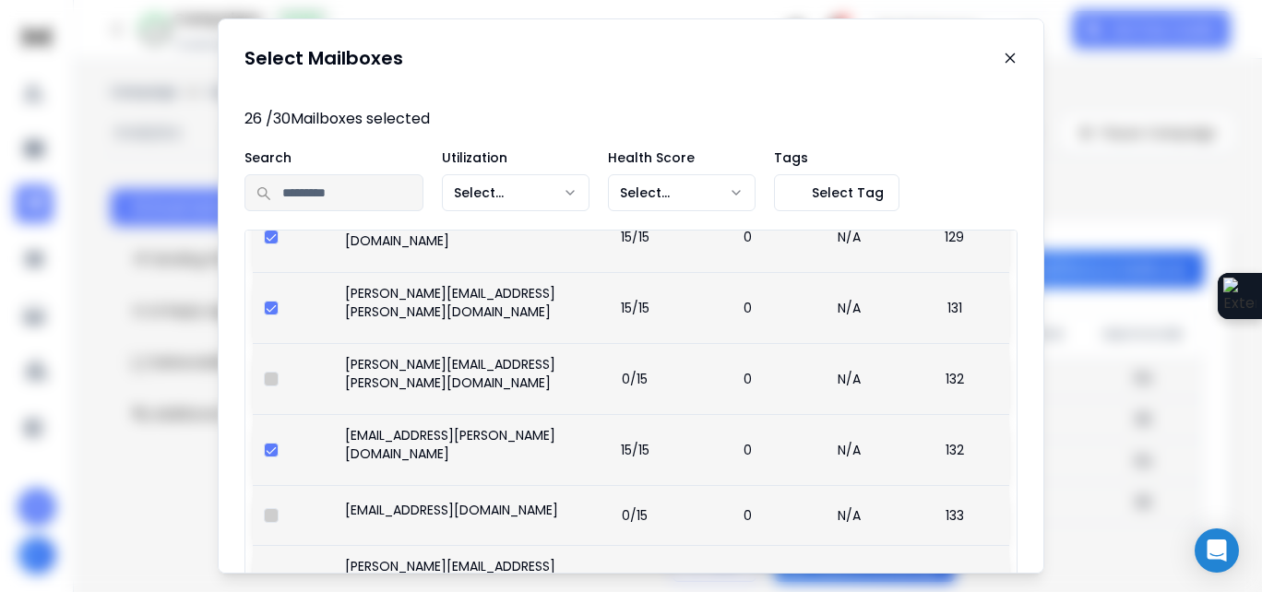
scroll to position [107, 0]
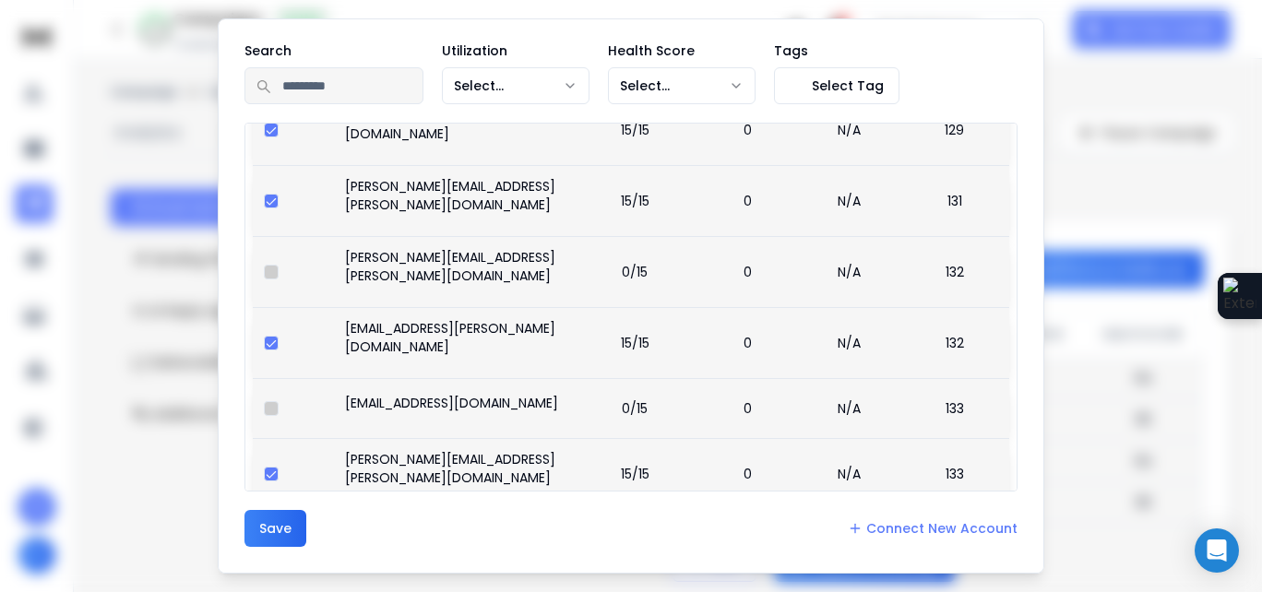
click at [279, 530] on button "Save" at bounding box center [275, 528] width 62 height 37
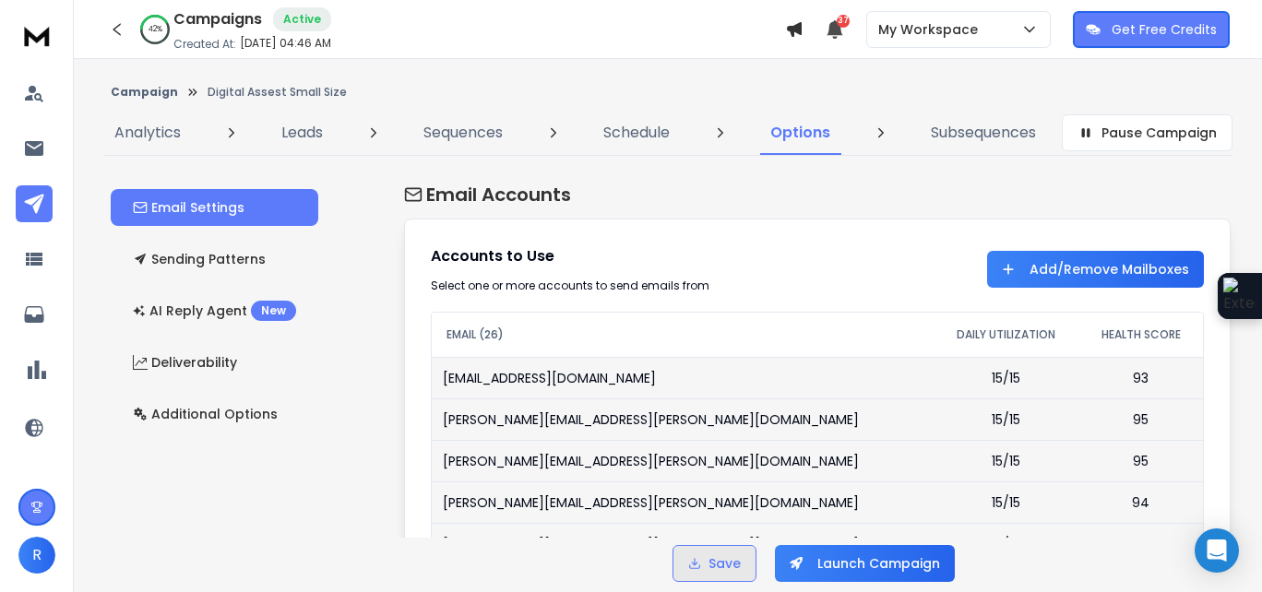
click at [710, 571] on button "Save" at bounding box center [715, 563] width 84 height 37
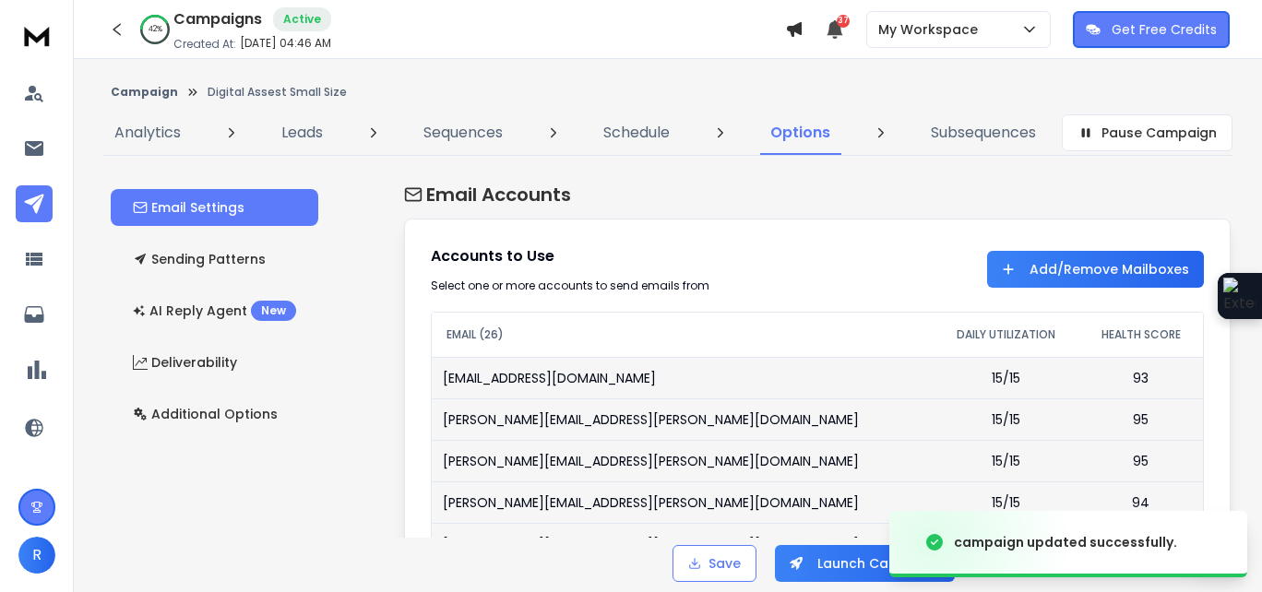
click at [822, 561] on button "Launch Campaign" at bounding box center [865, 563] width 180 height 37
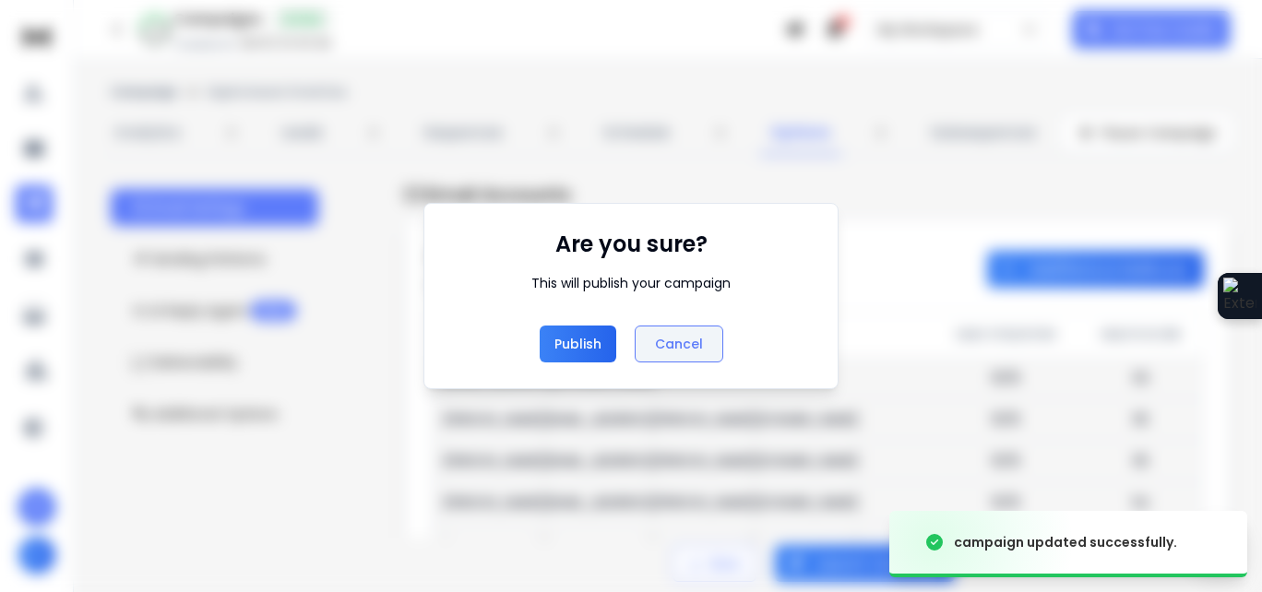
click at [583, 336] on button "Publish" at bounding box center [578, 344] width 77 height 37
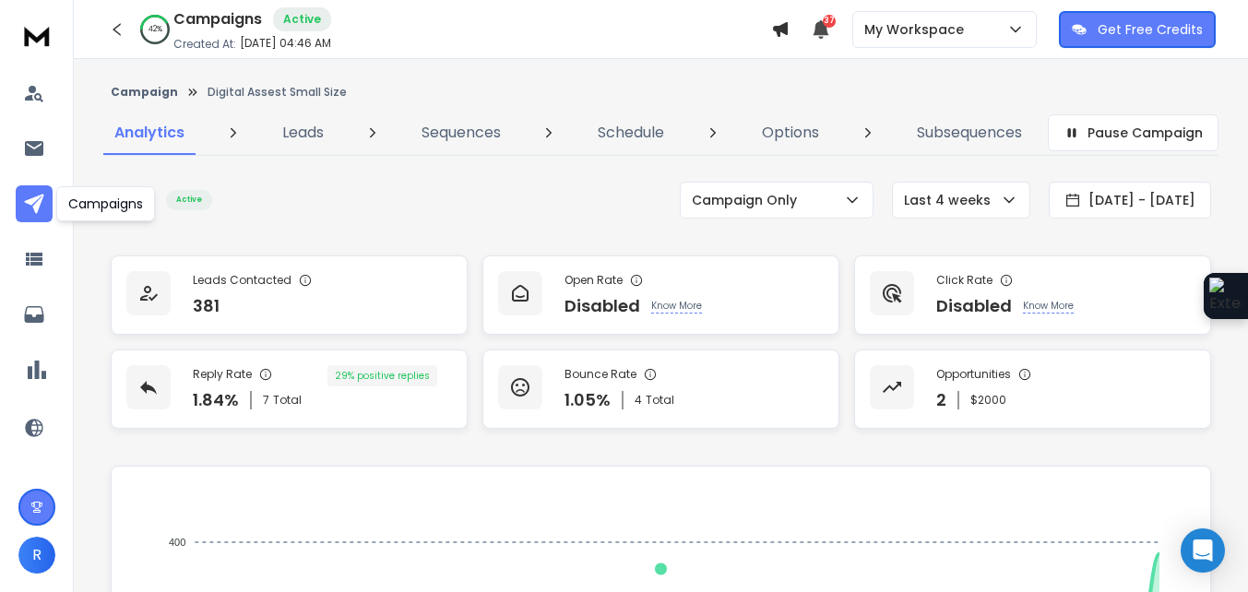
click at [28, 207] on icon at bounding box center [34, 204] width 22 height 22
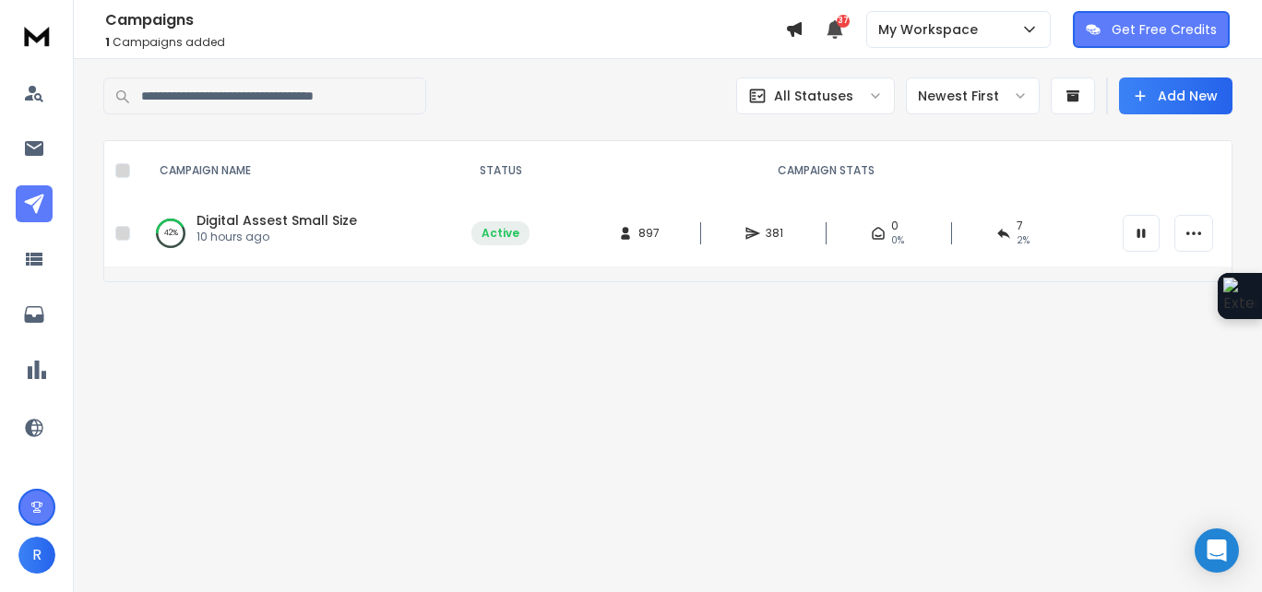
click at [600, 111] on div at bounding box center [385, 95] width 565 height 37
click at [36, 154] on icon at bounding box center [34, 148] width 18 height 15
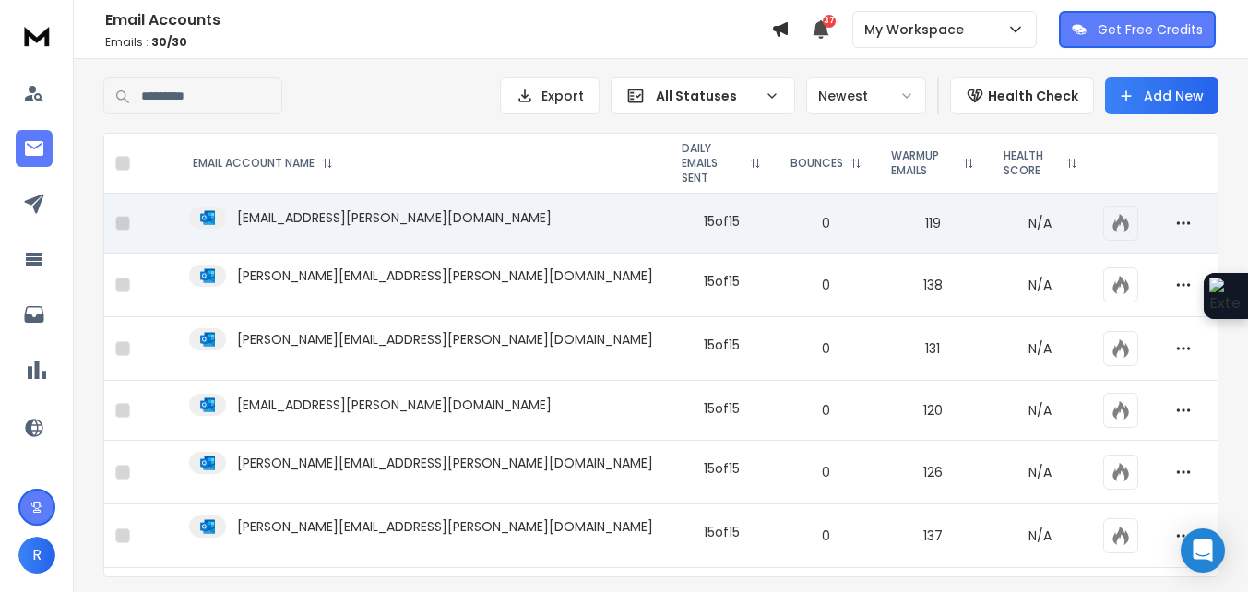
click at [667, 196] on td "15 of 15" at bounding box center [721, 218] width 109 height 48
